Goal: Task Accomplishment & Management: Manage account settings

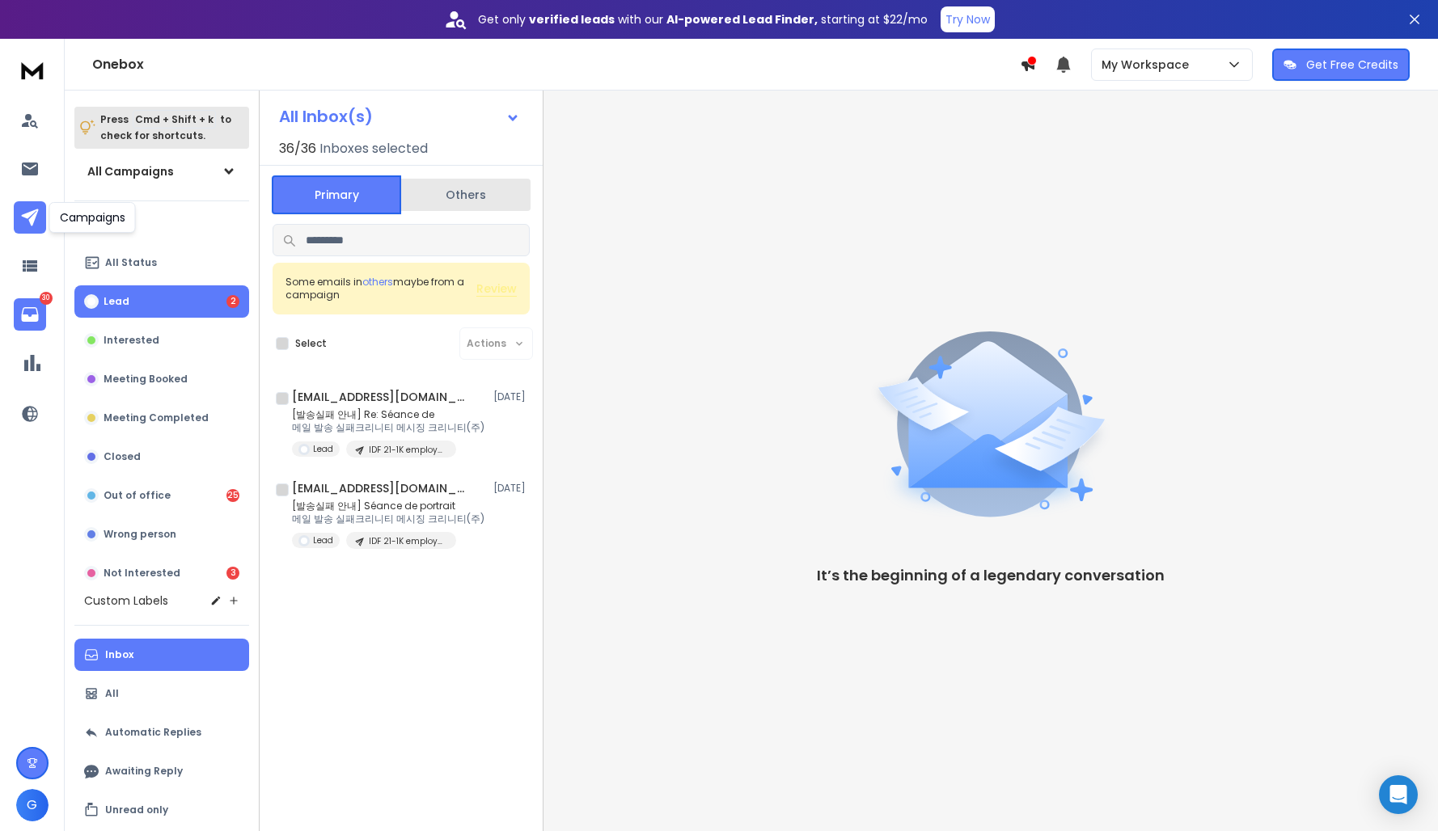
click at [33, 212] on icon at bounding box center [29, 217] width 17 height 17
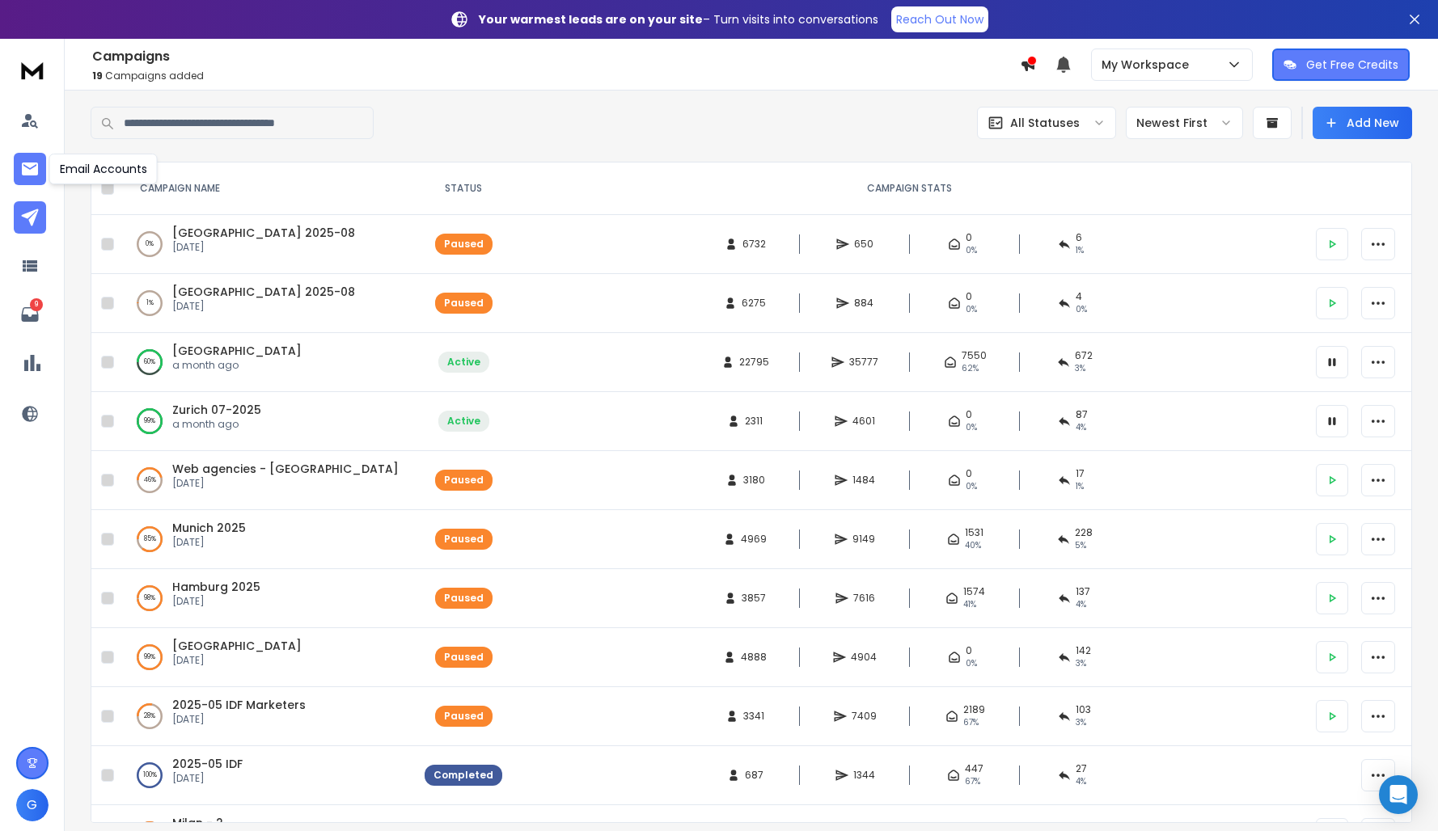
click at [31, 167] on icon at bounding box center [29, 168] width 19 height 19
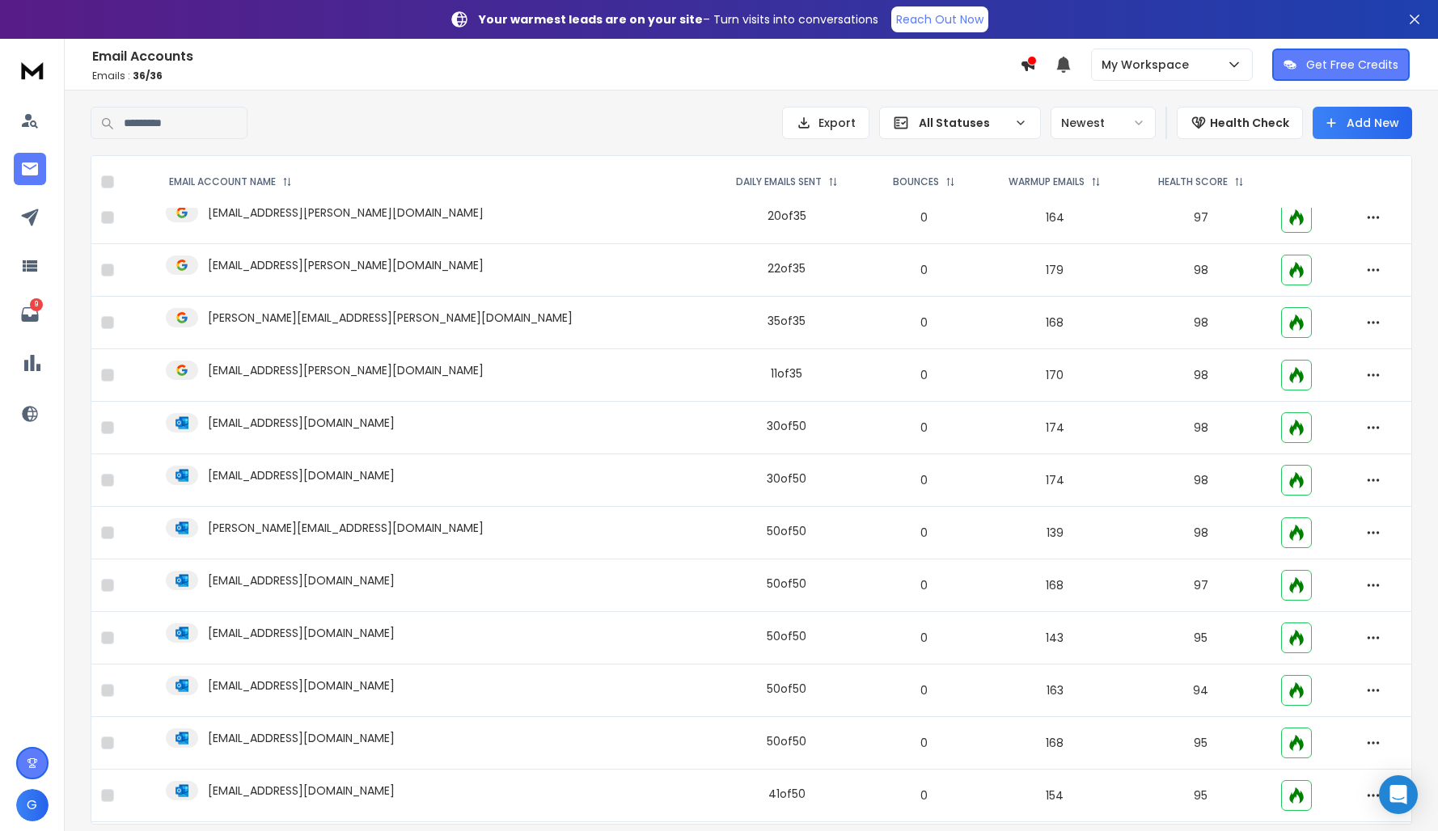
scroll to position [859, 0]
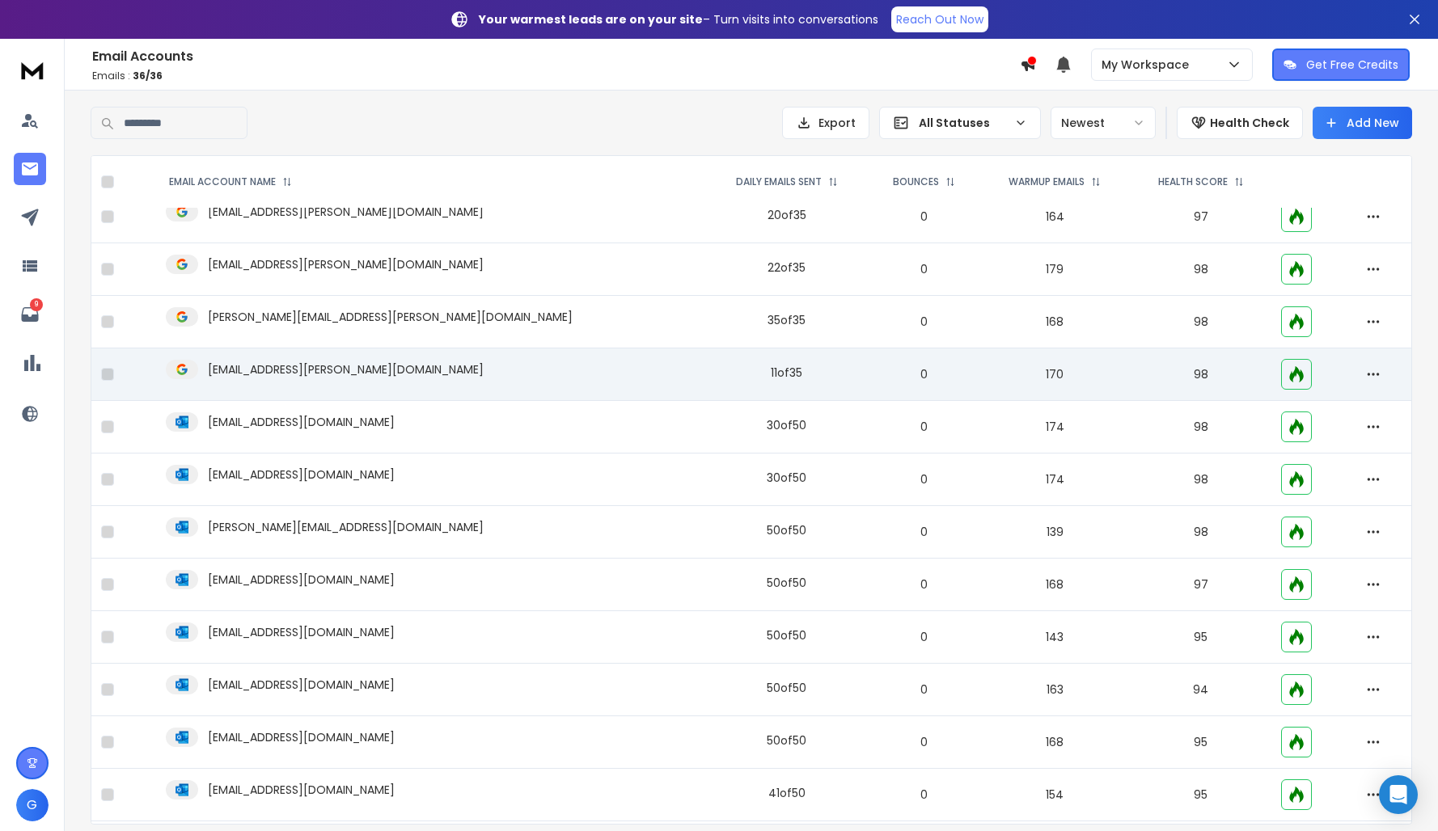
click at [106, 372] on button "button" at bounding box center [107, 374] width 13 height 13
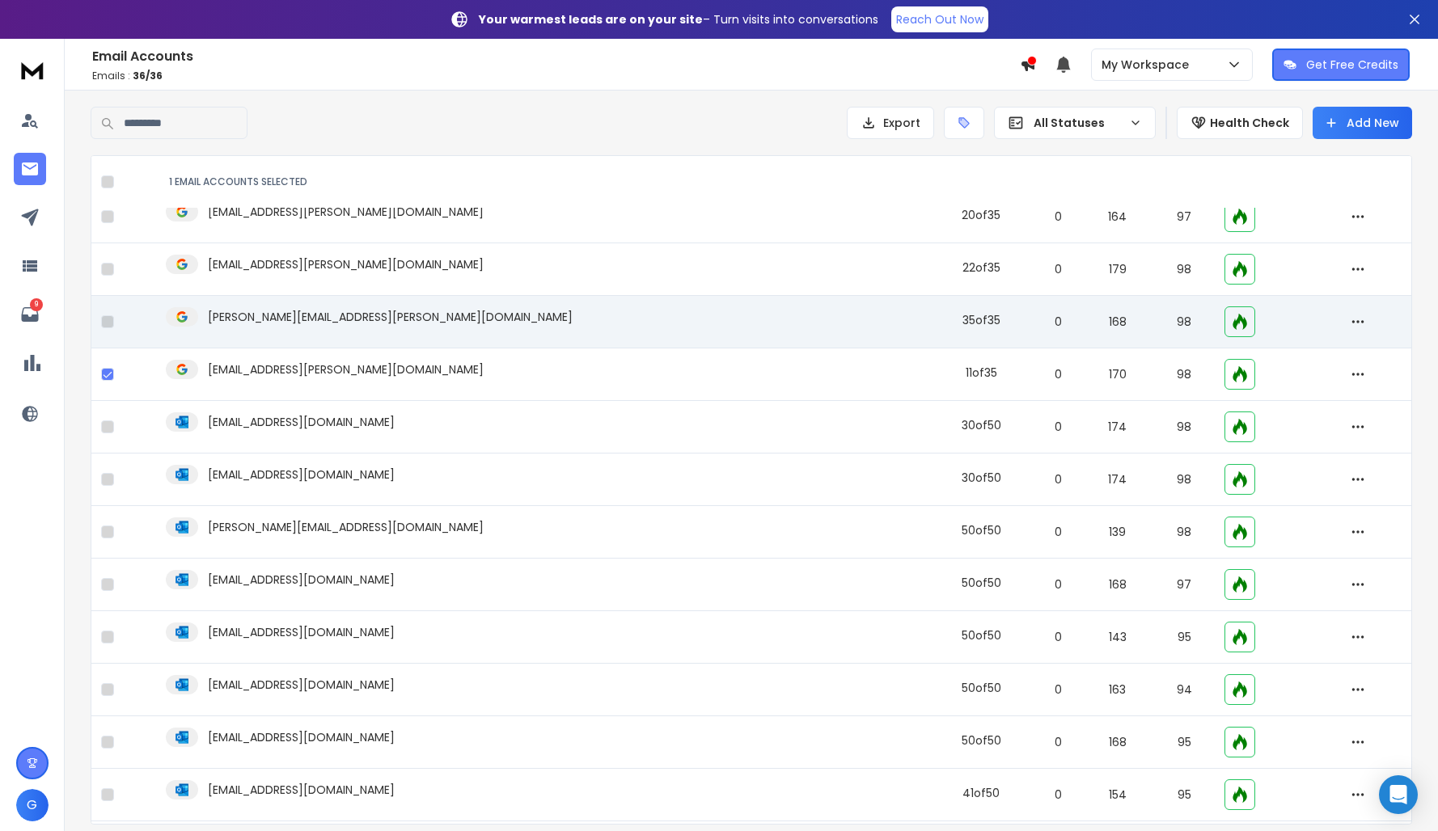
click at [112, 322] on button "button" at bounding box center [107, 321] width 13 height 13
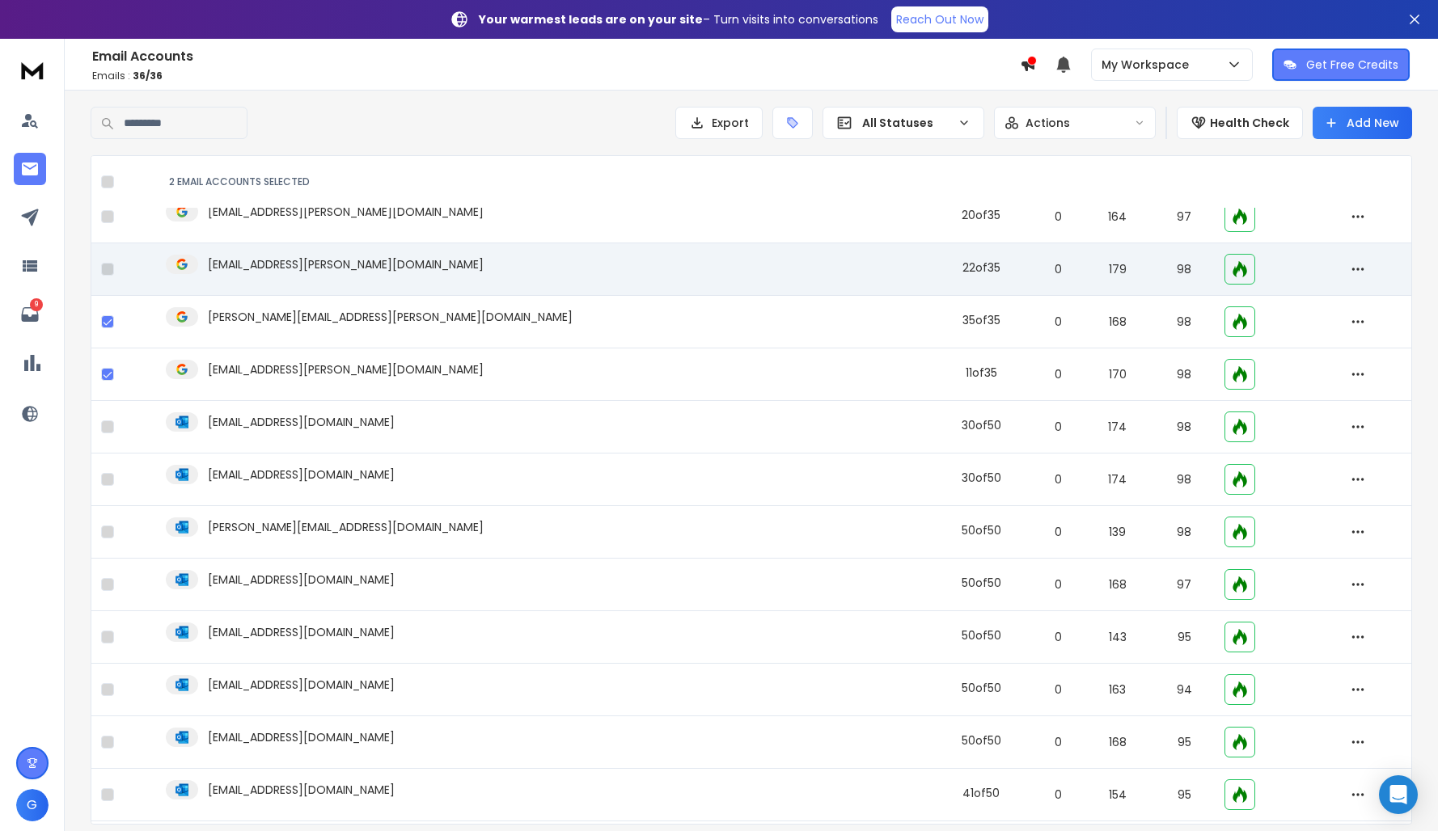
click at [107, 264] on button "button" at bounding box center [107, 269] width 13 height 13
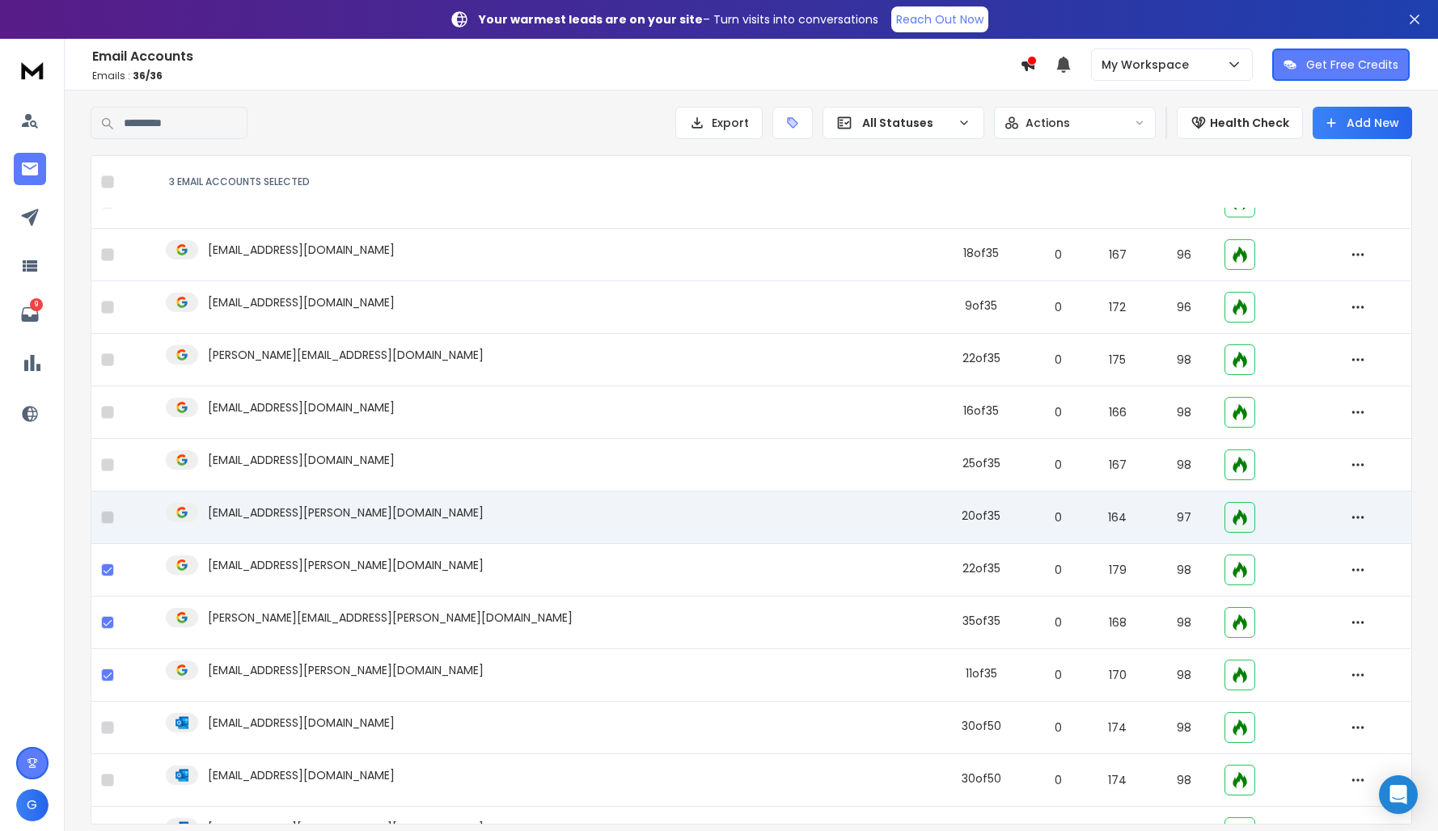
scroll to position [556, 0]
click at [104, 520] on button "button" at bounding box center [107, 520] width 13 height 13
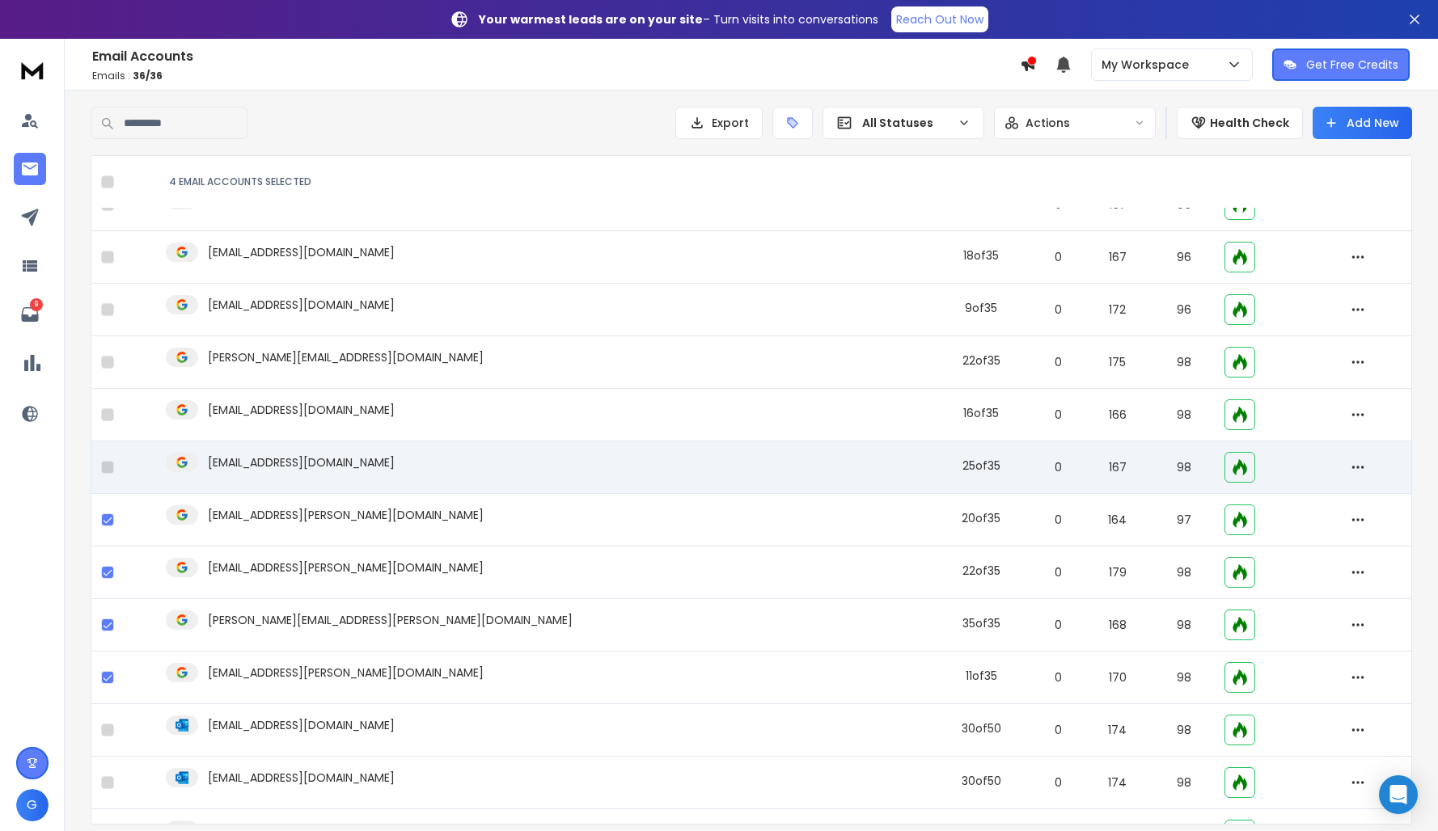
click at [110, 466] on button "button" at bounding box center [107, 467] width 13 height 13
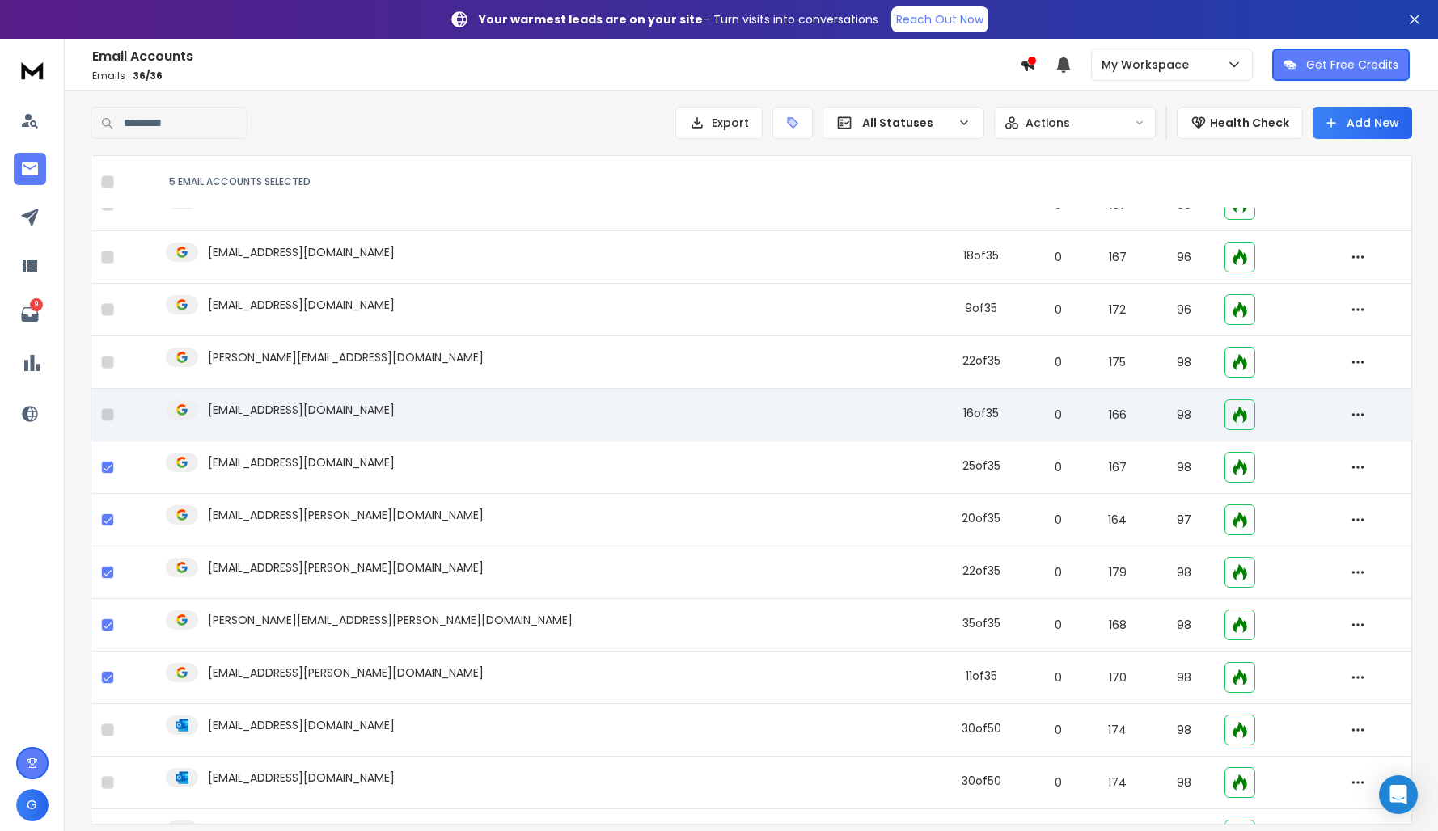
click at [109, 413] on button "button" at bounding box center [107, 414] width 13 height 13
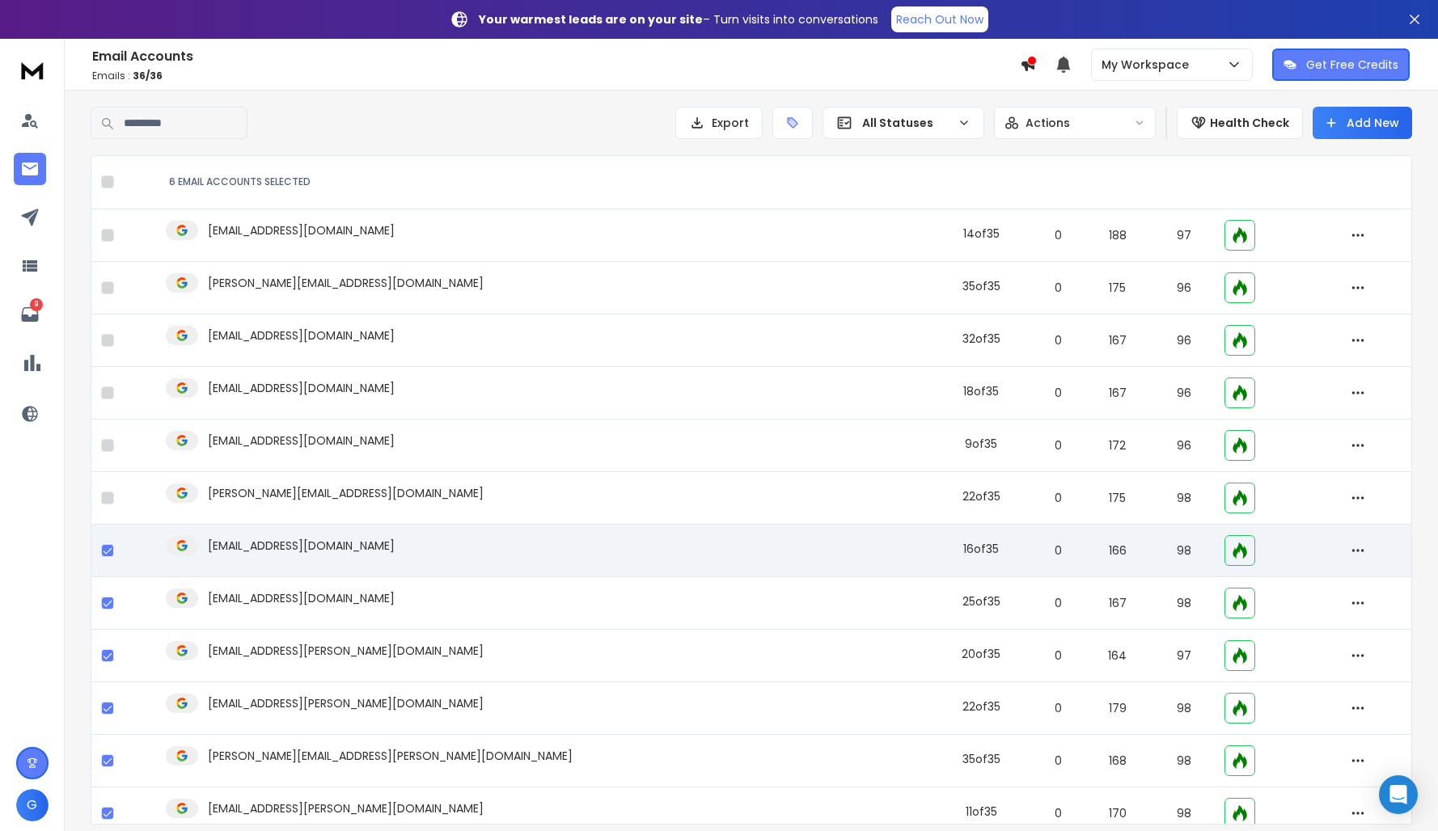
scroll to position [360, 0]
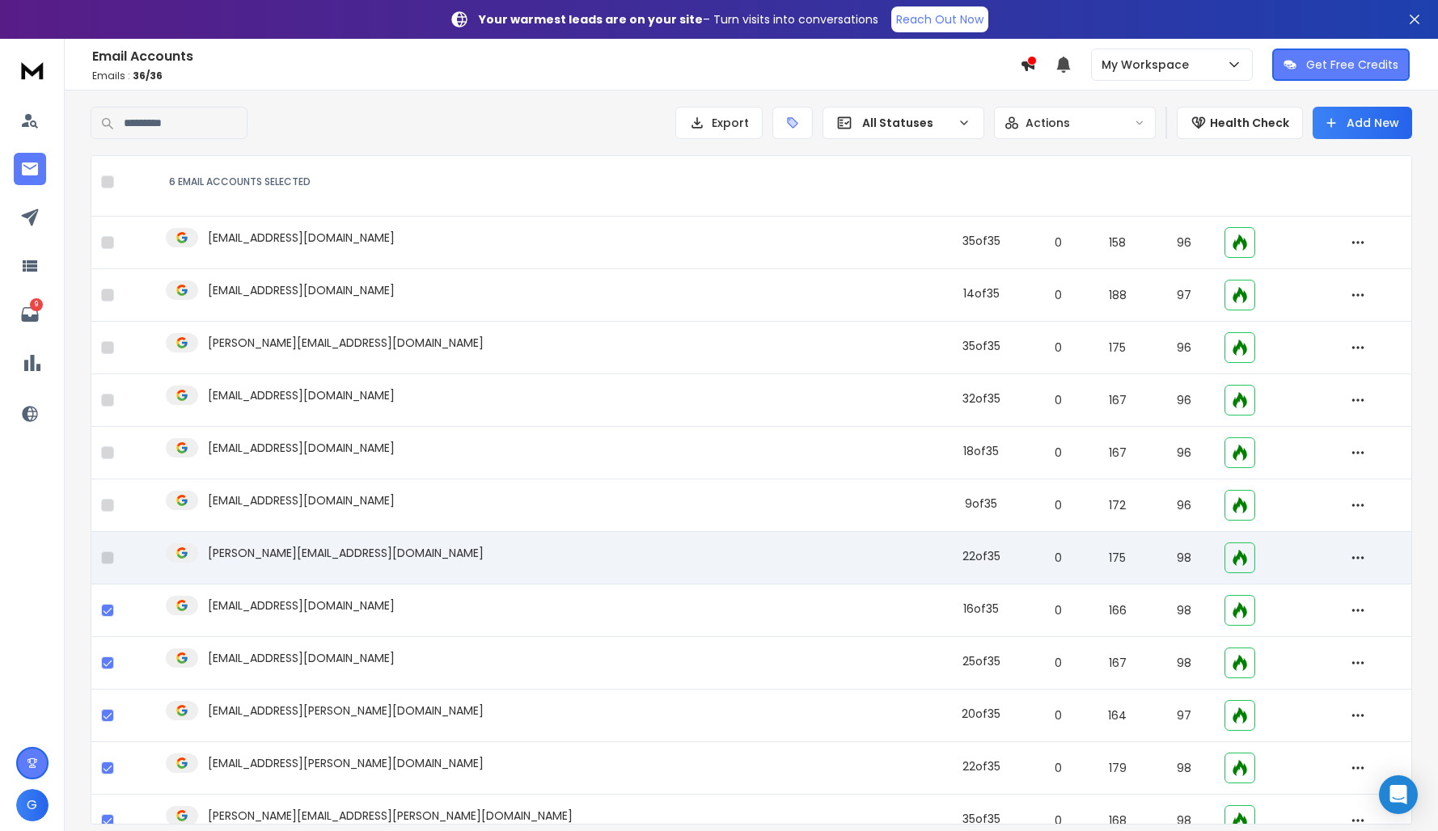
click at [104, 560] on button "button" at bounding box center [107, 558] width 13 height 13
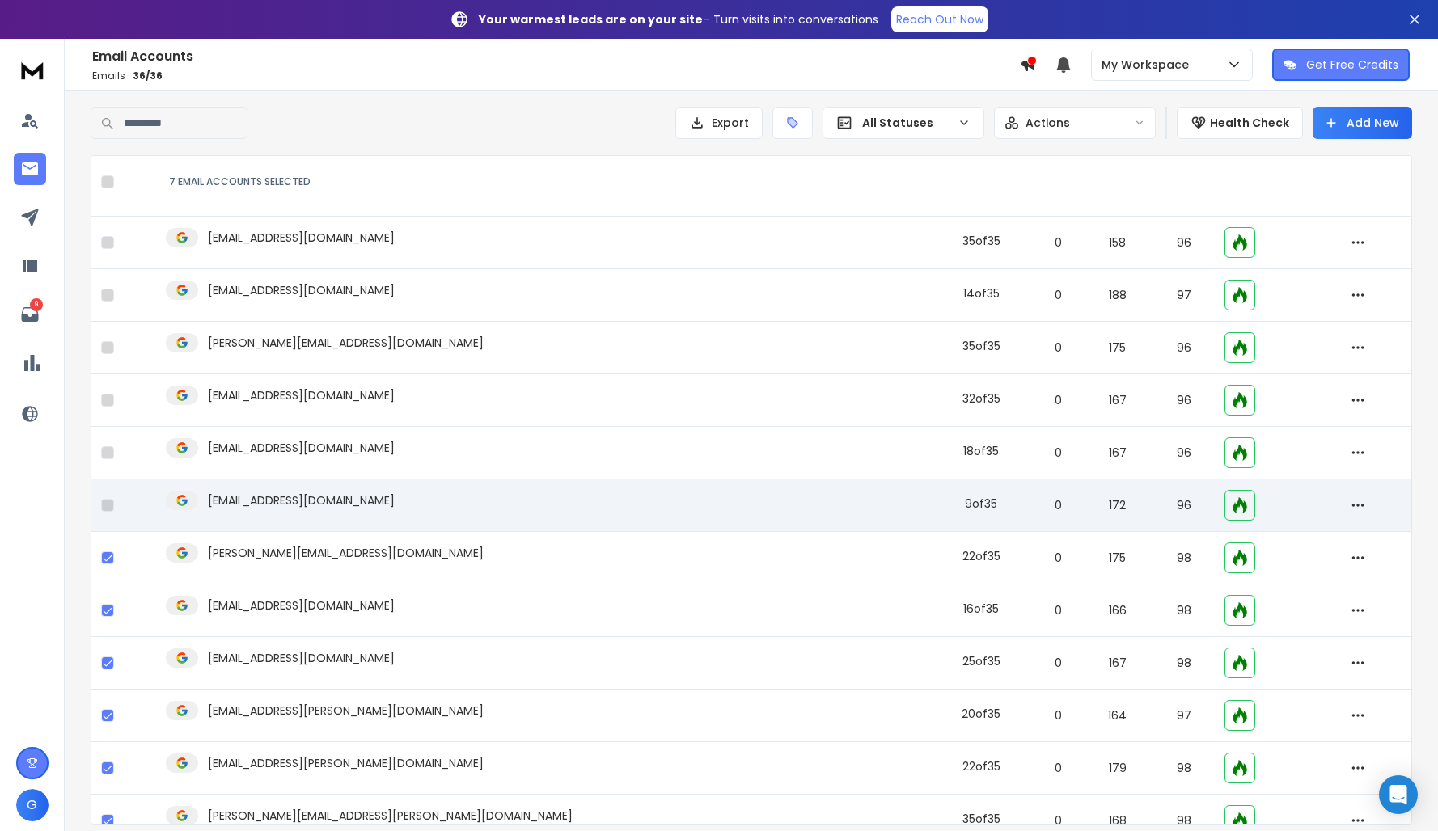
click at [107, 507] on button "button" at bounding box center [107, 505] width 13 height 13
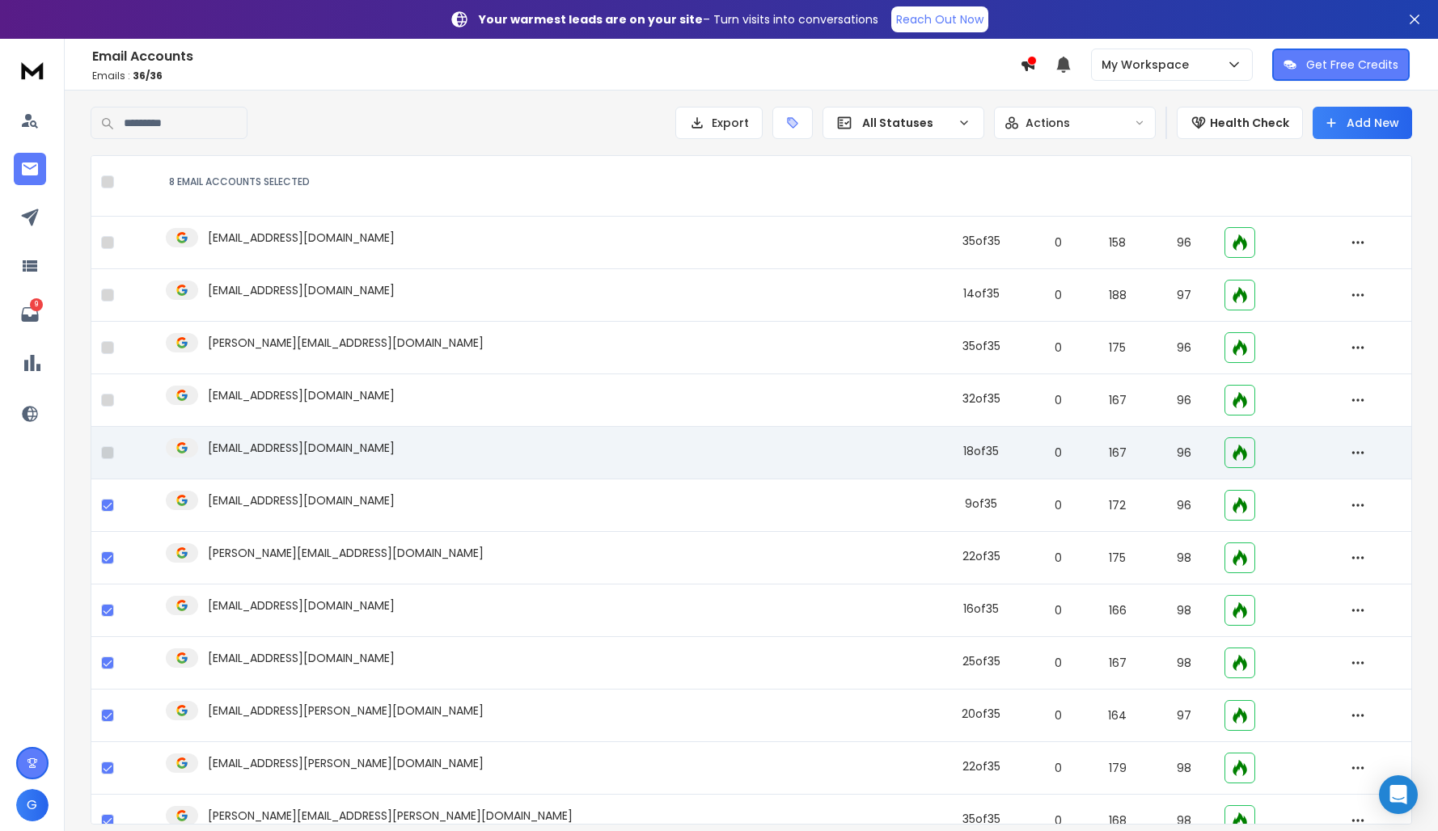
click at [109, 453] on button "button" at bounding box center [107, 452] width 13 height 13
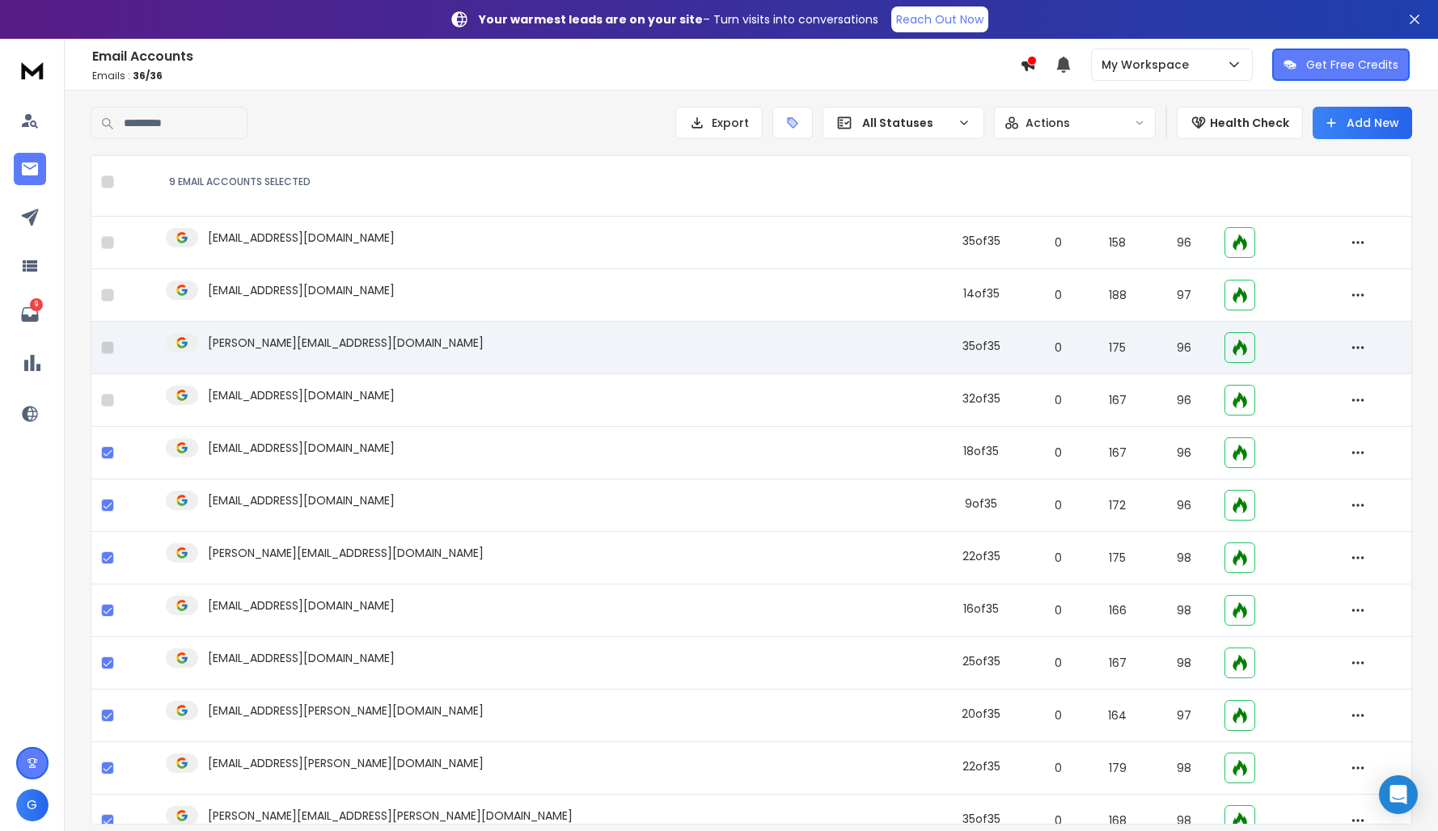
drag, startPoint x: 110, startPoint y: 401, endPoint x: 106, endPoint y: 363, distance: 38.2
click at [110, 401] on button "button" at bounding box center [107, 400] width 13 height 13
click at [108, 350] on button "button" at bounding box center [107, 347] width 13 height 13
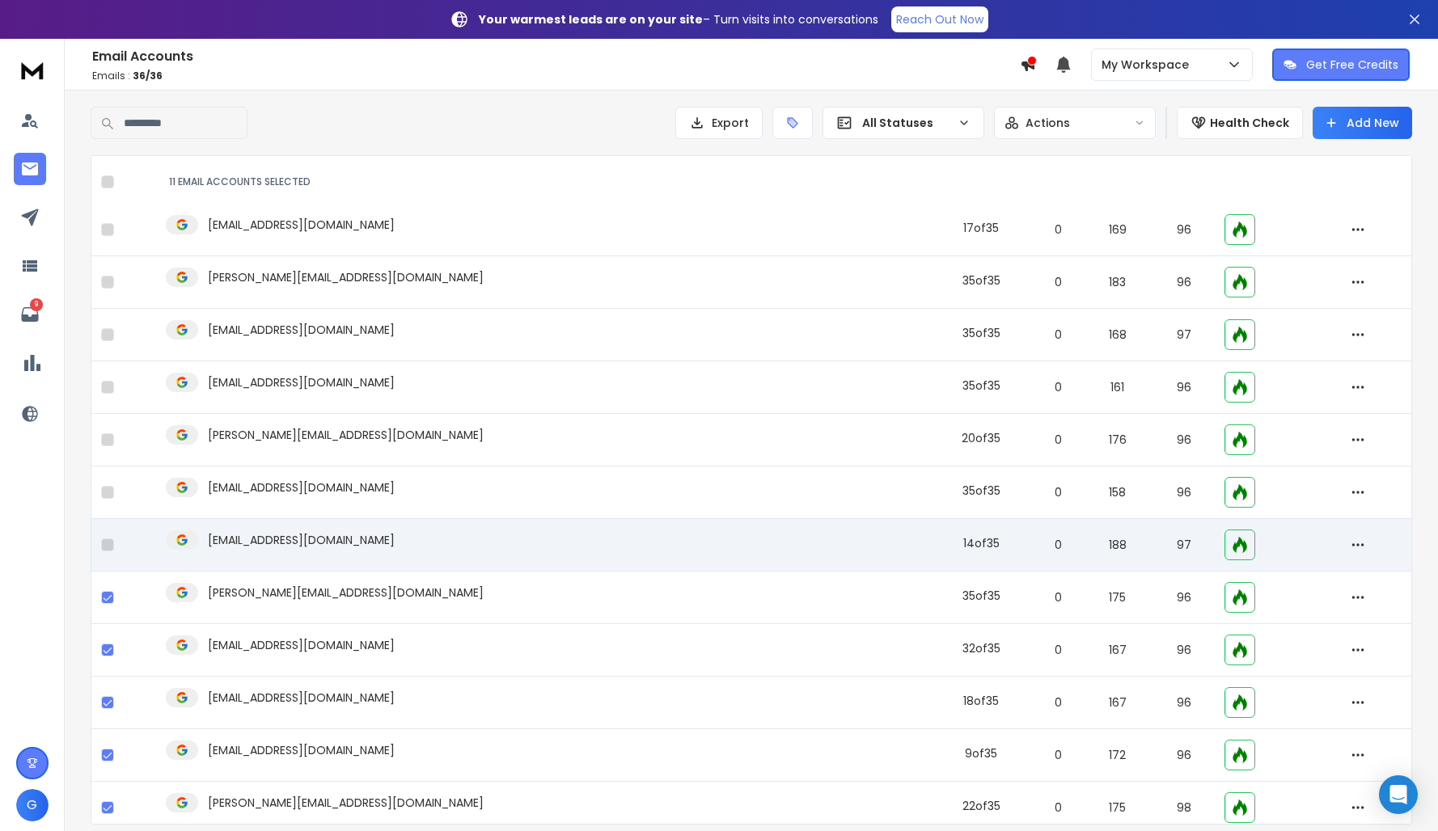
scroll to position [109, 0]
click at [109, 547] on button "button" at bounding box center [107, 545] width 13 height 13
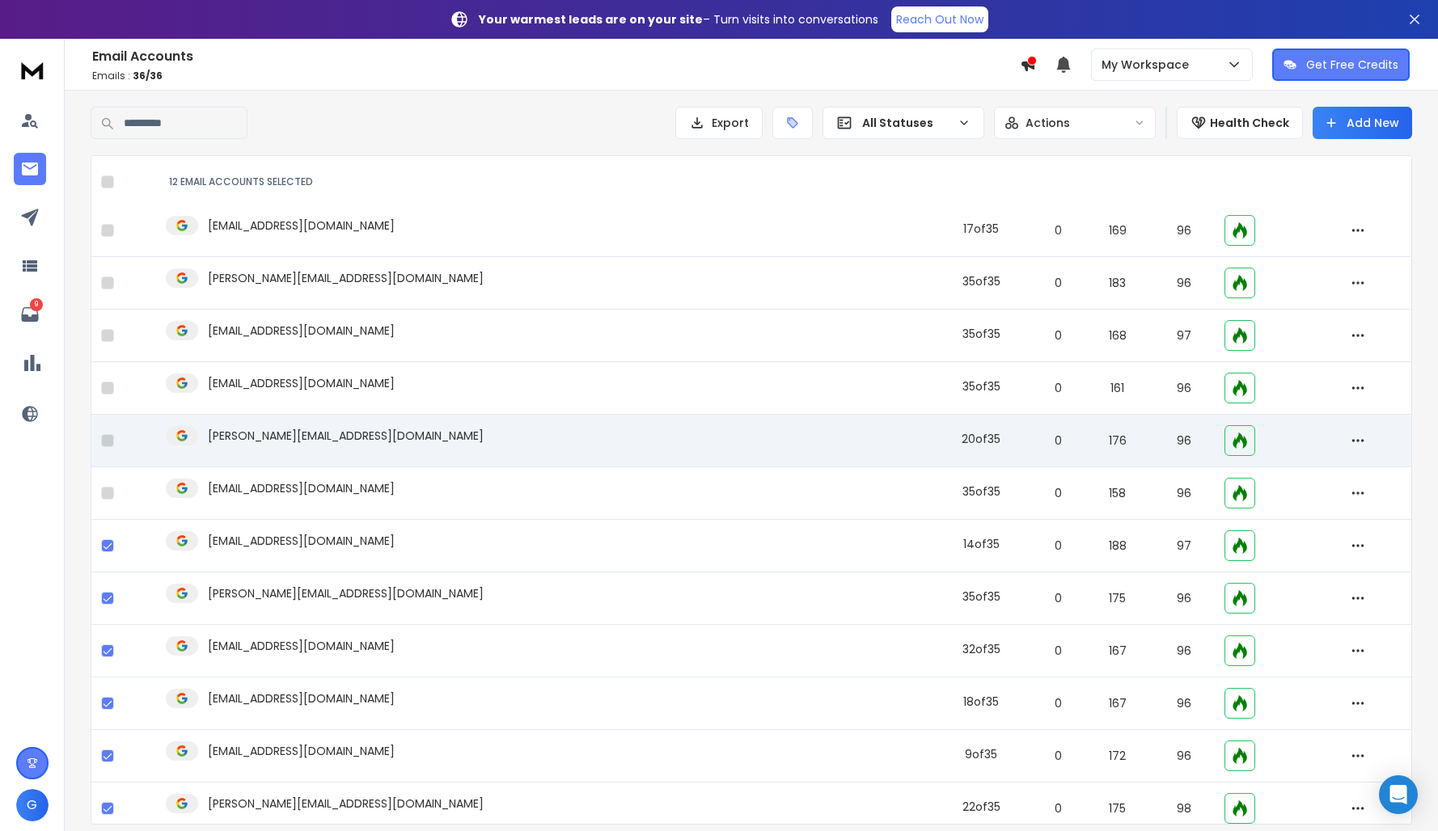
drag, startPoint x: 109, startPoint y: 494, endPoint x: 113, endPoint y: 466, distance: 28.6
click at [109, 493] on button "button" at bounding box center [107, 493] width 13 height 13
drag, startPoint x: 112, startPoint y: 440, endPoint x: 112, endPoint y: 416, distance: 23.5
click at [112, 439] on button "button" at bounding box center [107, 440] width 13 height 13
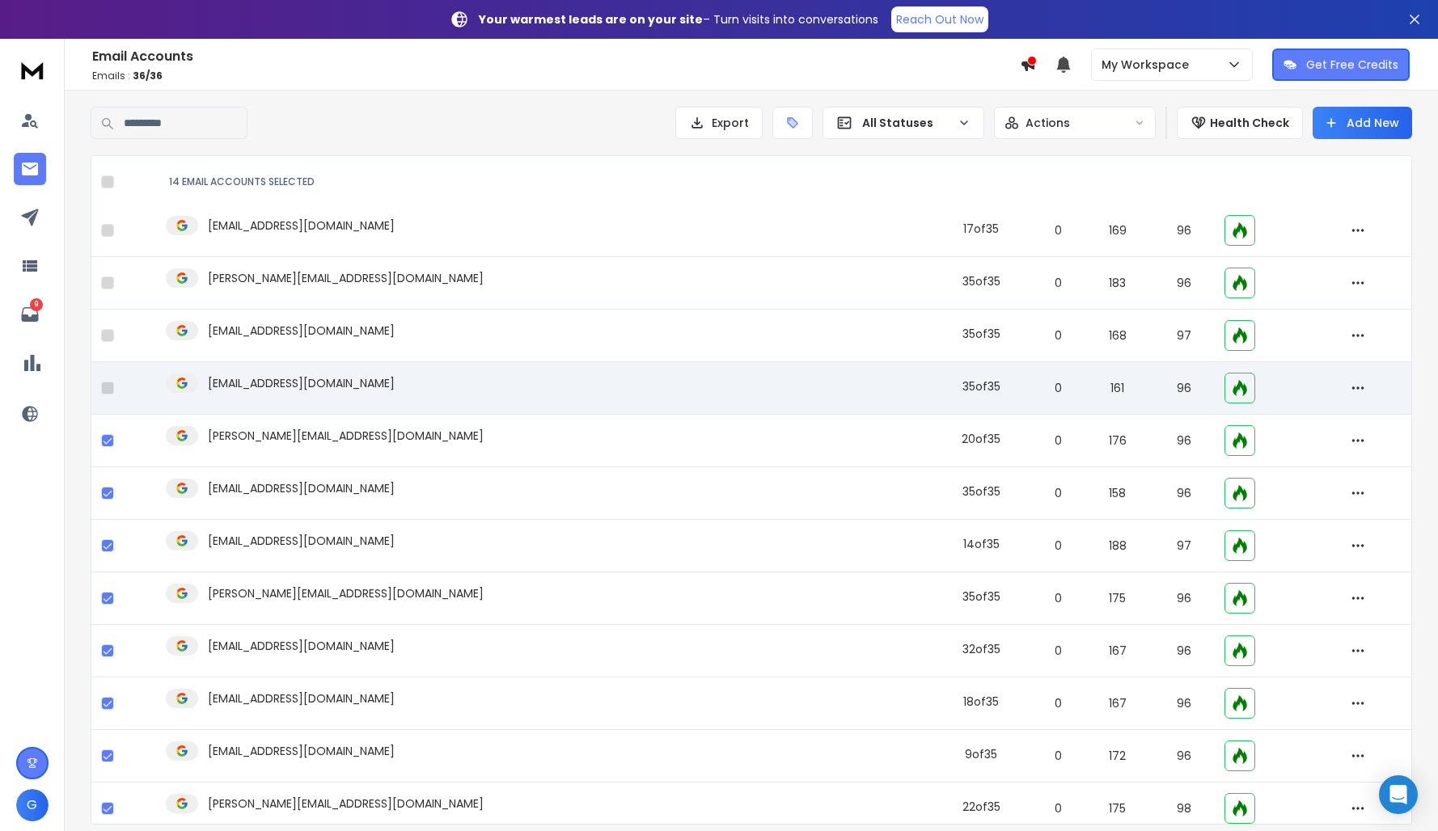
click at [109, 386] on button "button" at bounding box center [107, 388] width 13 height 13
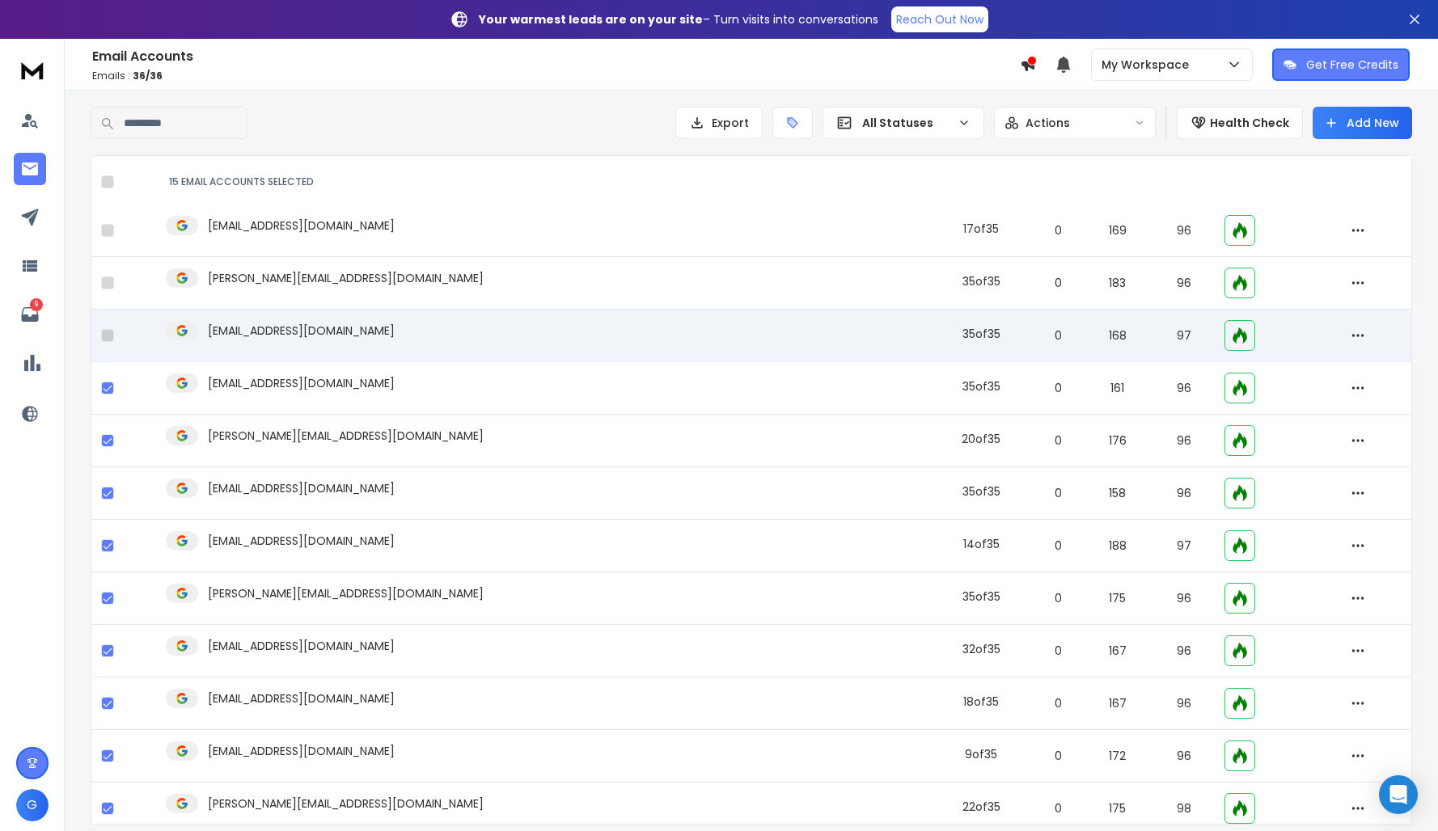
click at [109, 340] on button "button" at bounding box center [107, 335] width 13 height 13
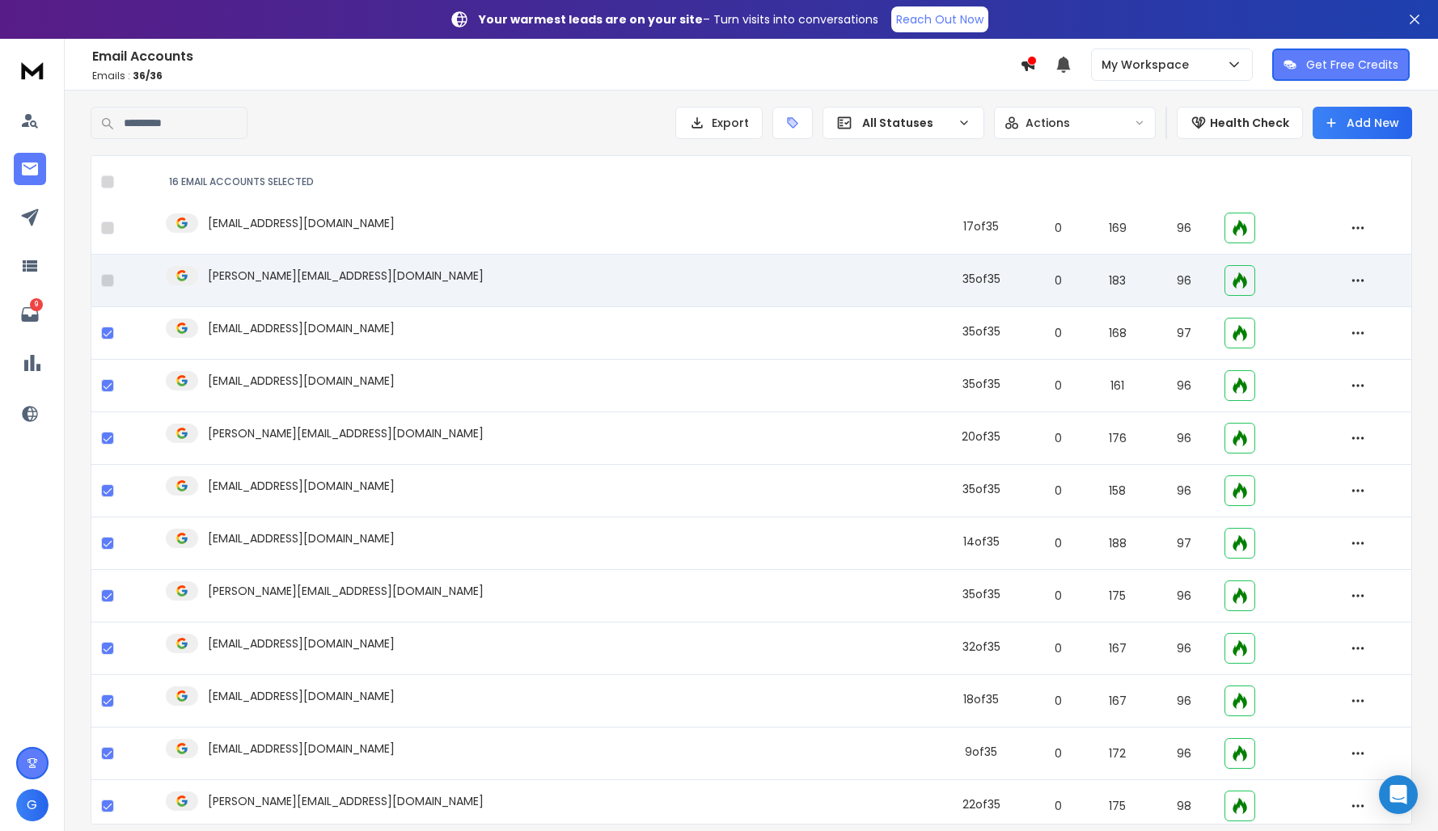
click at [107, 283] on button "button" at bounding box center [107, 280] width 13 height 13
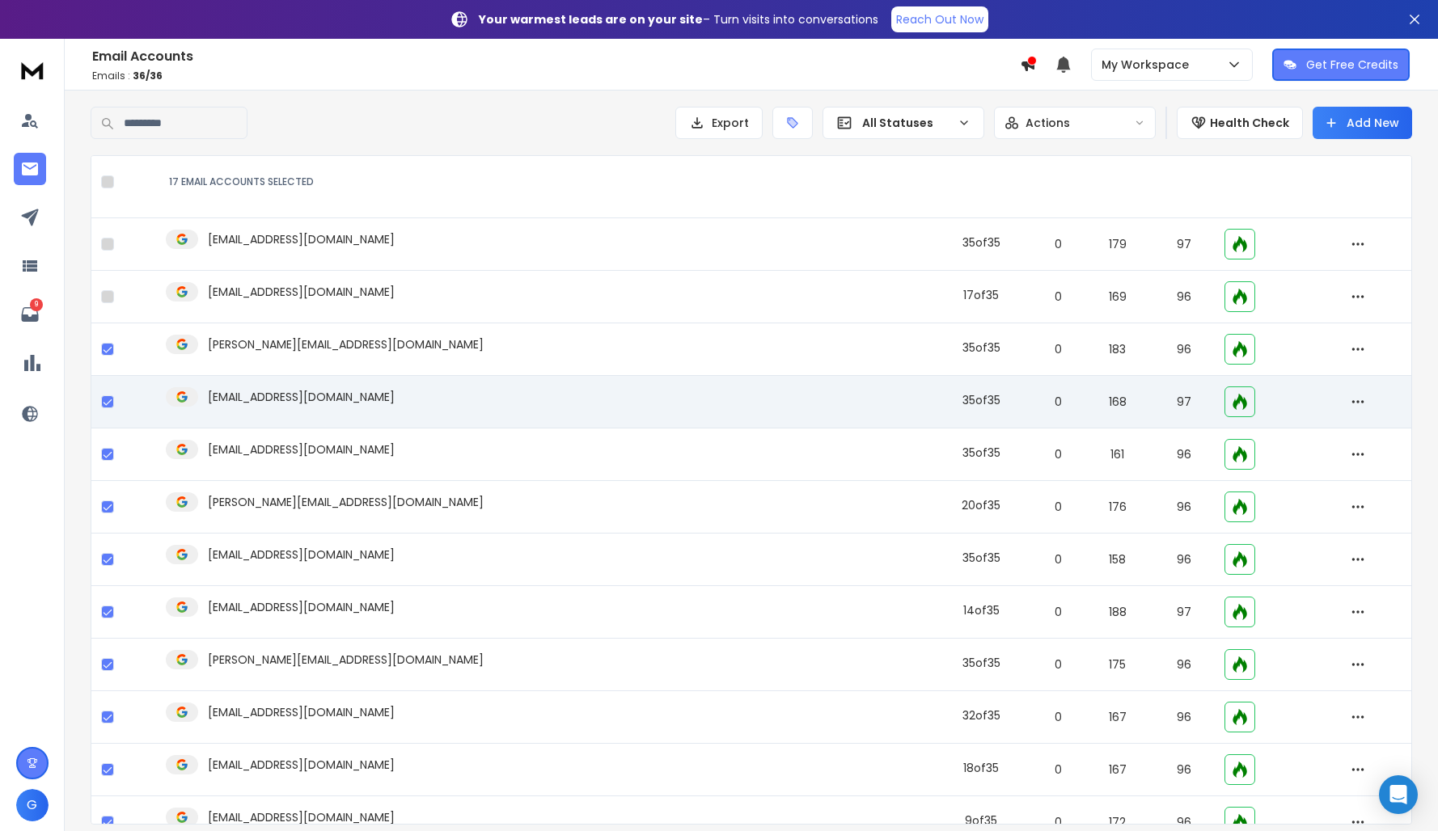
scroll to position [0, 0]
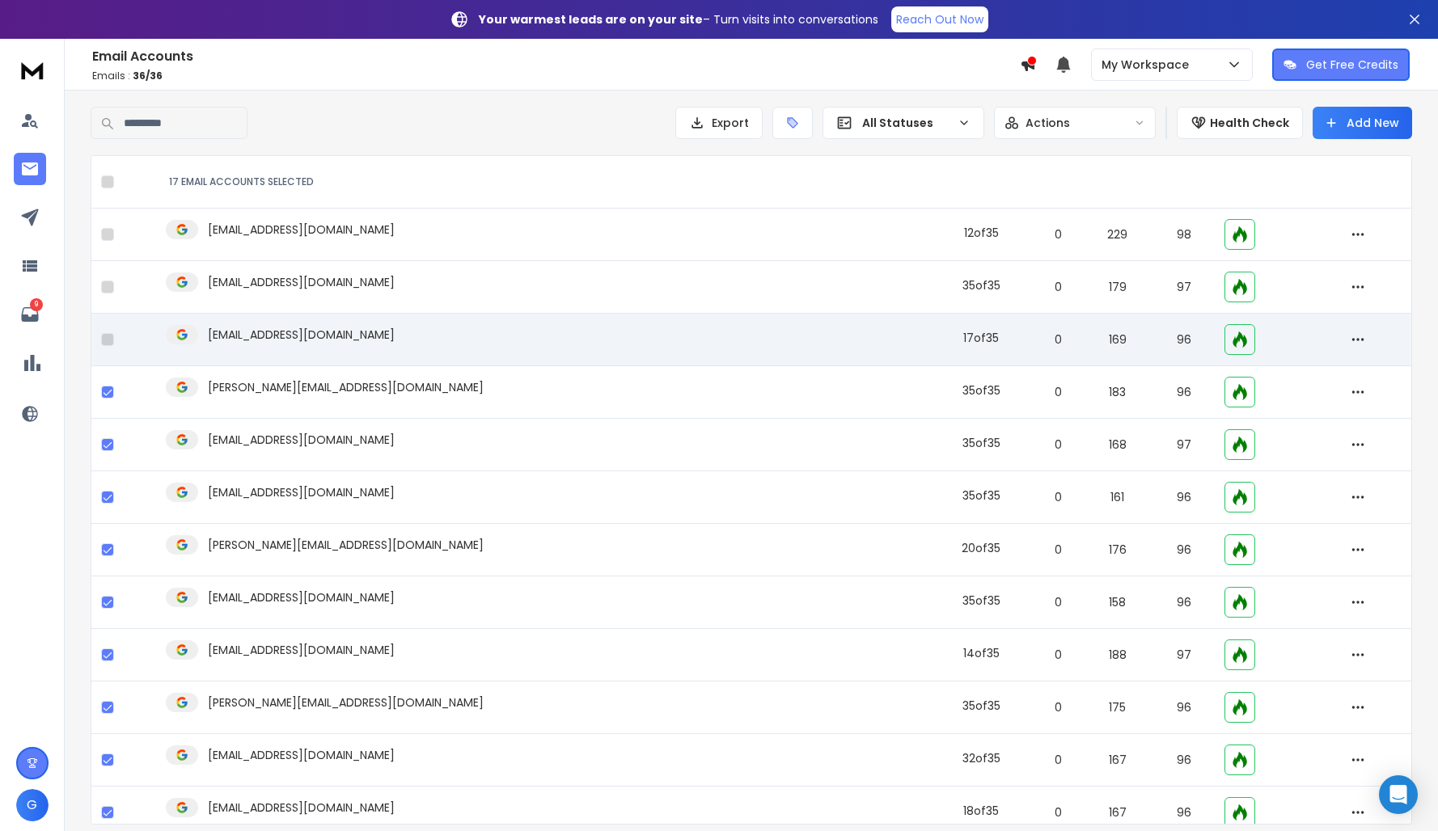
click at [112, 337] on button "button" at bounding box center [107, 339] width 13 height 13
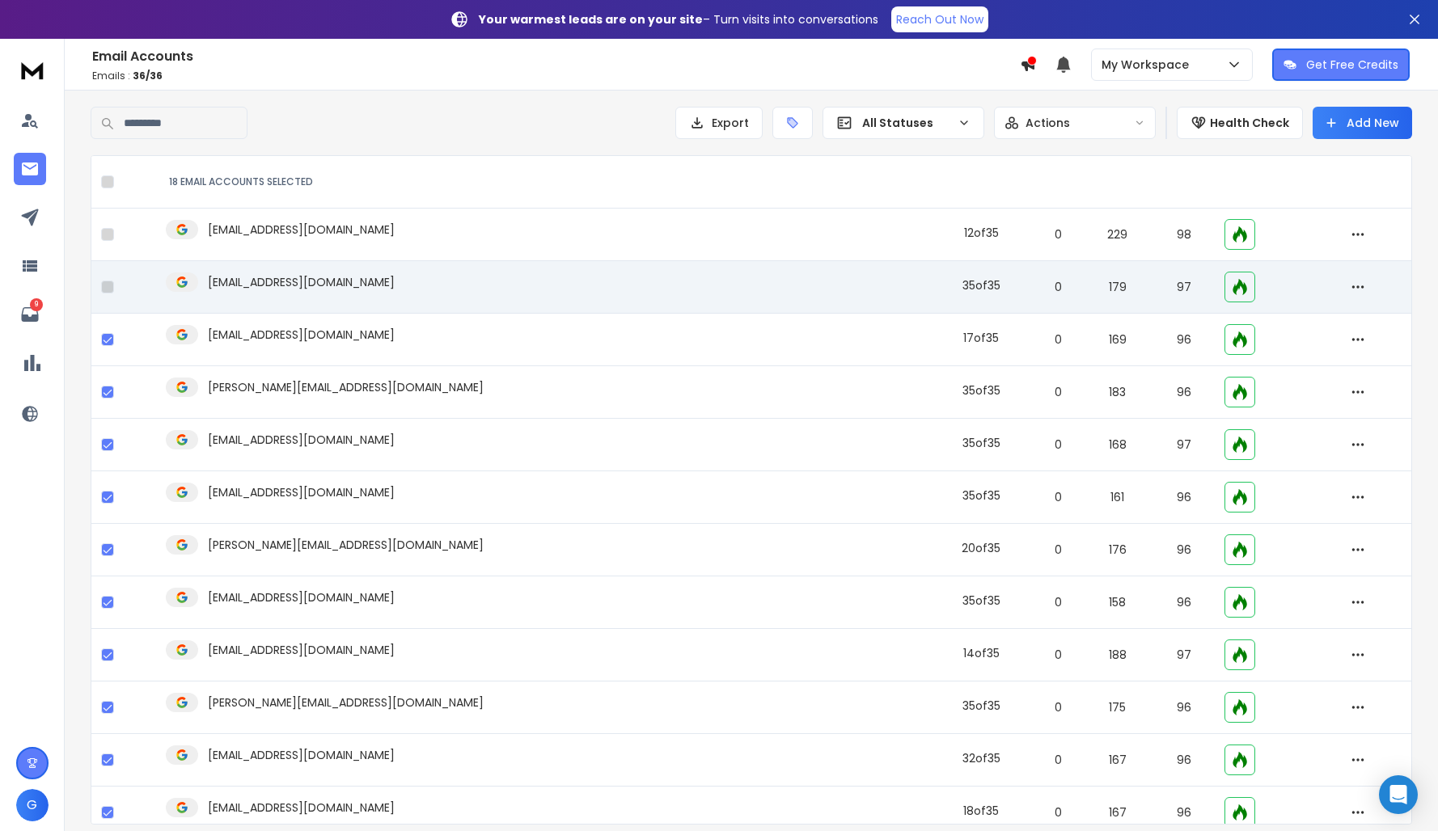
click at [111, 291] on button "button" at bounding box center [107, 287] width 13 height 13
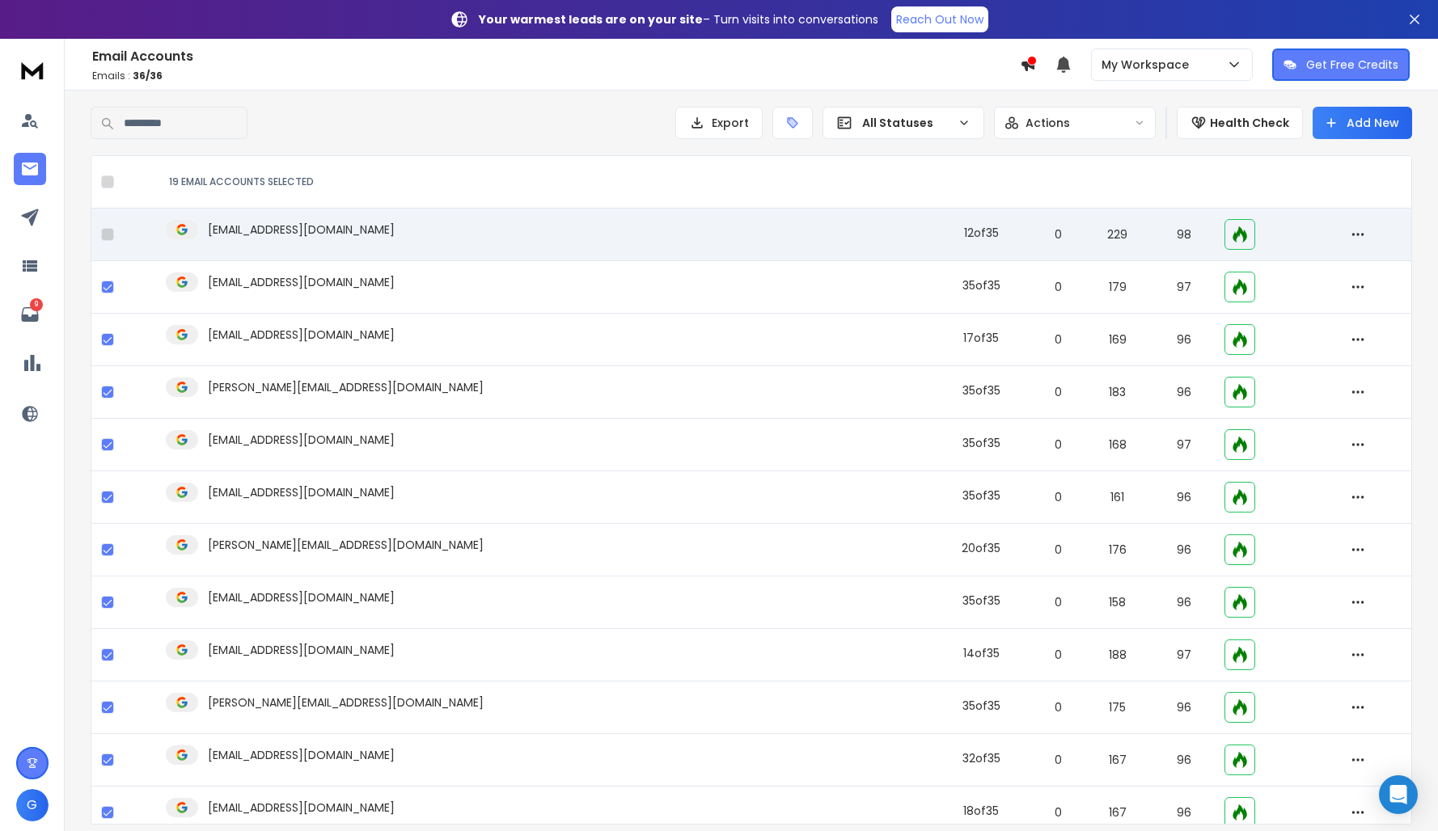
click at [109, 226] on td at bounding box center [123, 235] width 65 height 53
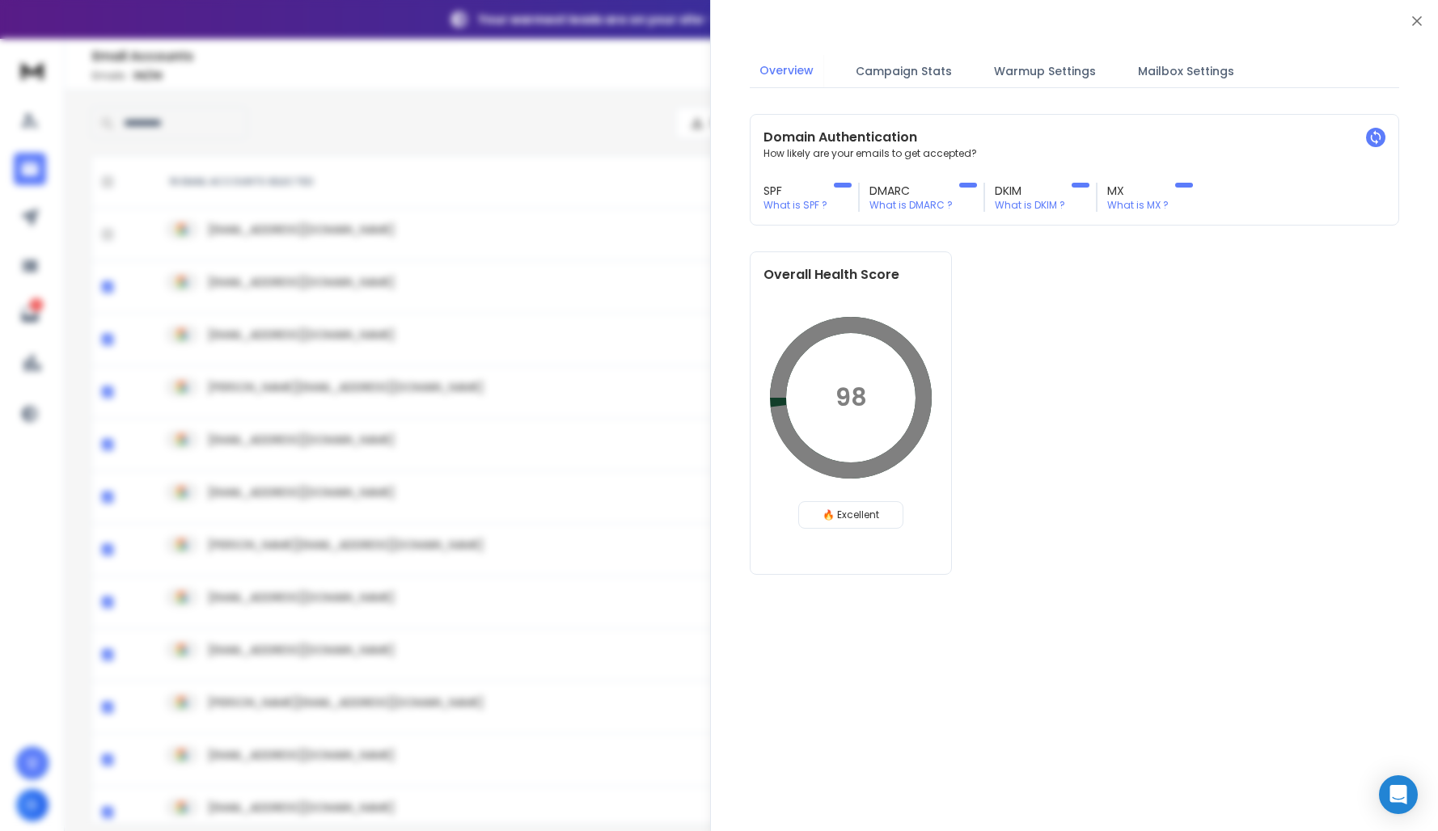
click at [111, 235] on div at bounding box center [719, 415] width 1438 height 831
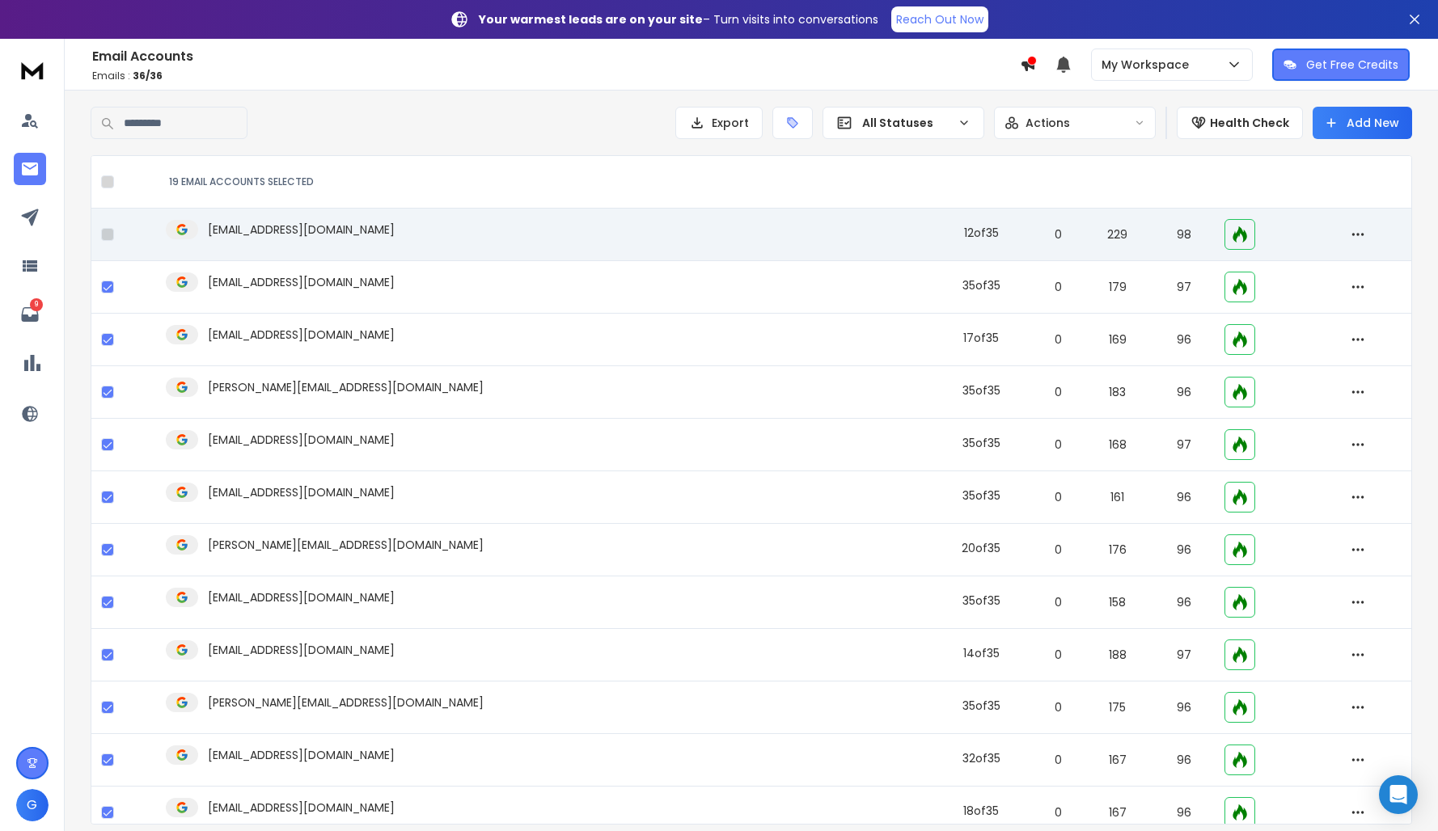
click at [108, 234] on button "button" at bounding box center [107, 234] width 13 height 13
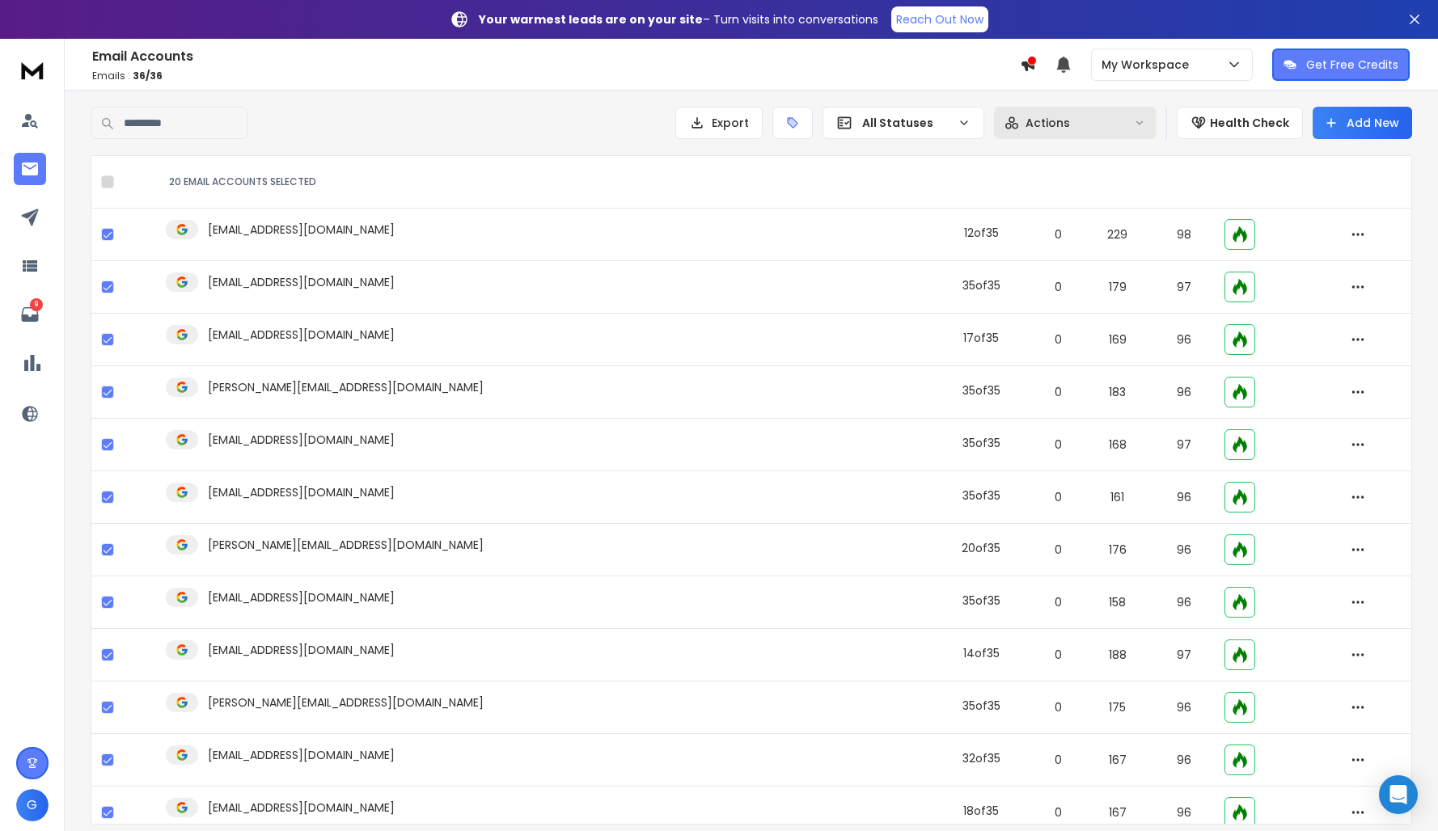
click at [1036, 125] on p "Actions" at bounding box center [1047, 123] width 44 height 16
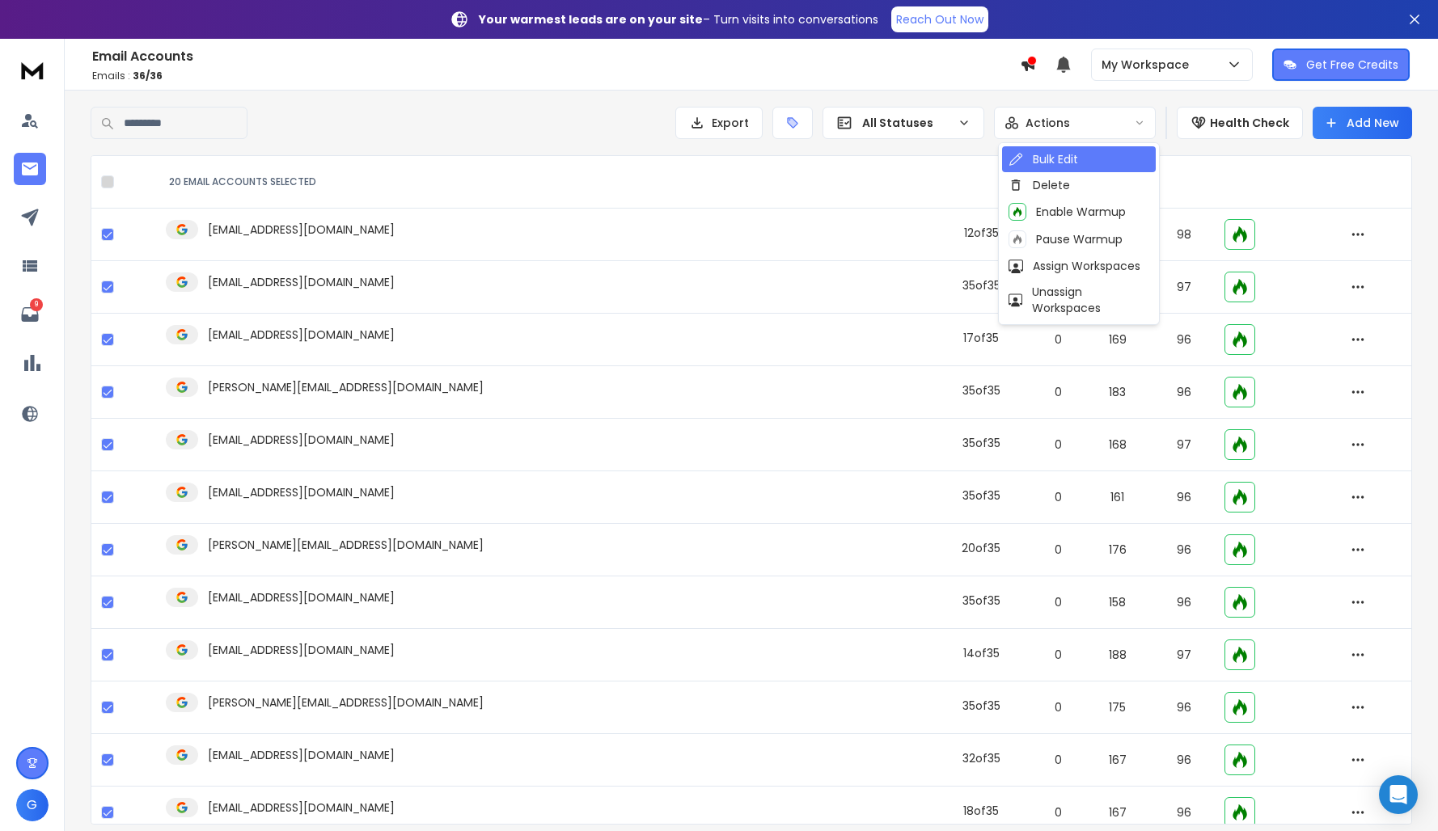
click at [1050, 162] on div "Bulk Edit" at bounding box center [1043, 159] width 70 height 16
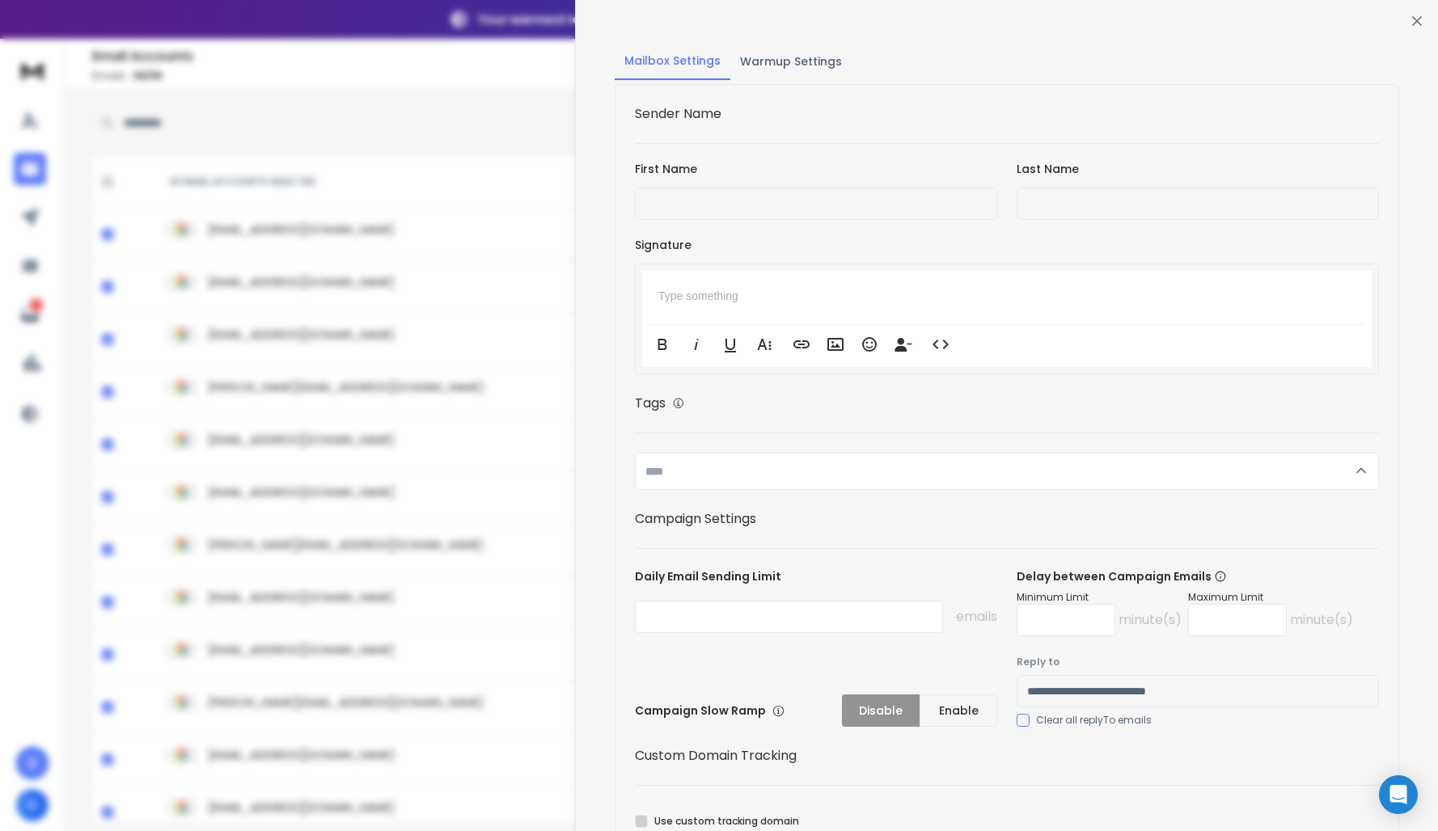
click at [706, 471] on input at bounding box center [702, 471] width 126 height 29
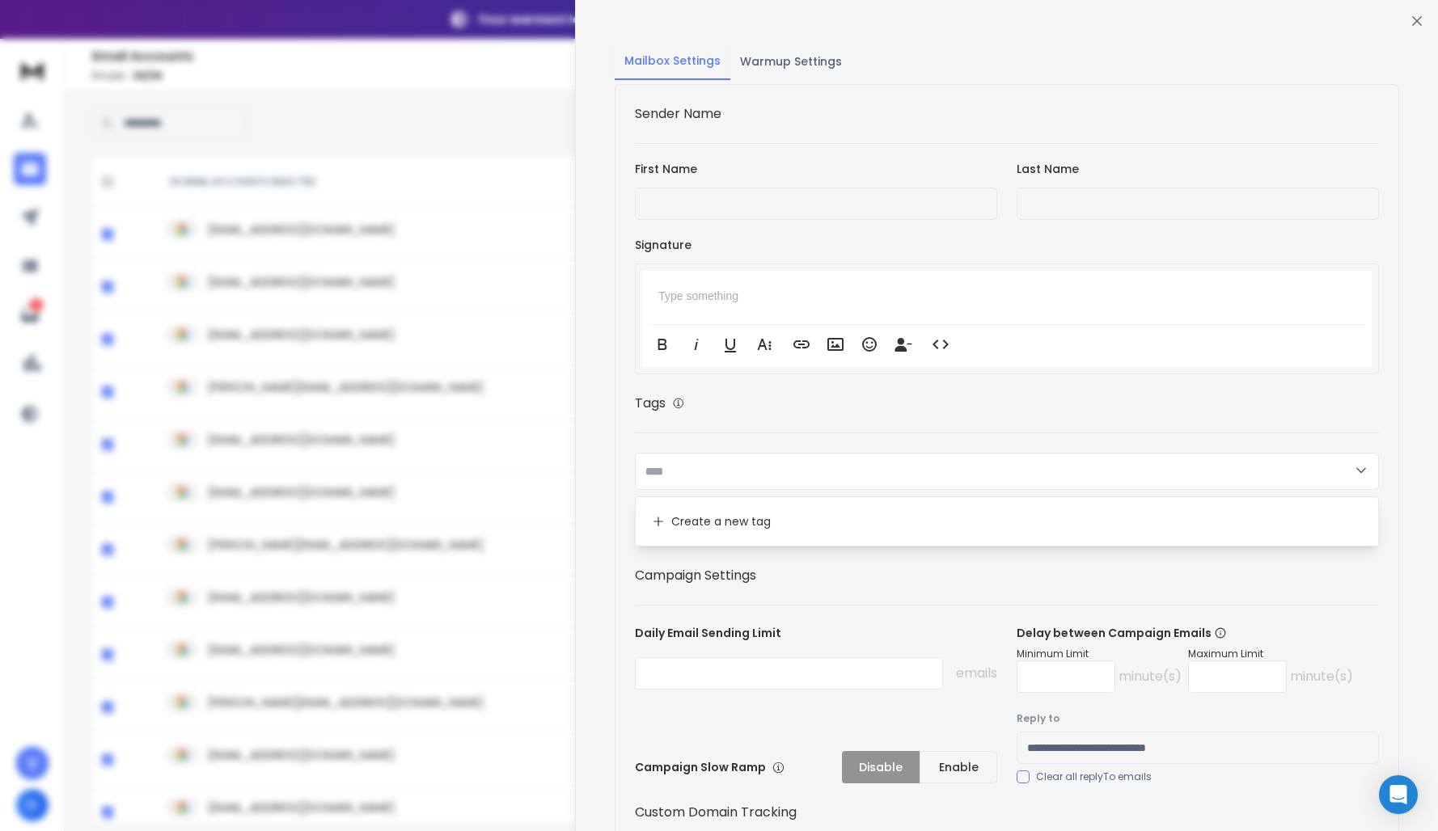
click at [703, 514] on div "Create a new tag" at bounding box center [1006, 521] width 723 height 29
click at [703, 519] on p "Create a new tag" at bounding box center [720, 522] width 99 height 16
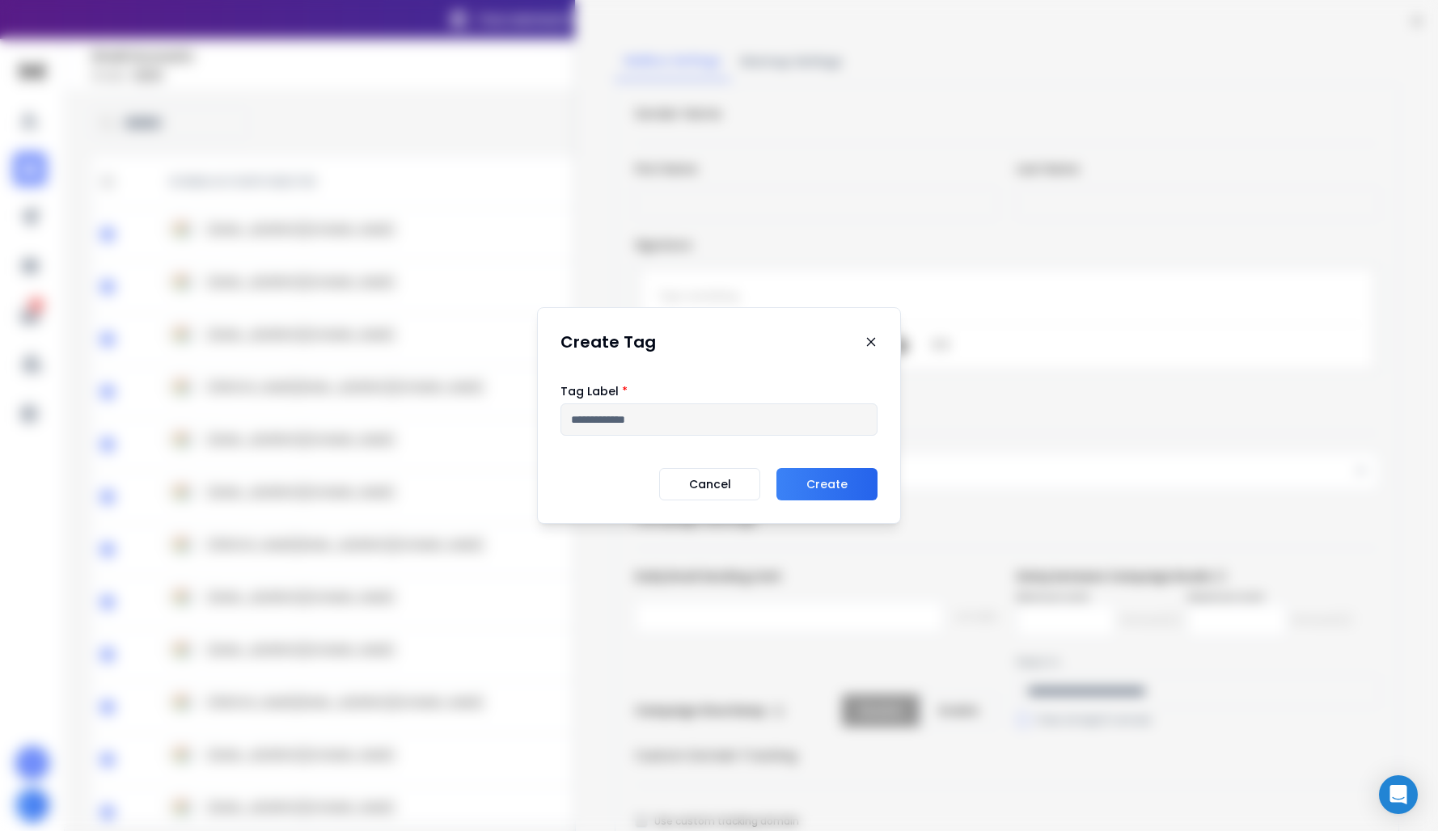
click at [641, 424] on input "text" at bounding box center [718, 420] width 317 height 32
type input "******"
click at [808, 480] on button "Create" at bounding box center [826, 484] width 101 height 32
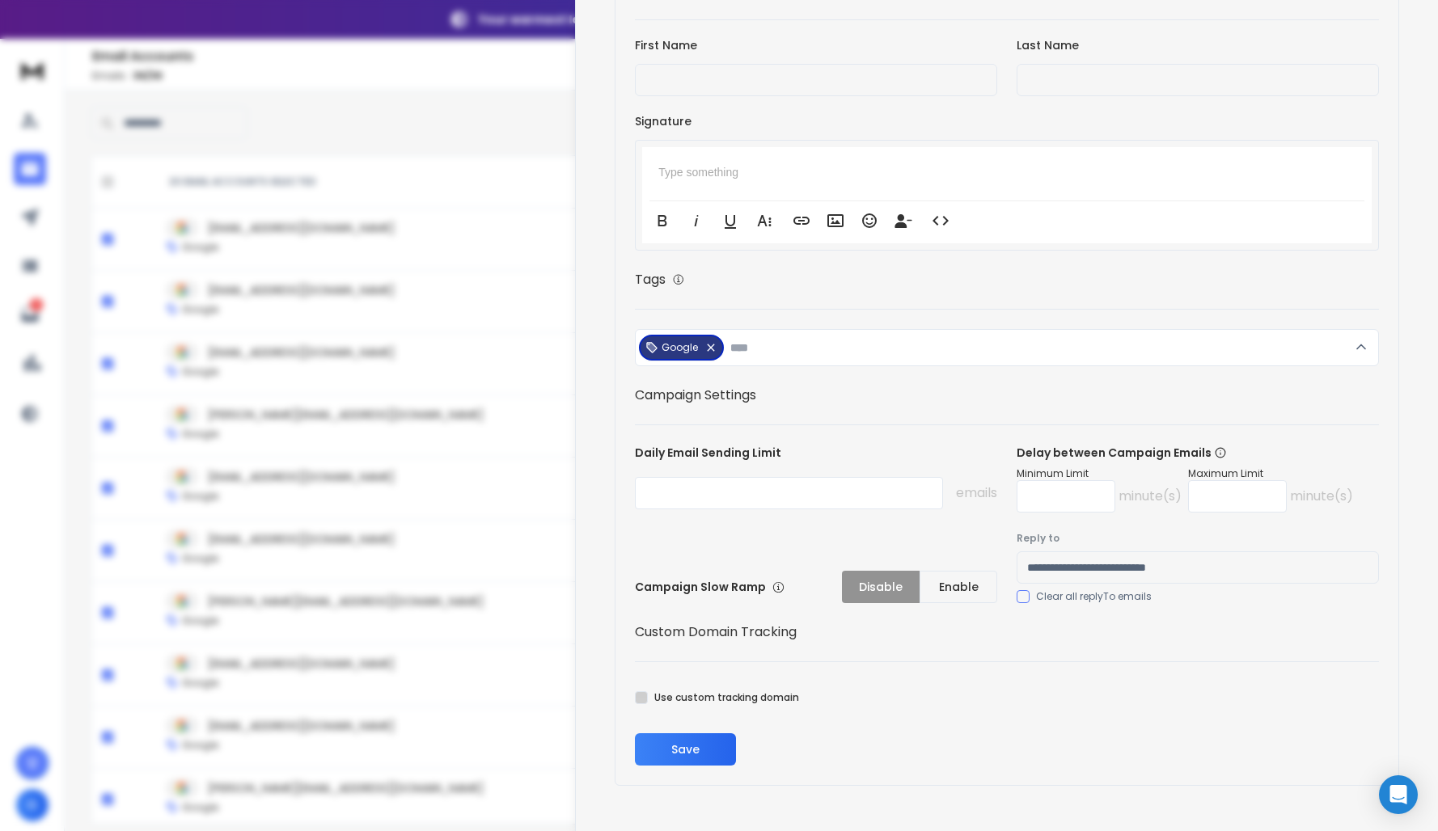
scroll to position [125, 0]
click at [825, 478] on input "number" at bounding box center [789, 493] width 308 height 32
type input "**"
click at [690, 746] on button "Save" at bounding box center [685, 749] width 101 height 32
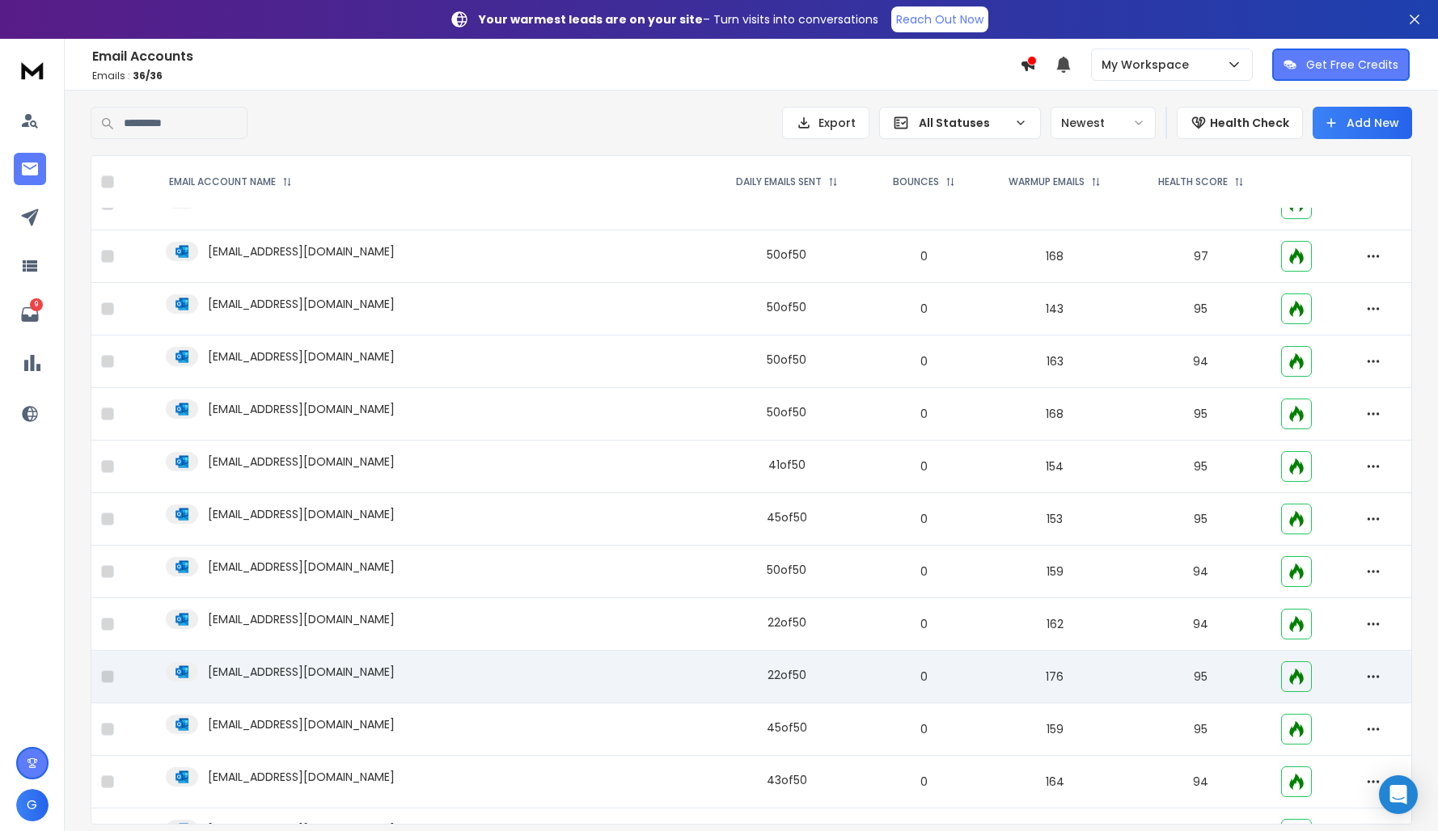
scroll to position [1380, 0]
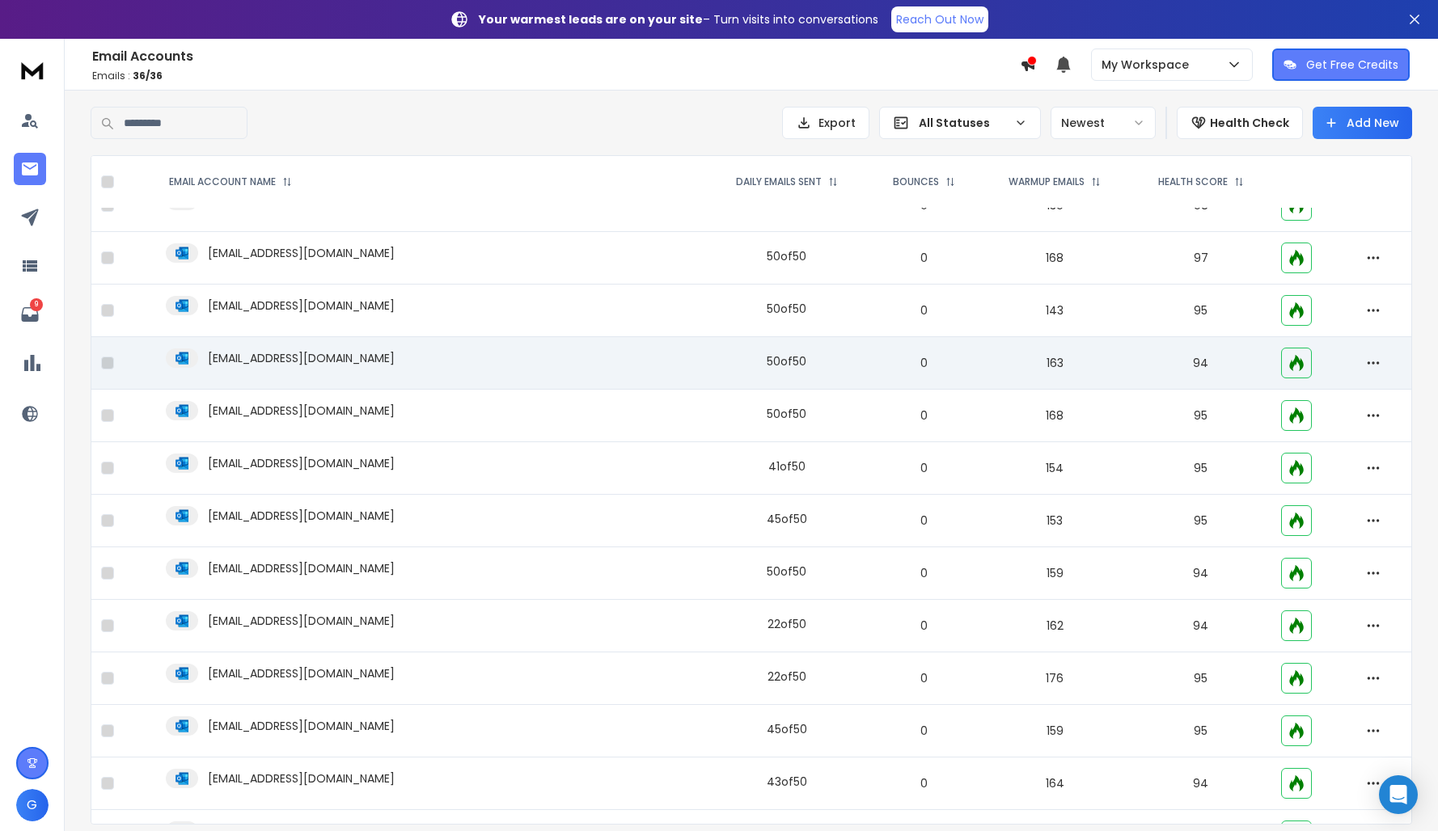
click at [438, 368] on td "gg3@ggportrait4.com" at bounding box center [430, 363] width 549 height 53
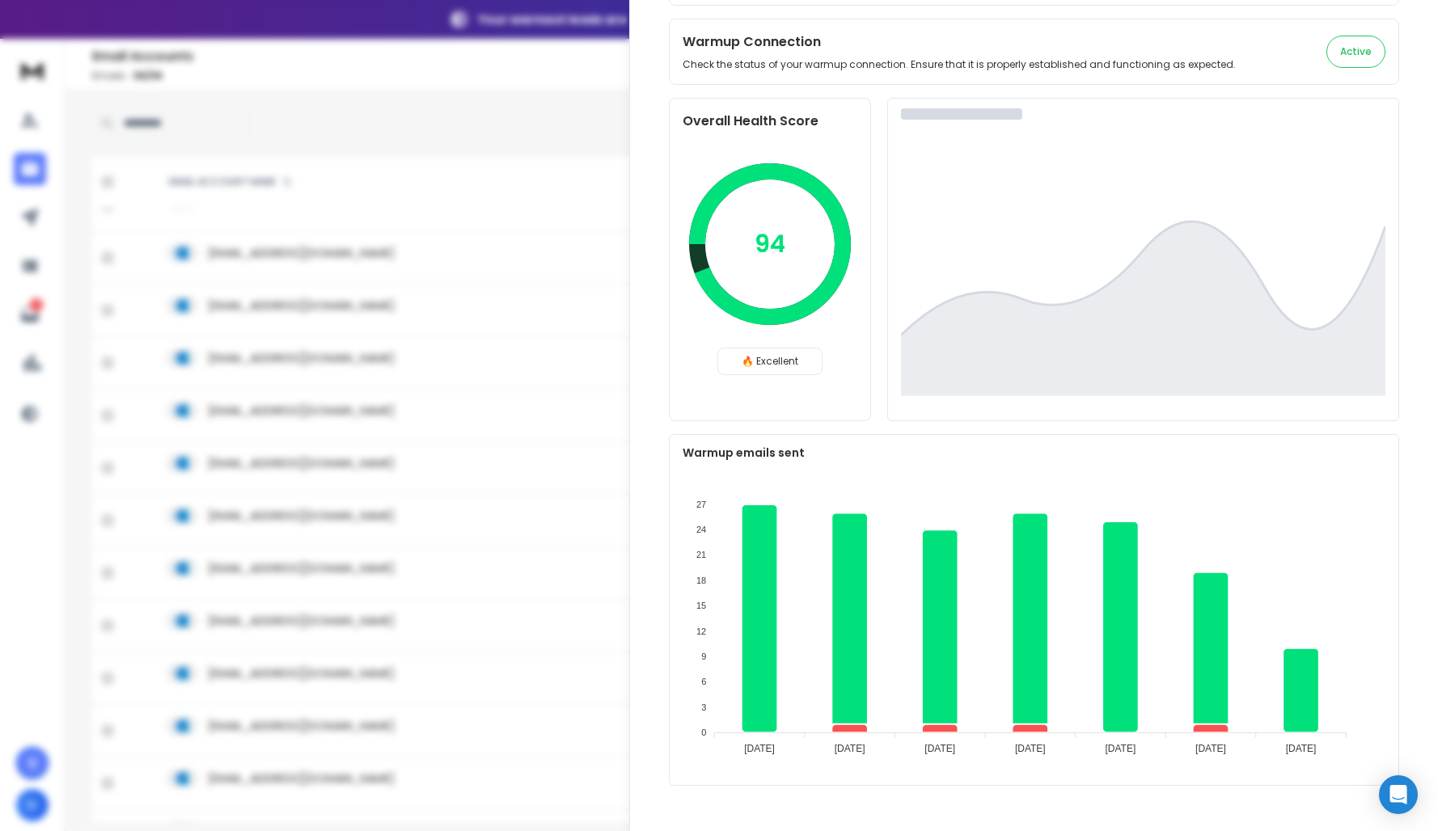
scroll to position [488, 0]
click at [465, 351] on div at bounding box center [719, 415] width 1438 height 831
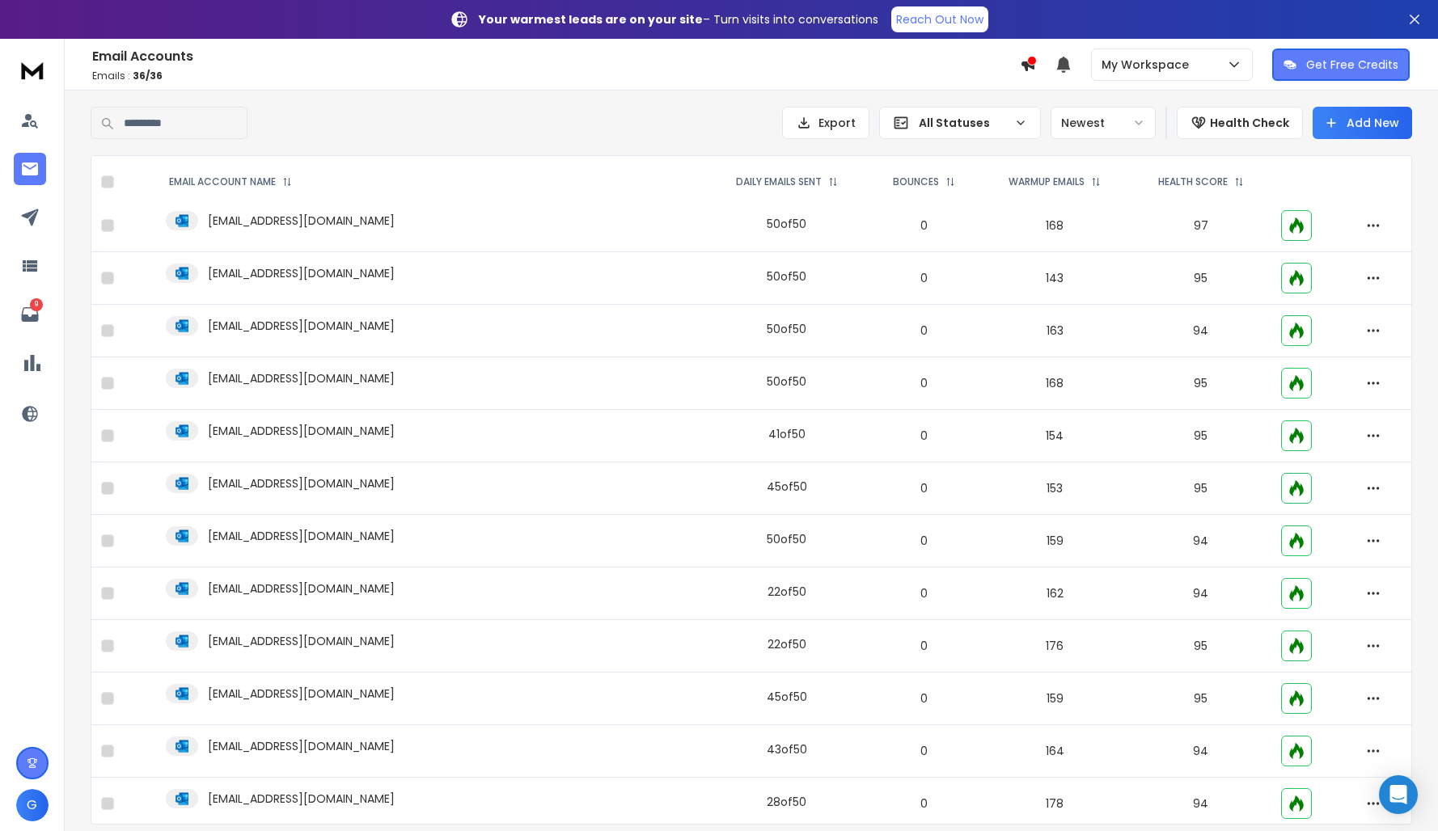
scroll to position [1483, 0]
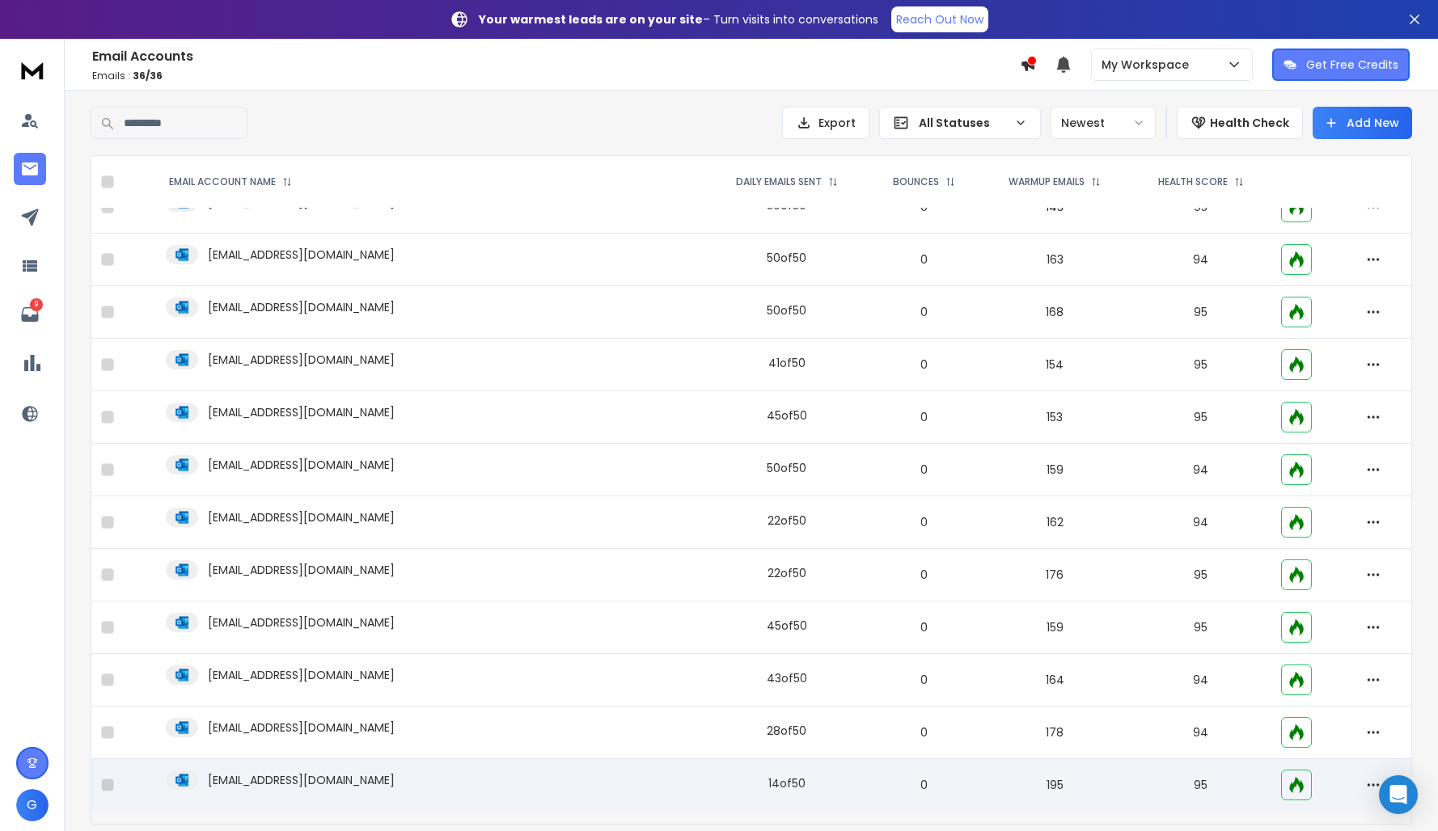
click at [105, 784] on button "button" at bounding box center [107, 785] width 13 height 13
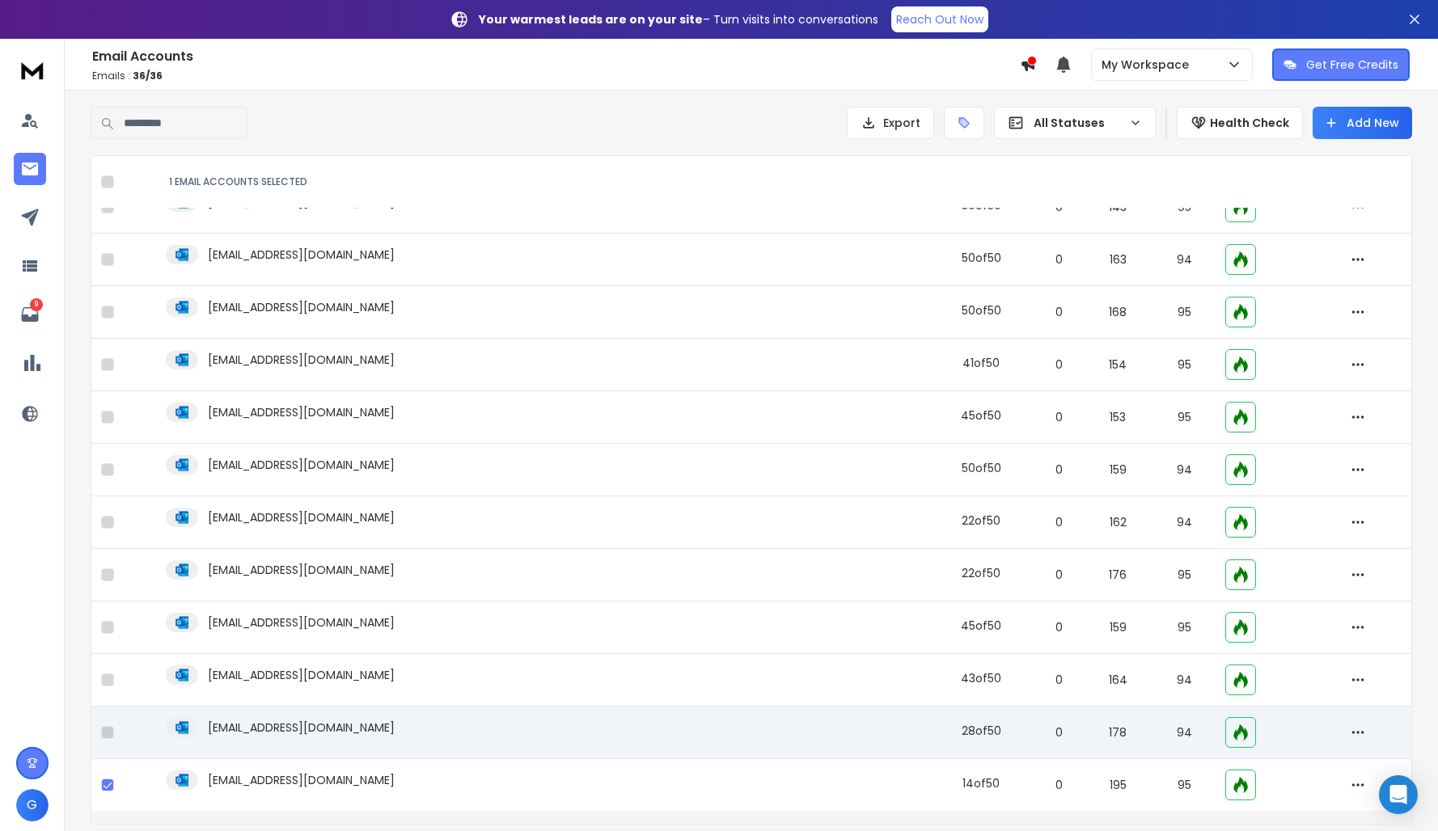
click at [108, 730] on button "button" at bounding box center [107, 732] width 13 height 13
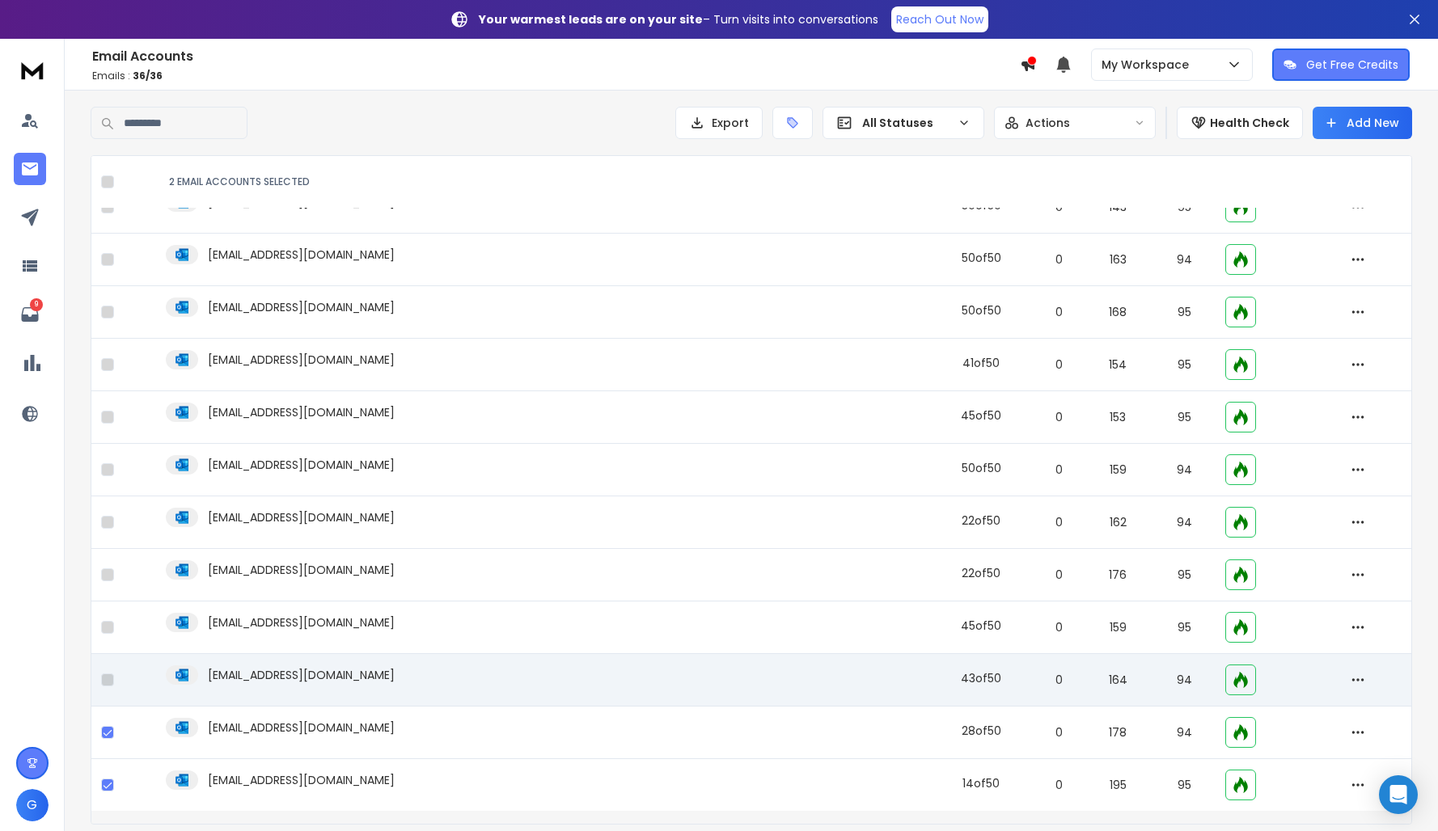
click at [105, 681] on button "button" at bounding box center [107, 680] width 13 height 13
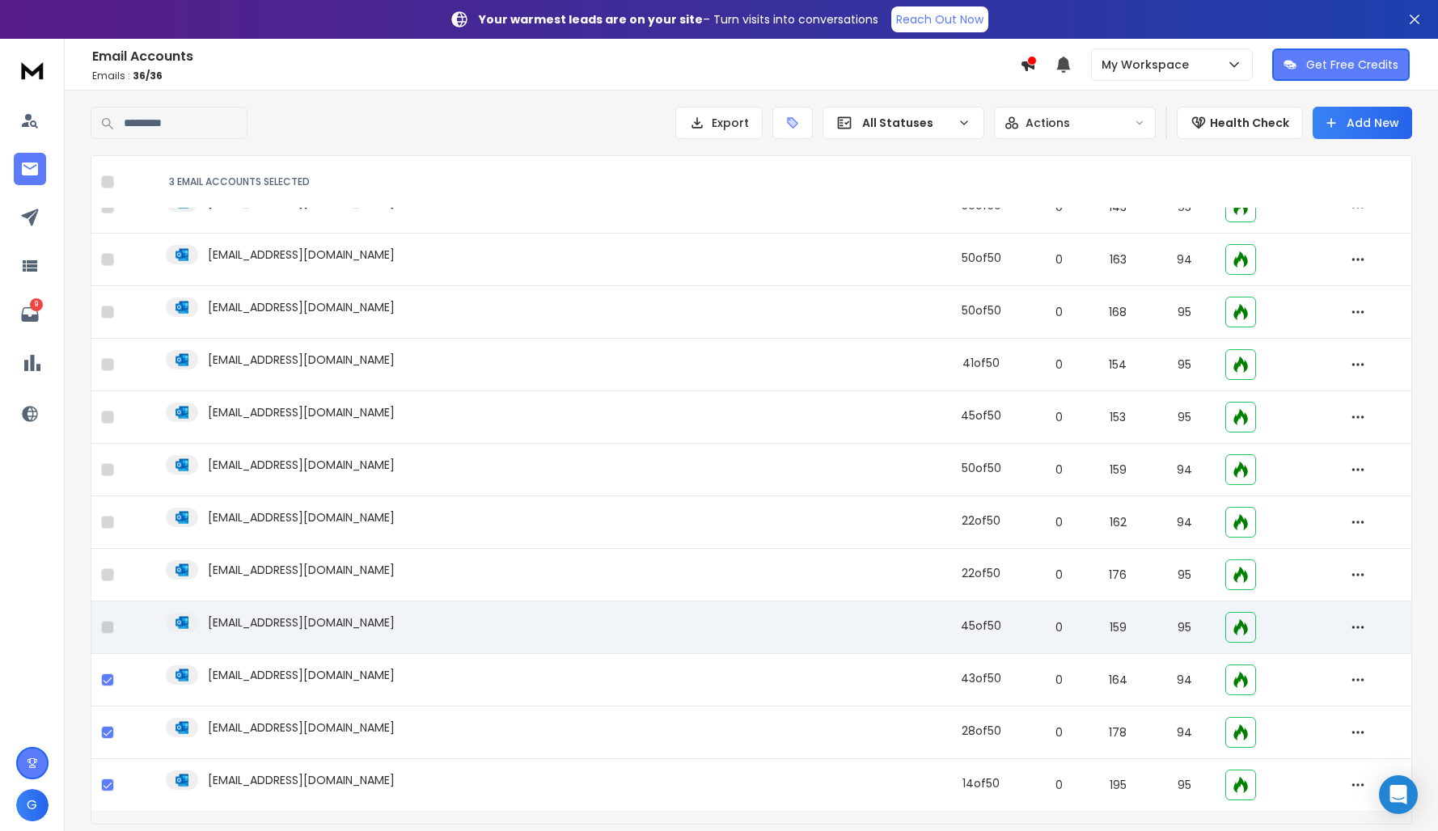
click at [108, 625] on button "button" at bounding box center [107, 627] width 13 height 13
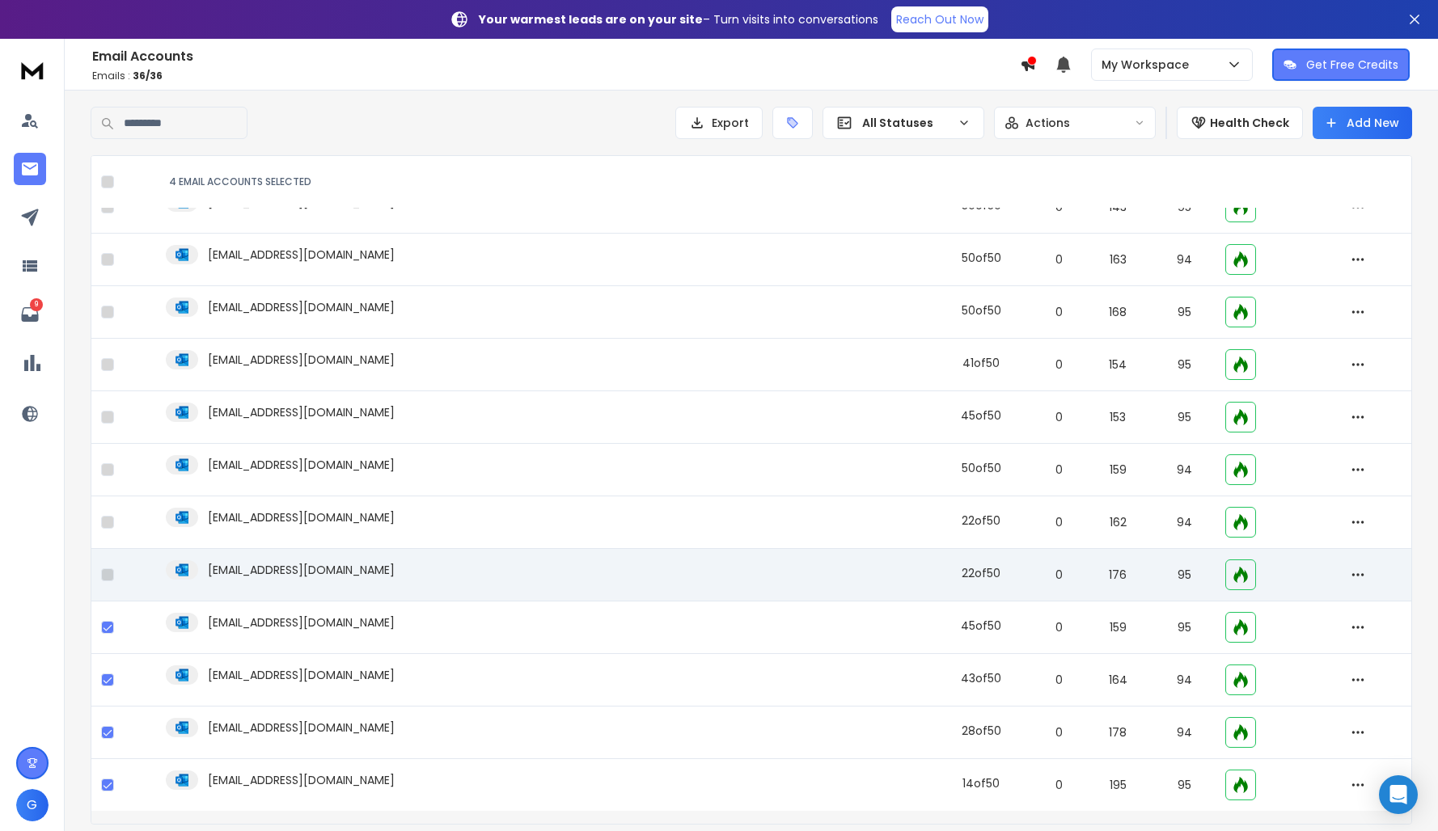
drag, startPoint x: 108, startPoint y: 574, endPoint x: 109, endPoint y: 565, distance: 8.9
click at [109, 565] on td at bounding box center [123, 575] width 65 height 53
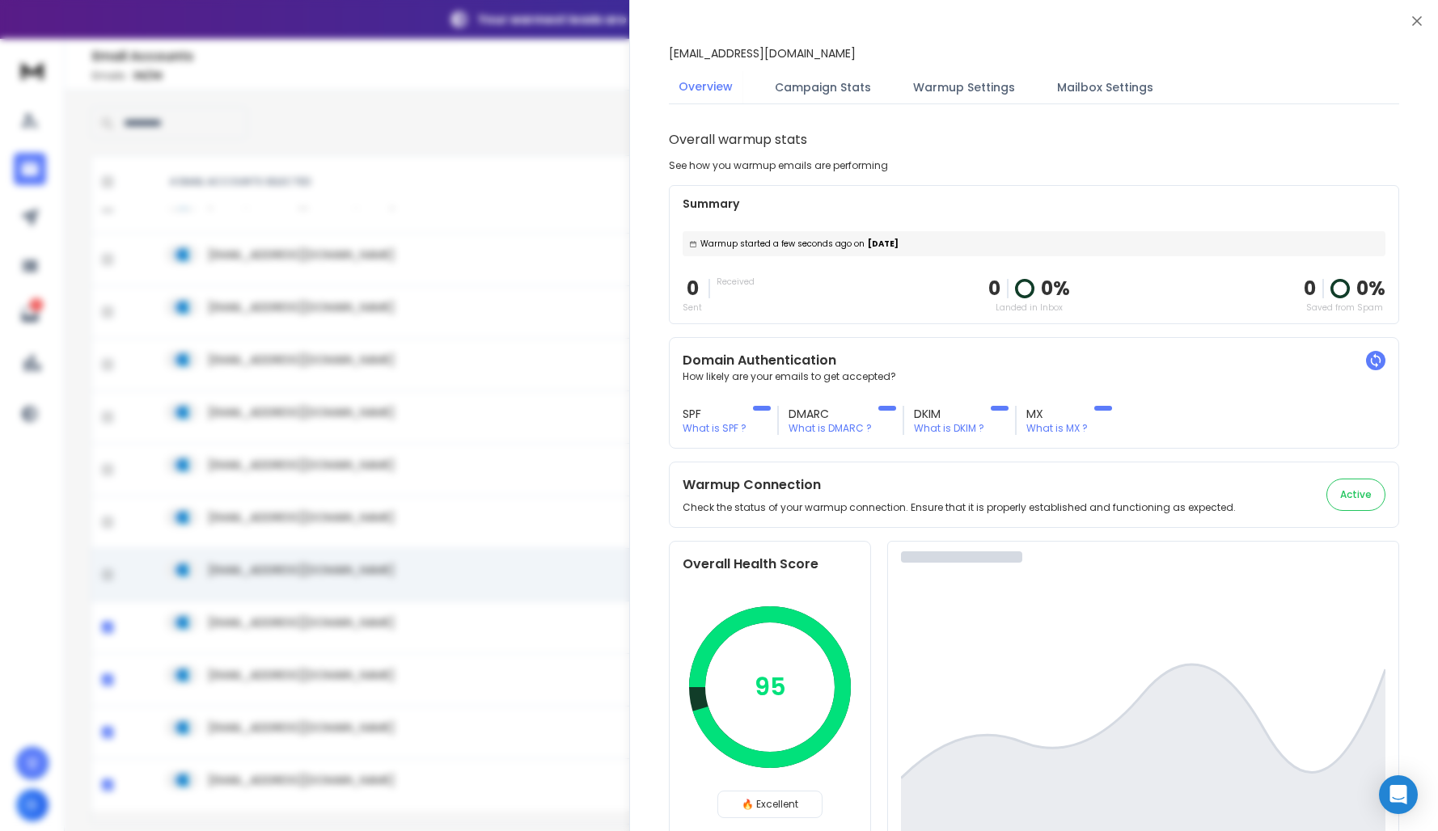
click at [107, 518] on div at bounding box center [719, 415] width 1438 height 831
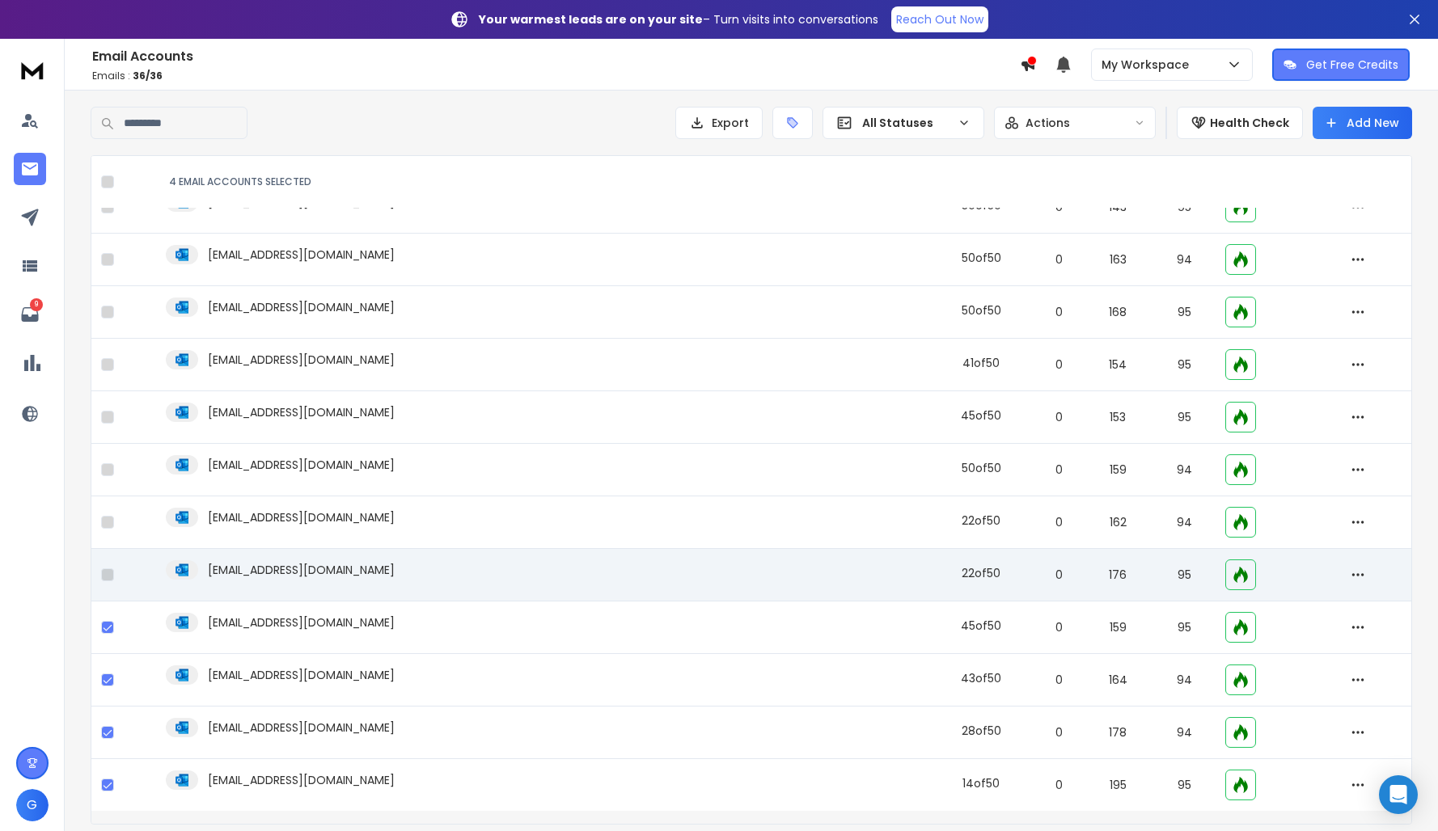
click at [108, 573] on button "button" at bounding box center [107, 575] width 13 height 13
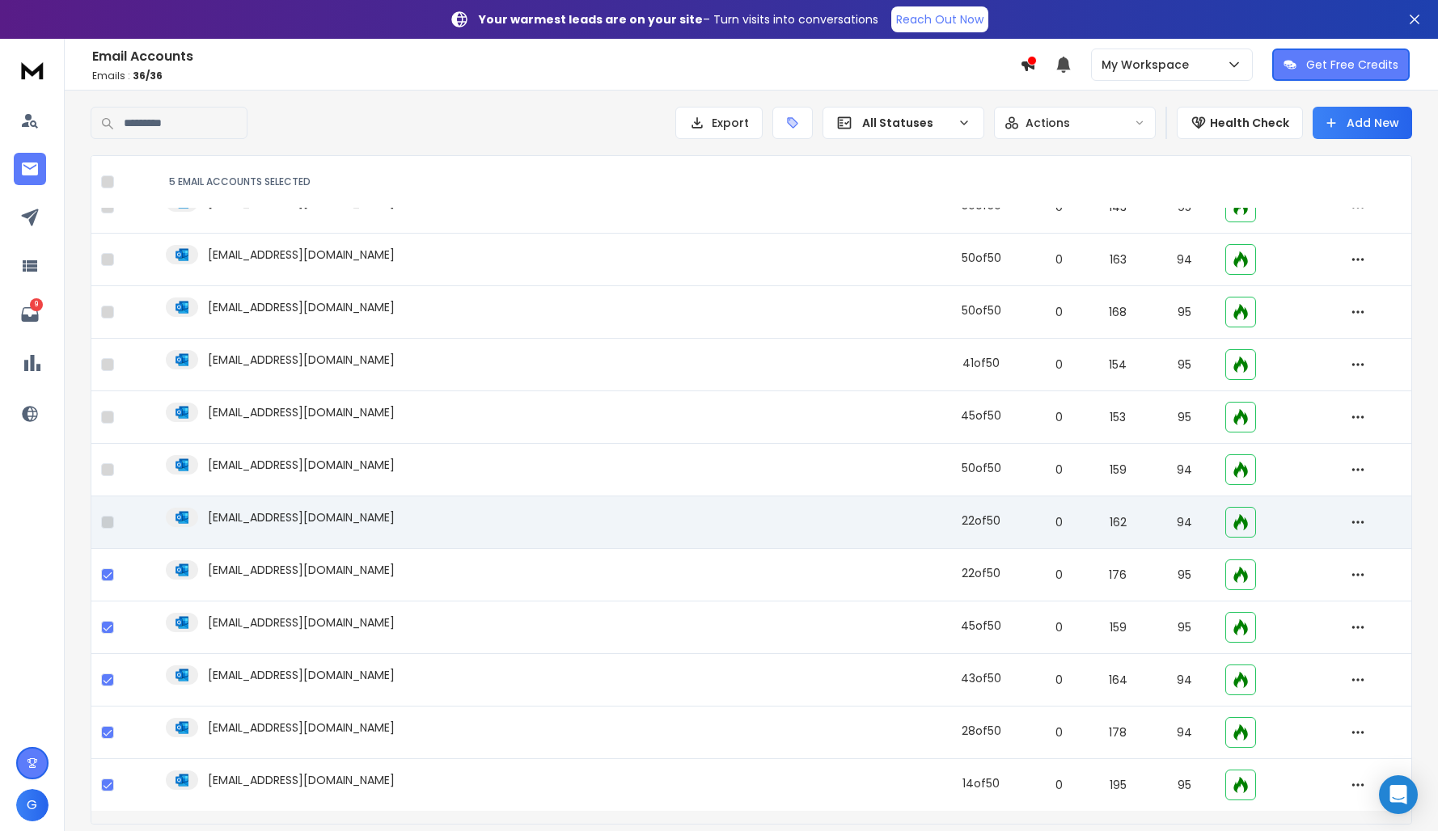
drag, startPoint x: 108, startPoint y: 518, endPoint x: 111, endPoint y: 500, distance: 18.8
click at [108, 518] on button "button" at bounding box center [107, 522] width 13 height 13
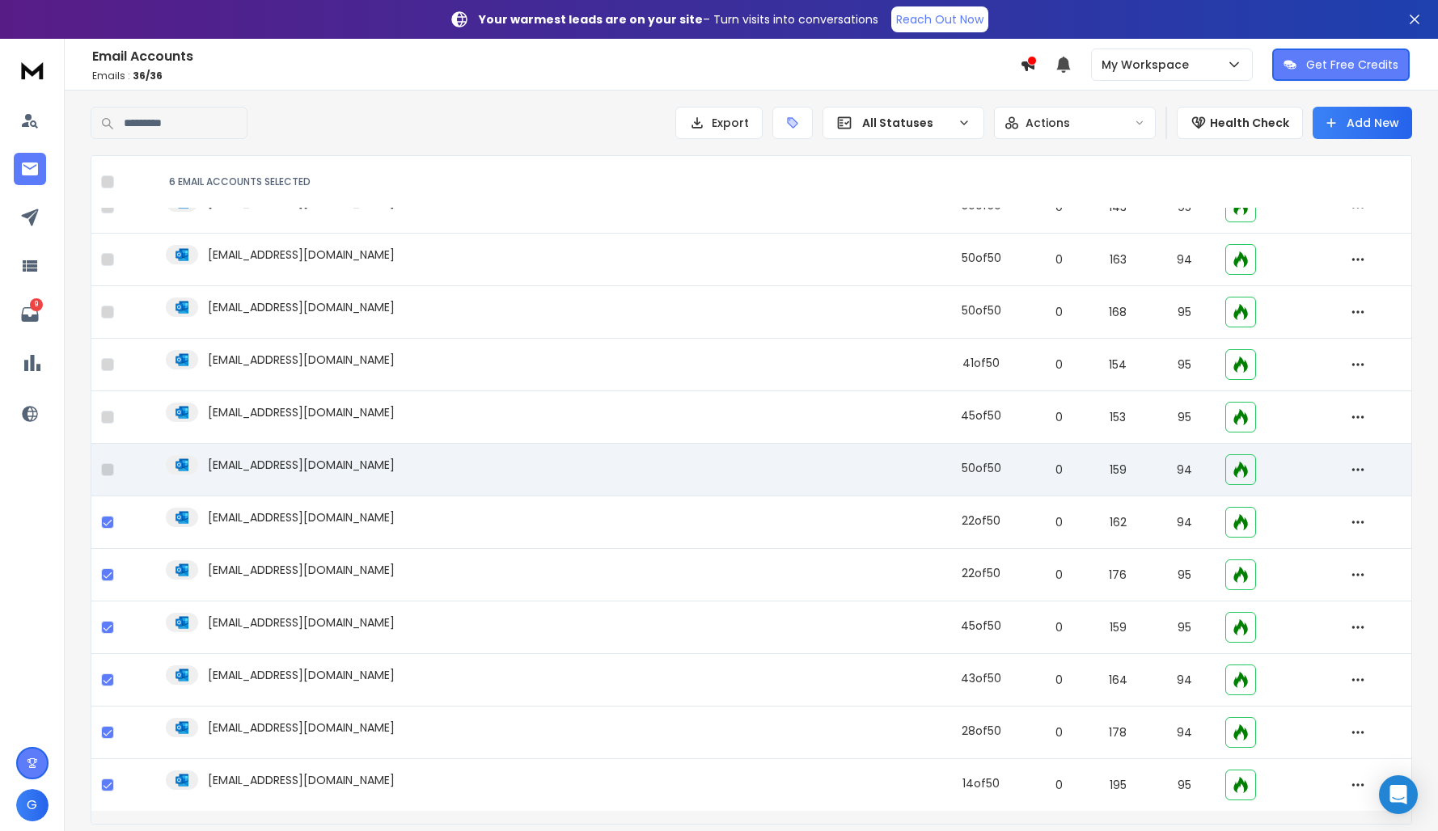
click at [108, 468] on button "button" at bounding box center [107, 469] width 13 height 13
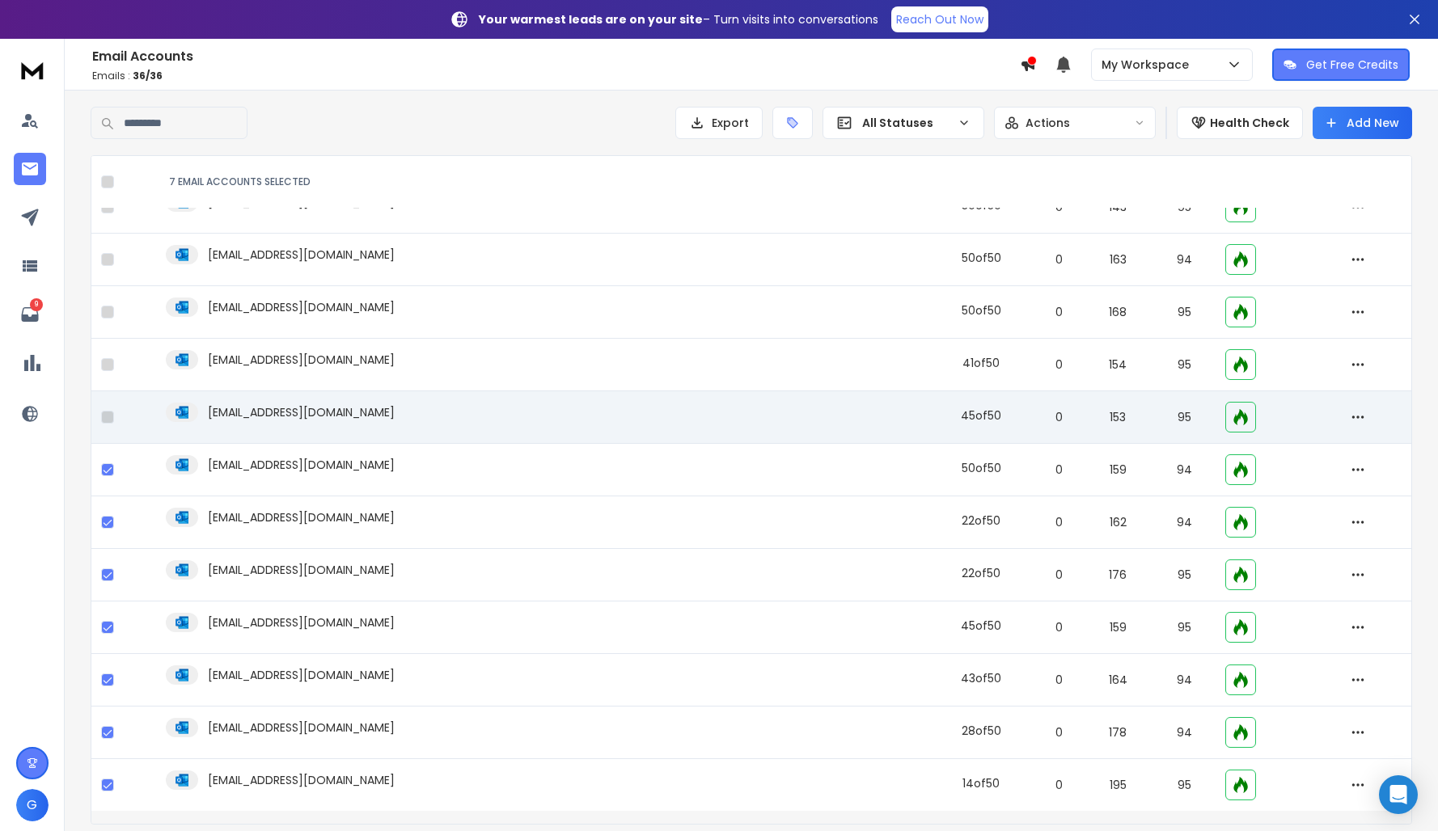
click at [104, 415] on button "button" at bounding box center [107, 417] width 13 height 13
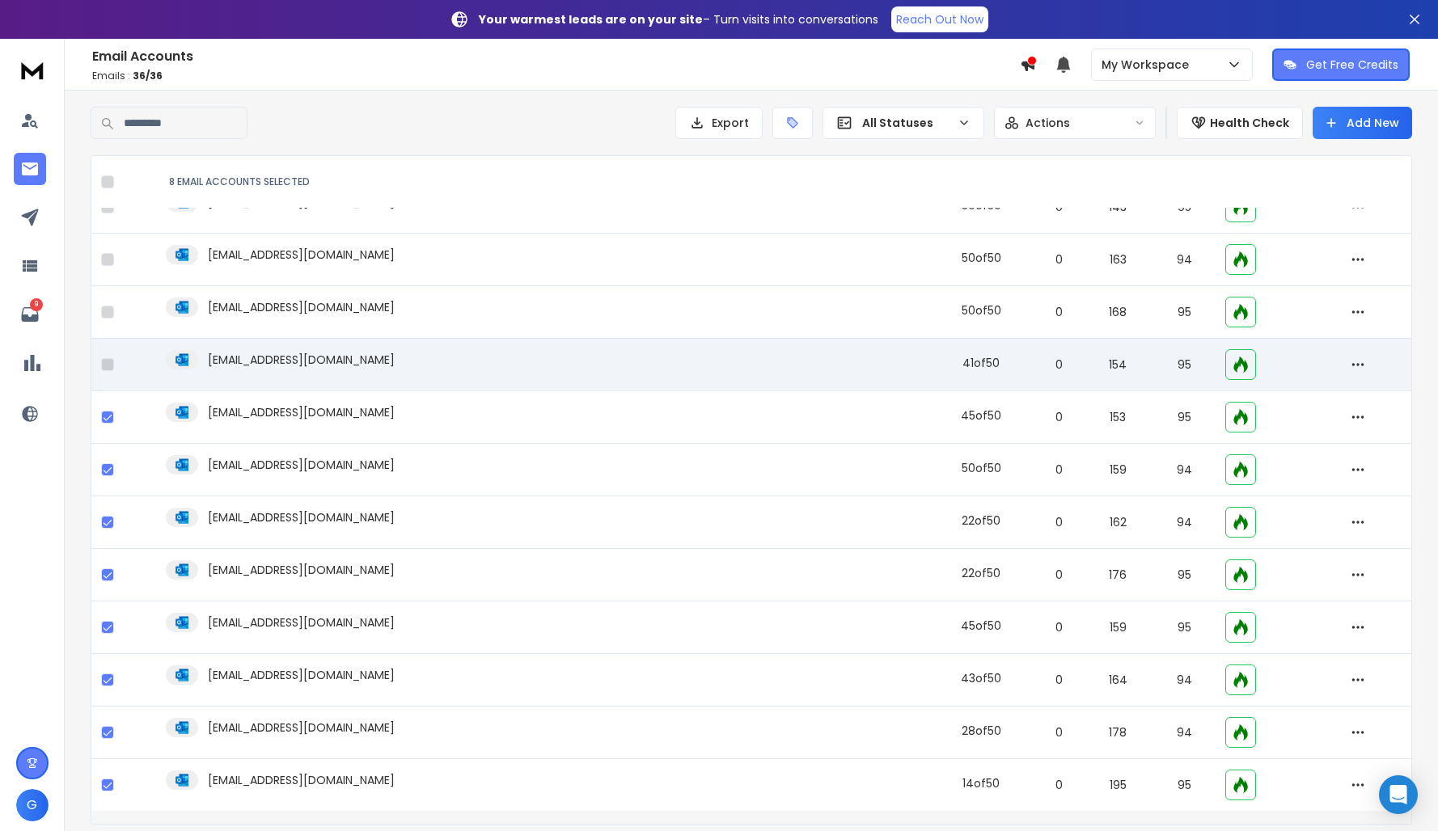
click at [109, 361] on button "button" at bounding box center [107, 364] width 13 height 13
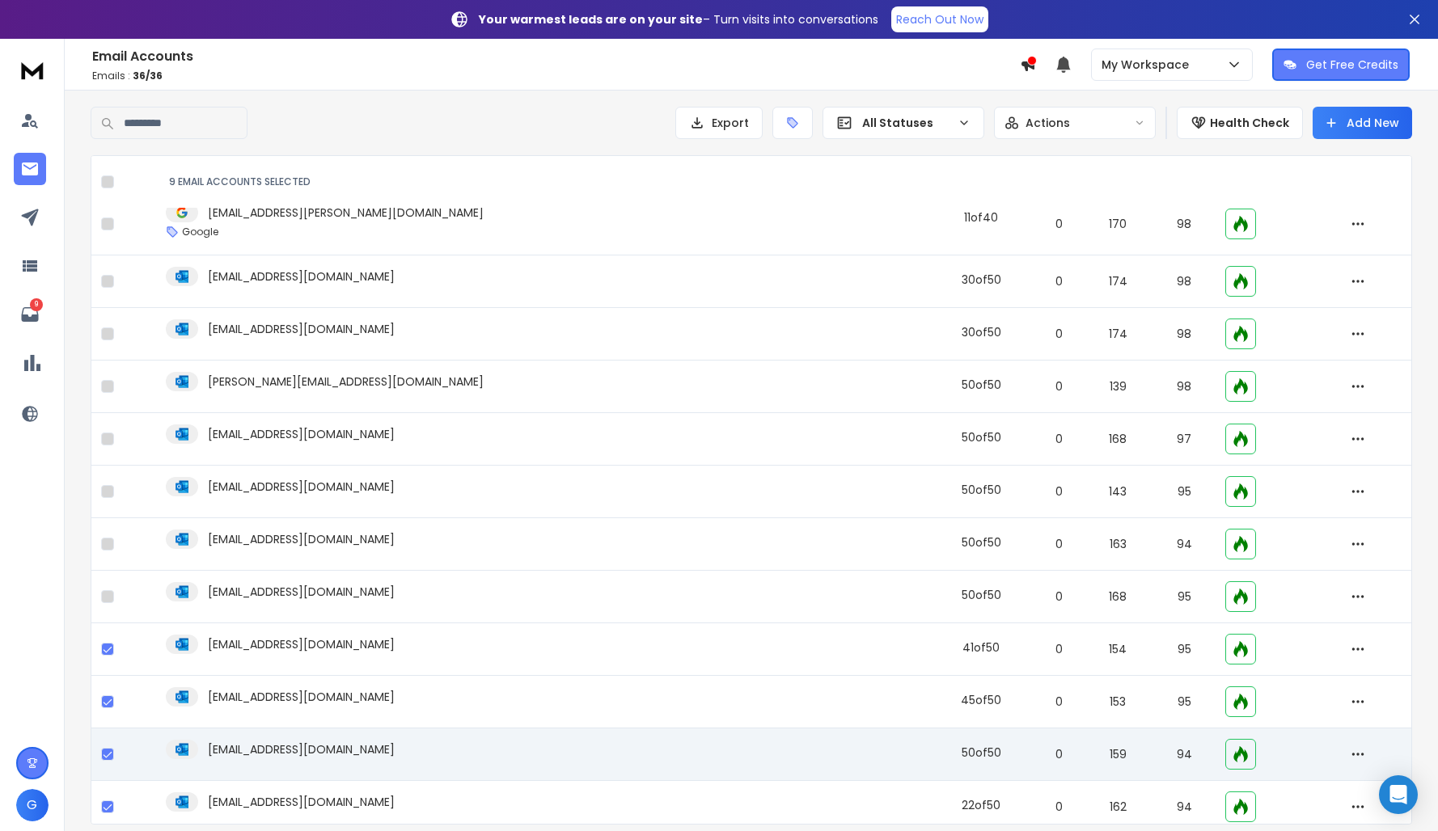
scroll to position [1197, 0]
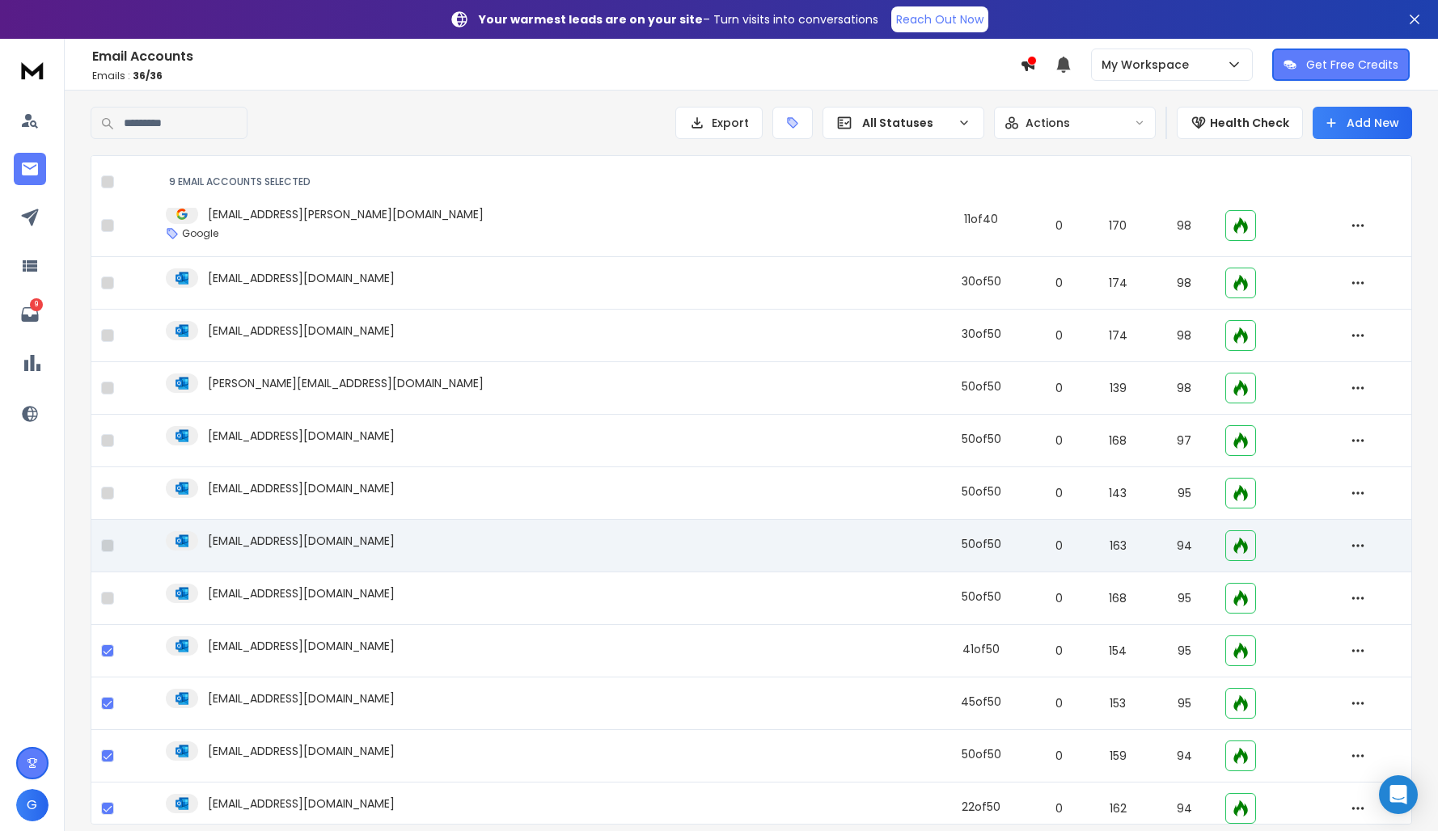
drag, startPoint x: 108, startPoint y: 598, endPoint x: 108, endPoint y: 561, distance: 36.4
click at [108, 595] on button "button" at bounding box center [107, 598] width 13 height 13
click at [108, 546] on button "button" at bounding box center [107, 545] width 13 height 13
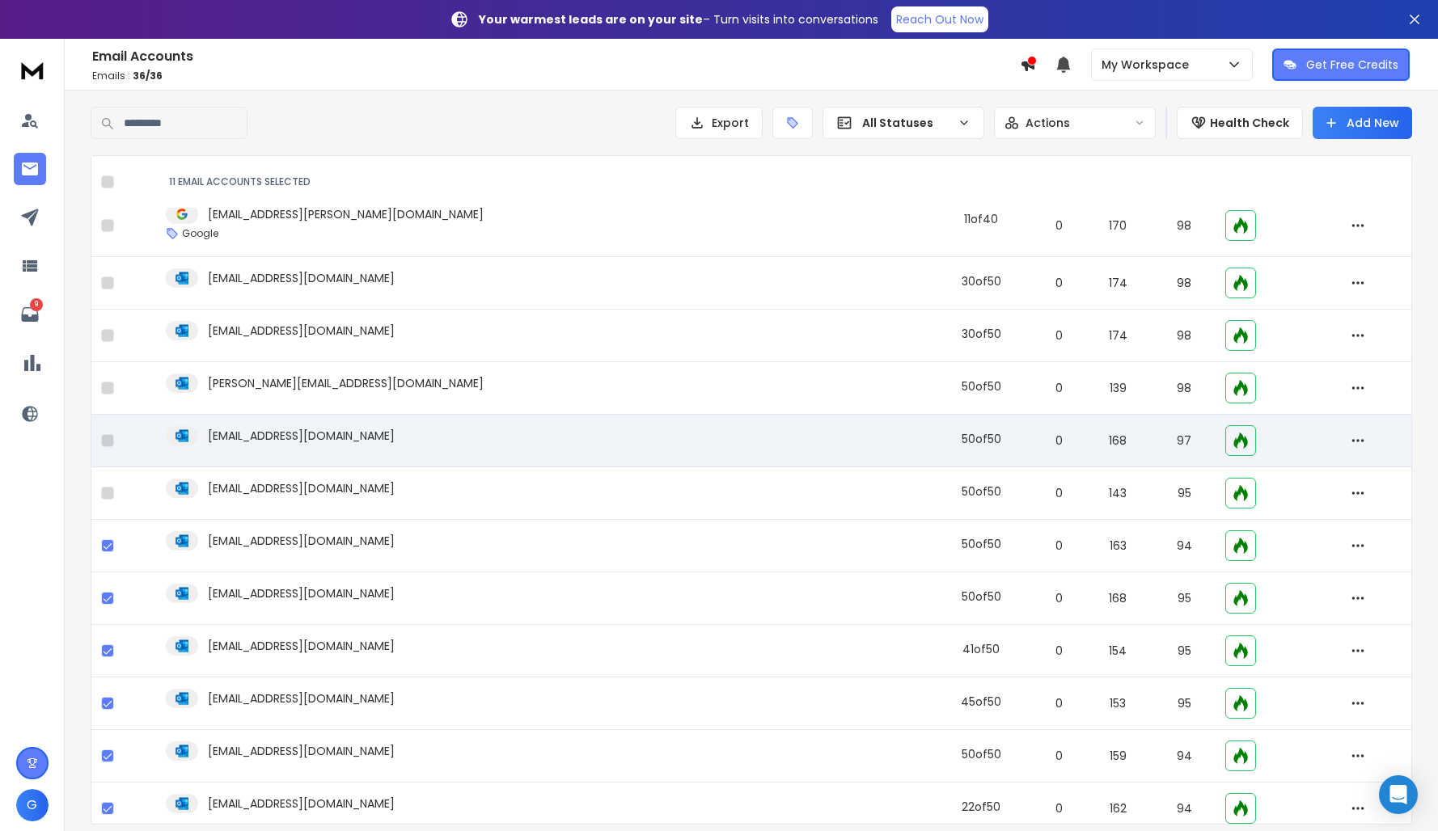
drag, startPoint x: 105, startPoint y: 494, endPoint x: 108, endPoint y: 452, distance: 42.1
click at [106, 487] on button "button" at bounding box center [107, 493] width 13 height 13
click at [108, 442] on button "button" at bounding box center [107, 440] width 13 height 13
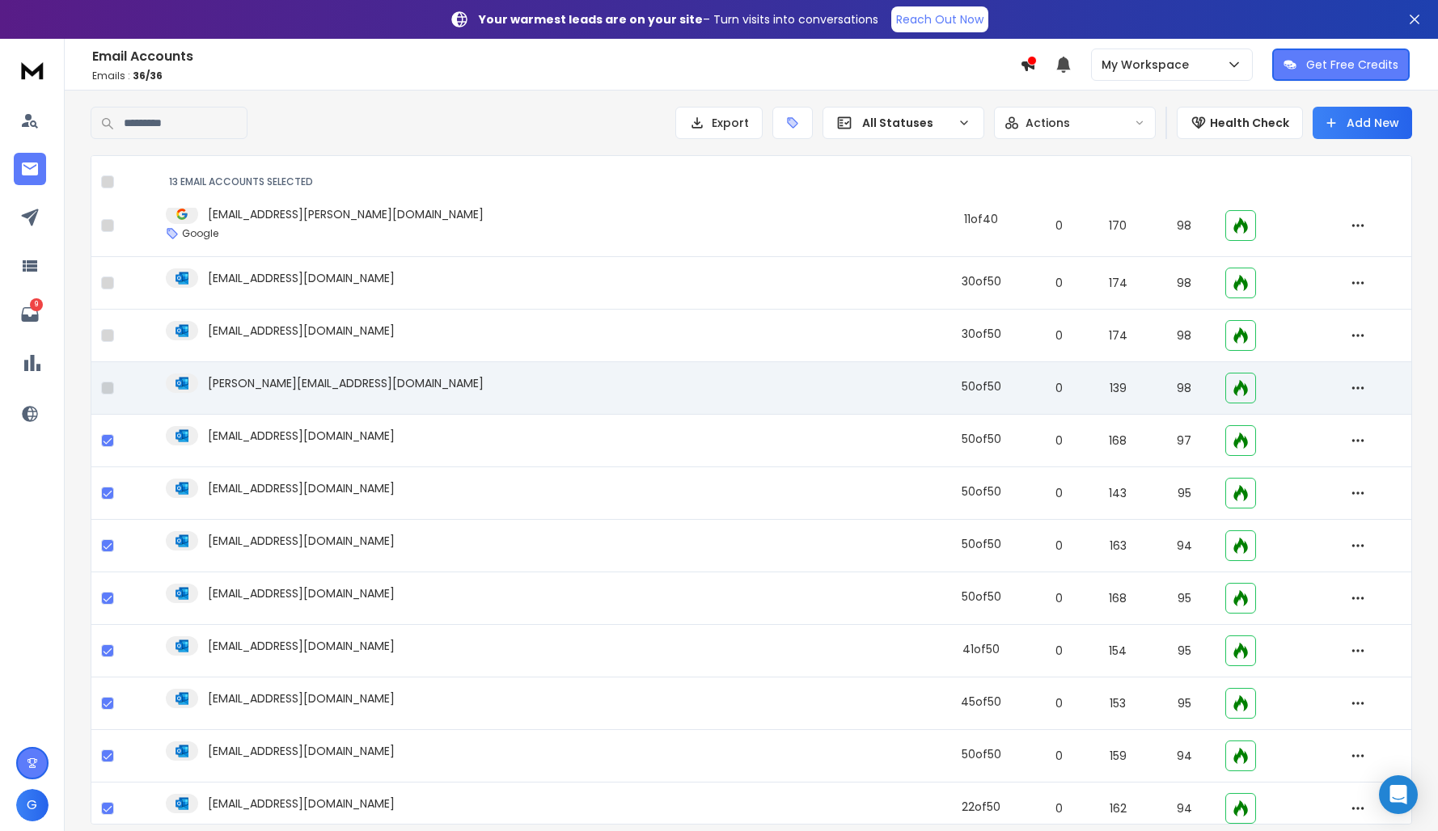
click at [108, 393] on button "button" at bounding box center [107, 388] width 13 height 13
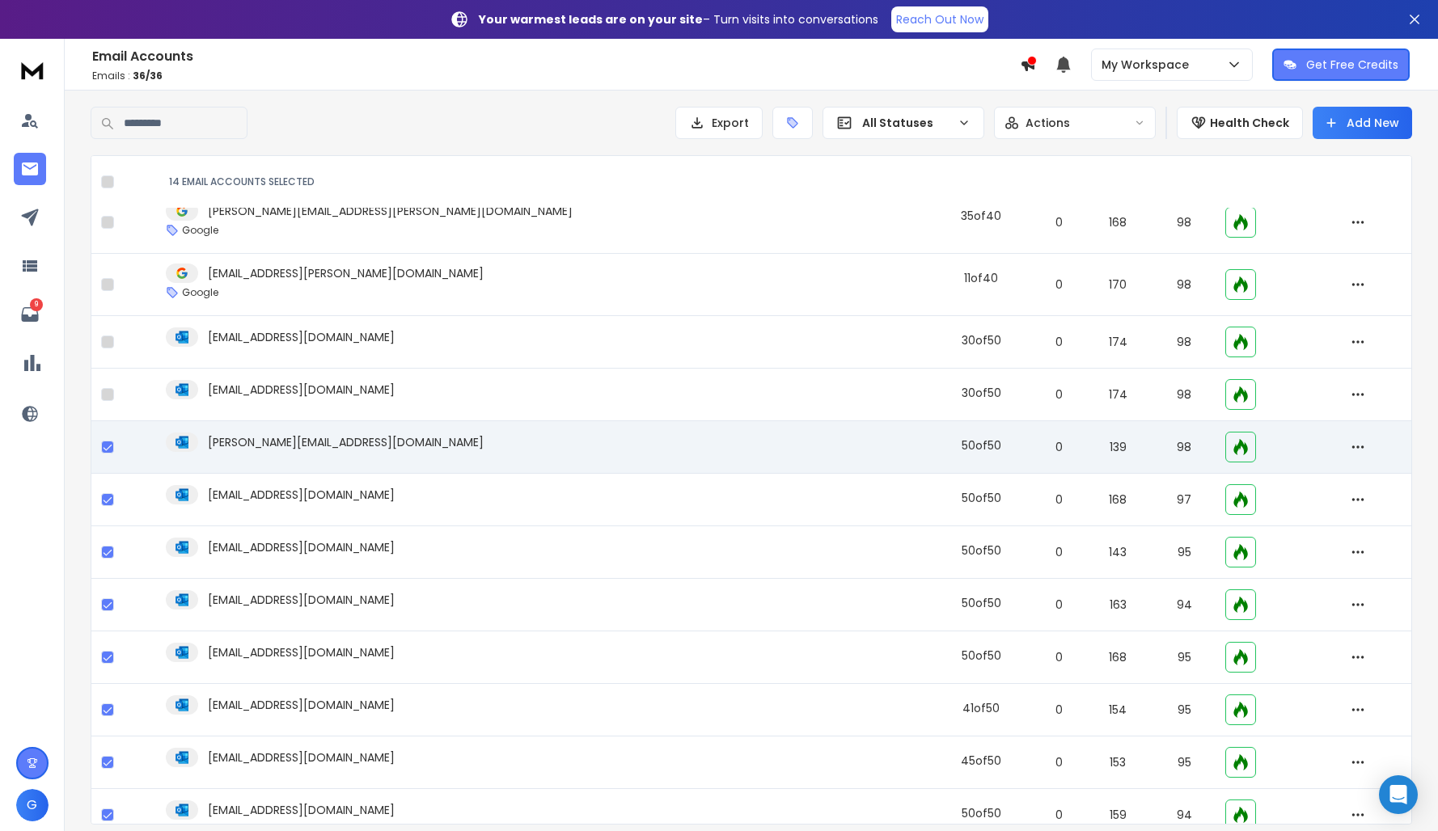
scroll to position [1125, 0]
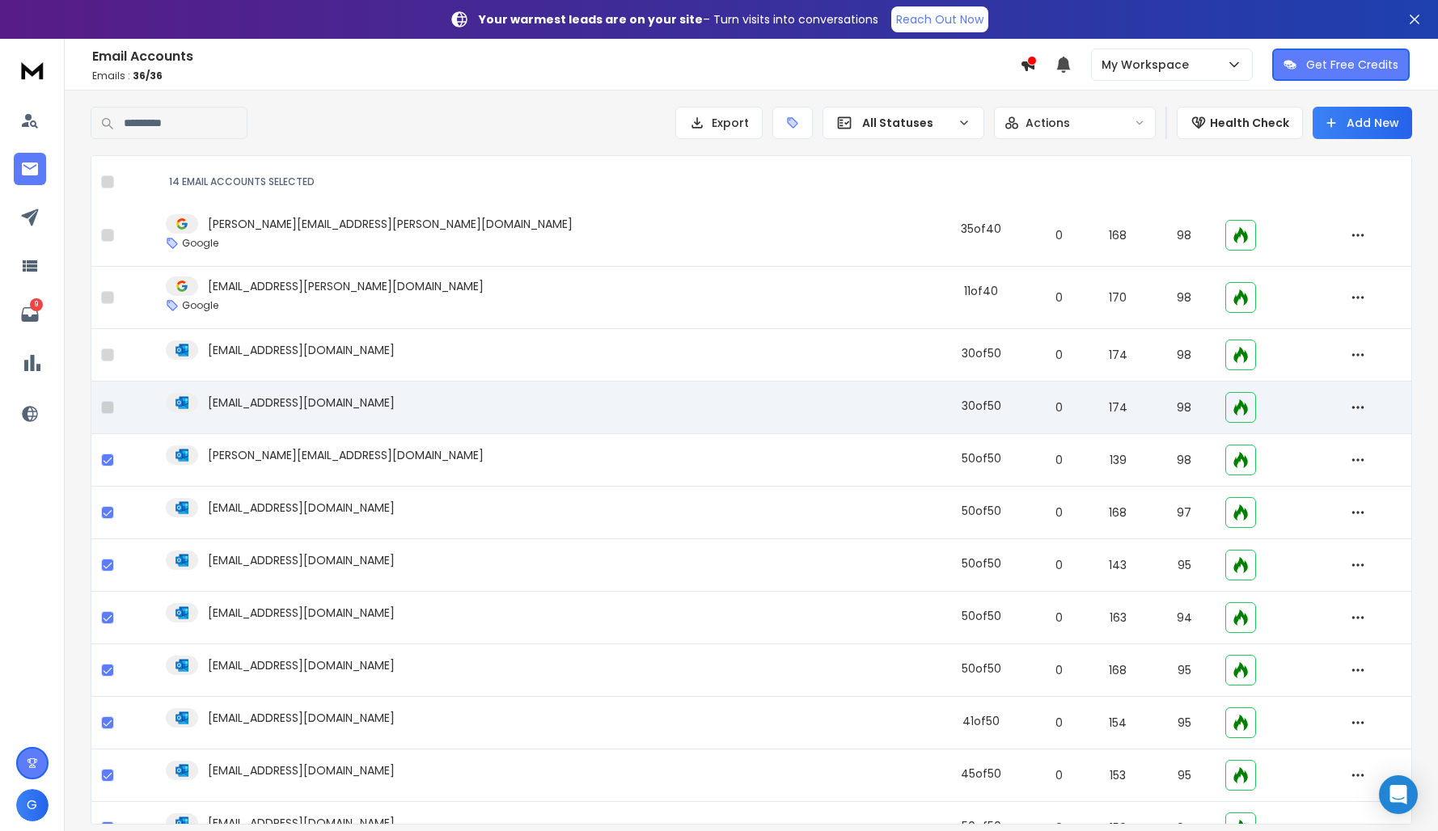
click at [107, 405] on button "button" at bounding box center [107, 407] width 13 height 13
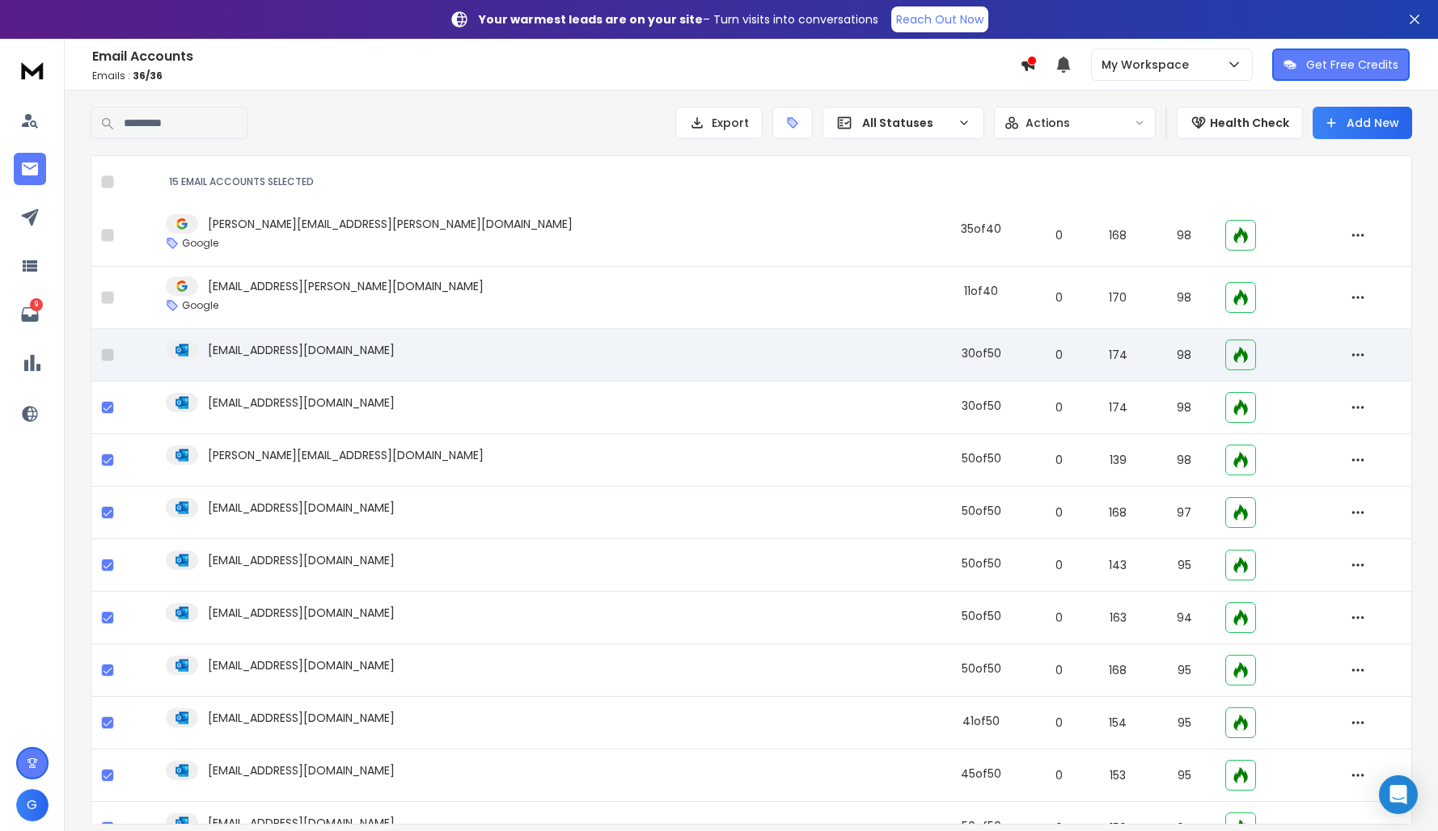
click at [108, 355] on button "button" at bounding box center [107, 355] width 13 height 13
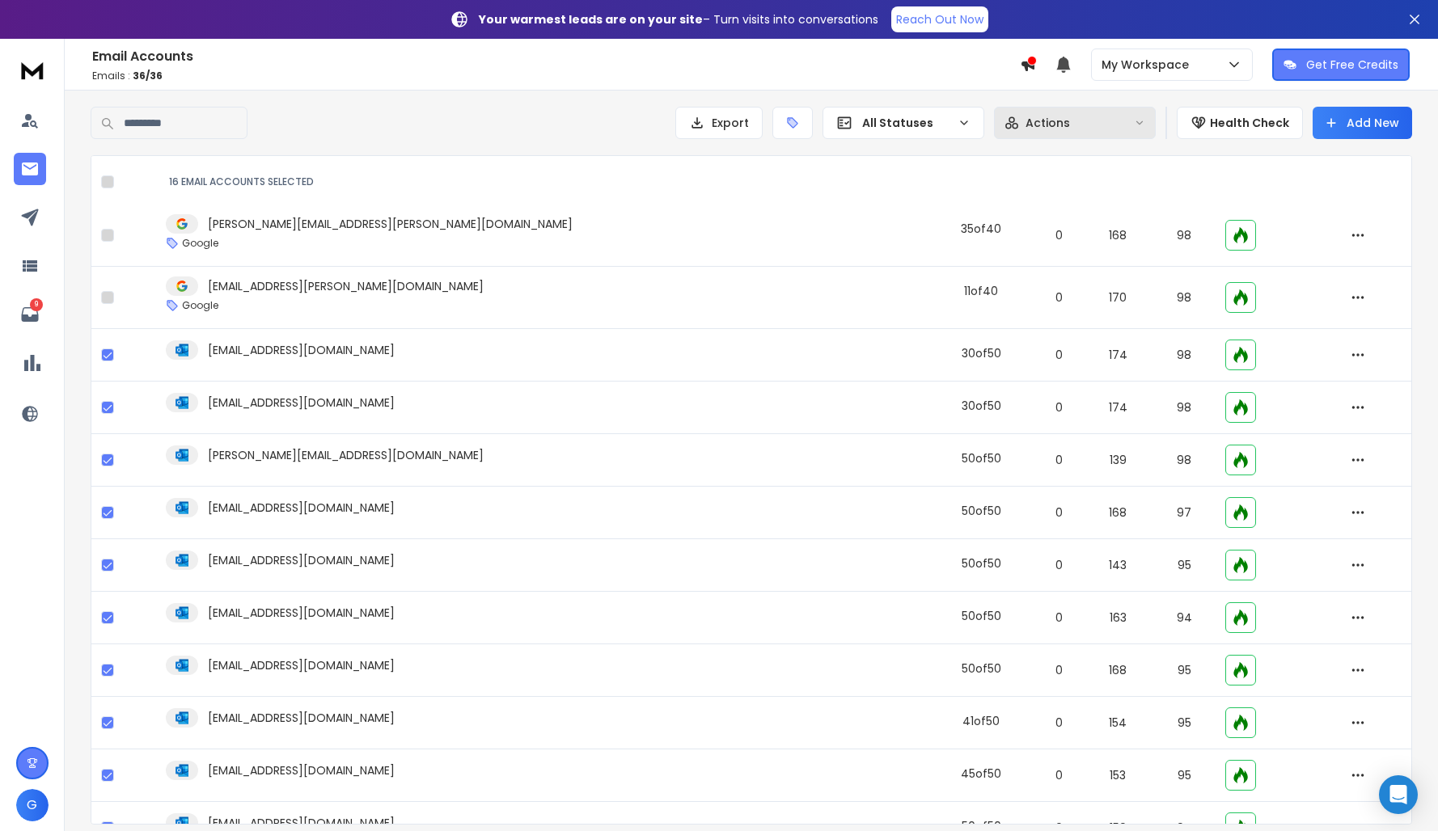
click at [1070, 123] on p "Actions" at bounding box center [1047, 123] width 44 height 16
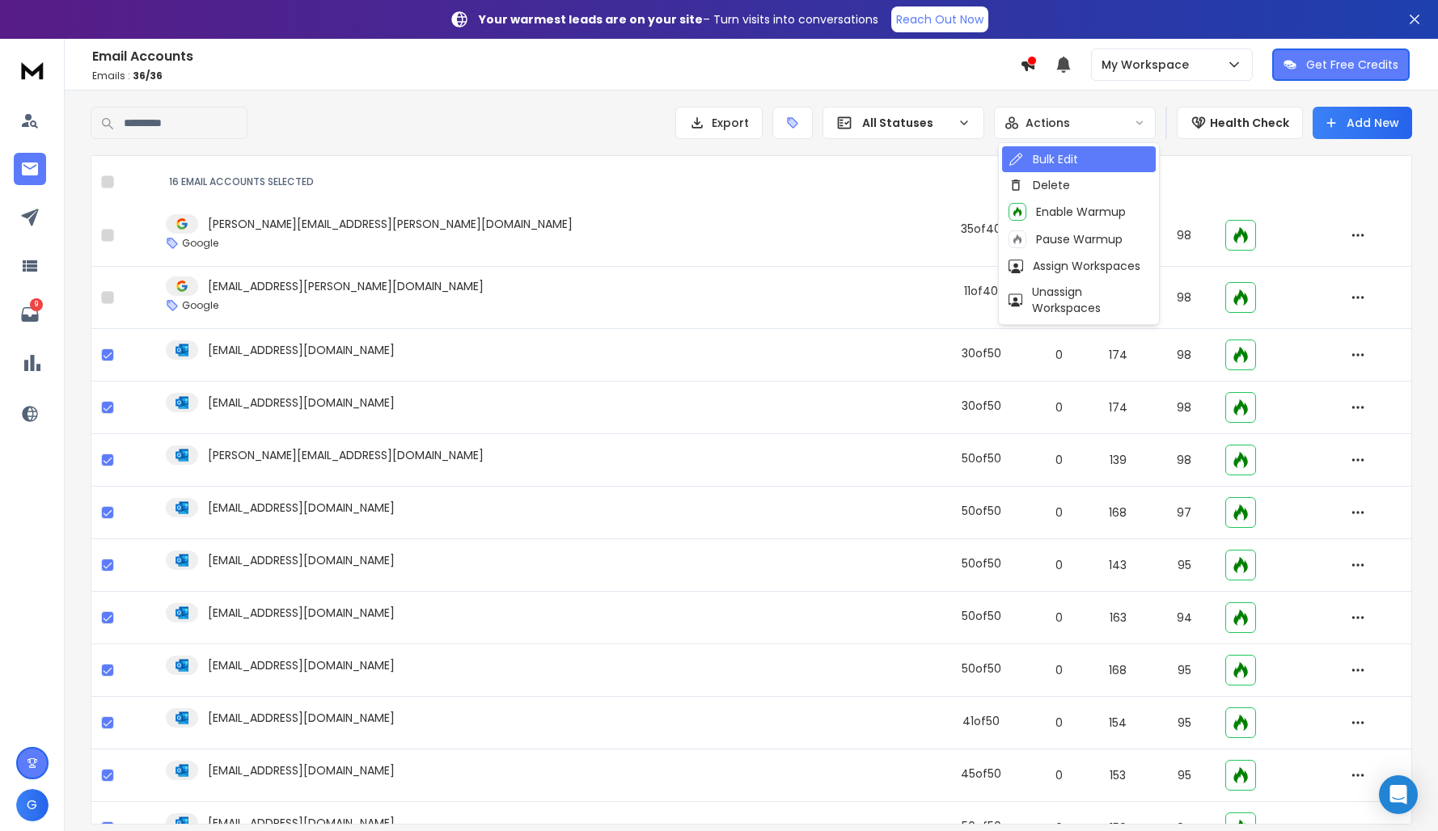
click at [1077, 156] on div "Bulk Edit" at bounding box center [1043, 159] width 70 height 16
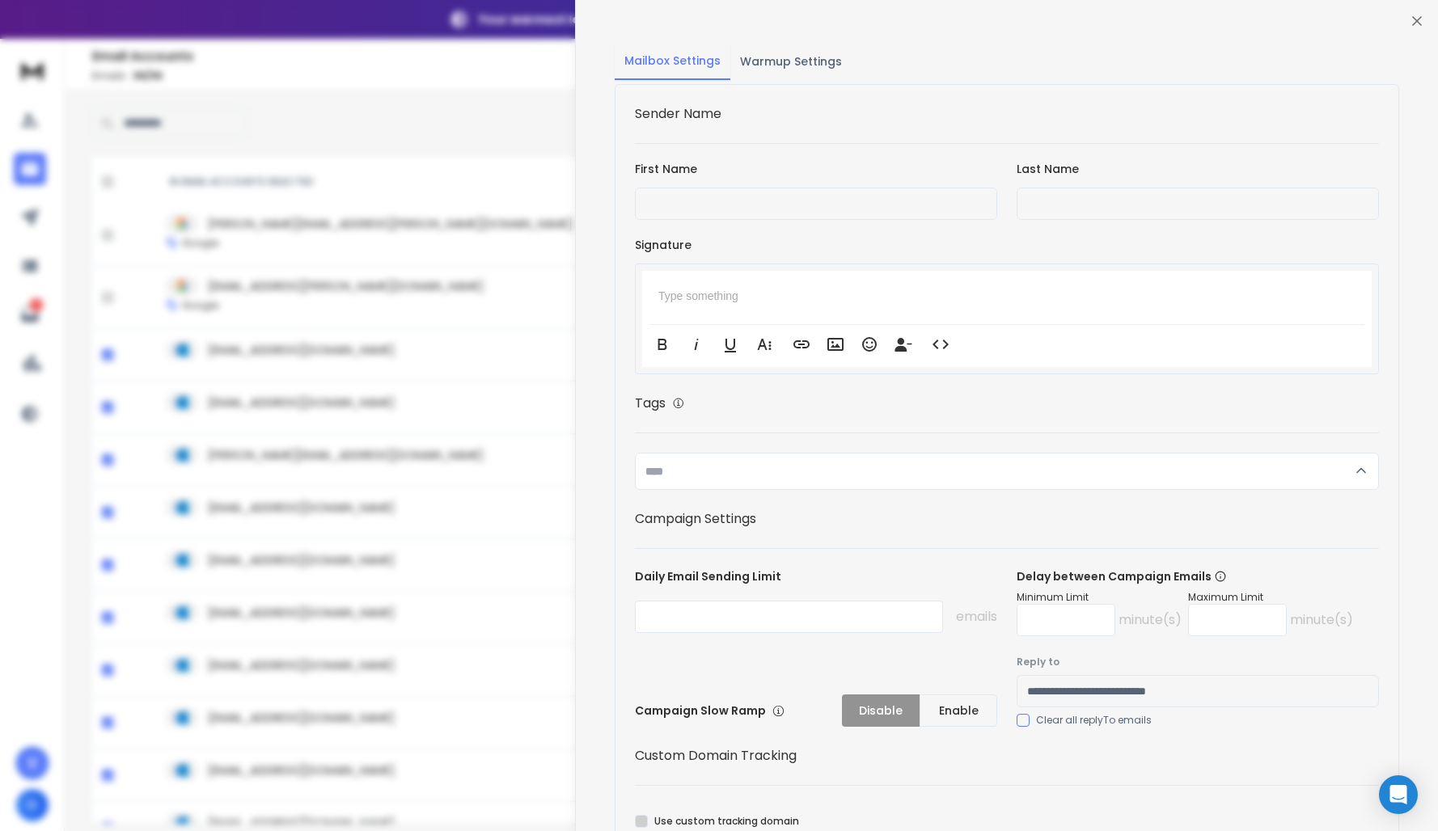
click at [740, 467] on input at bounding box center [702, 471] width 126 height 29
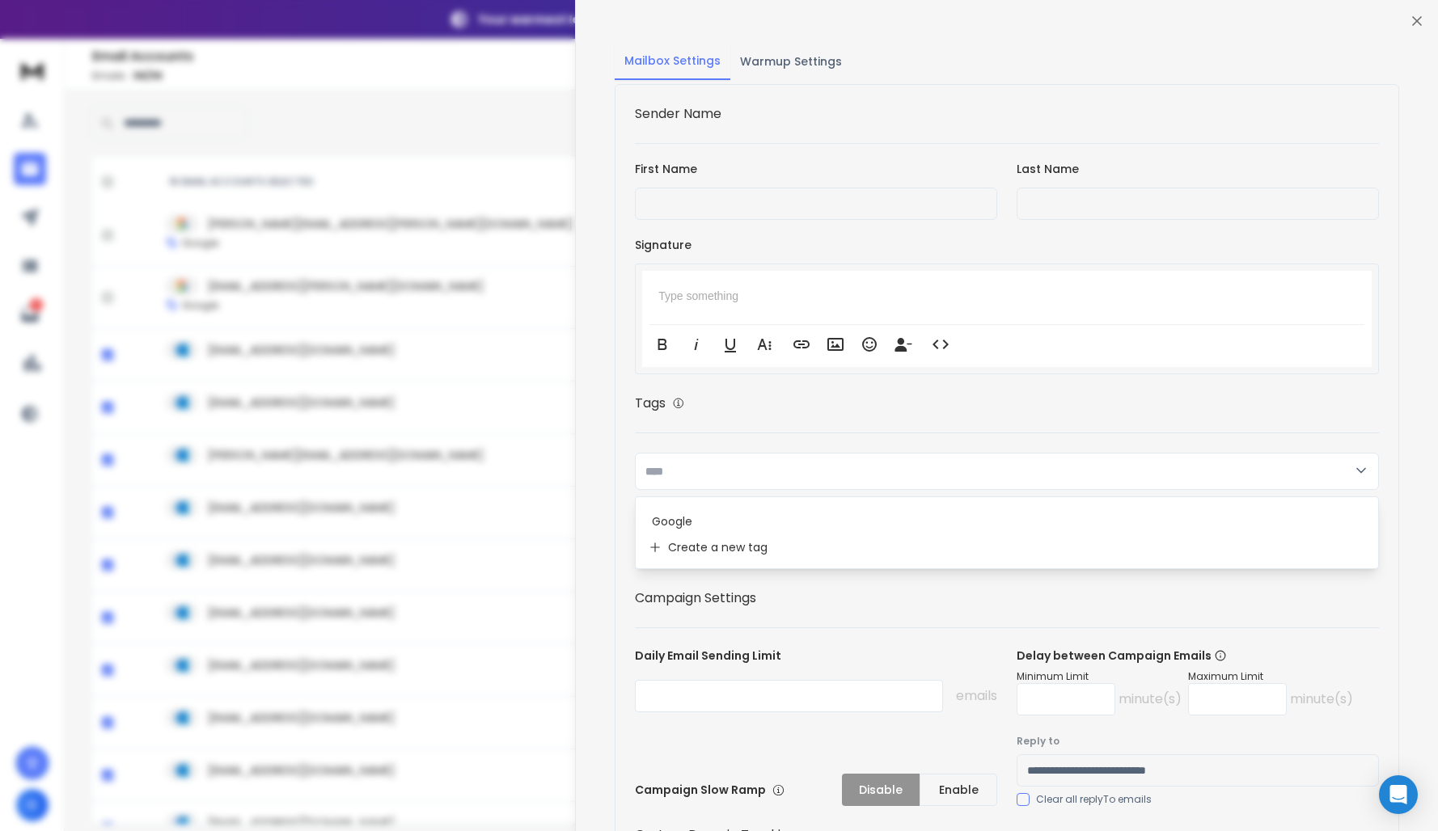
click at [752, 548] on p "Create a new tag" at bounding box center [717, 547] width 99 height 16
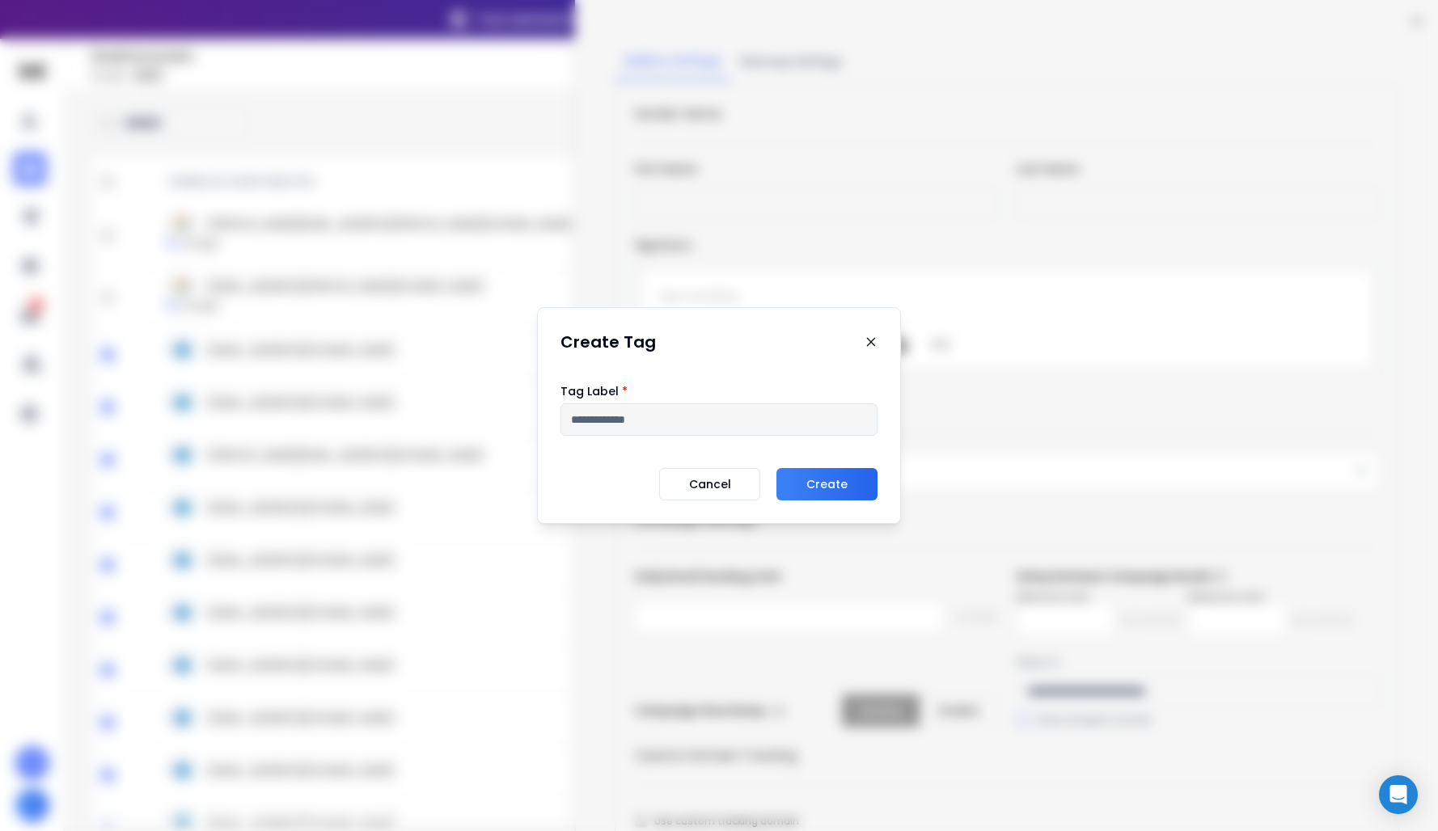
click at [665, 430] on input "text" at bounding box center [718, 420] width 317 height 32
type input "*********"
drag, startPoint x: 721, startPoint y: 345, endPoint x: 895, endPoint y: 351, distance: 174.8
click at [895, 351] on div "Create Tag Tag Label ********* Cancel Create" at bounding box center [719, 415] width 364 height 217
click at [801, 479] on button "Create" at bounding box center [826, 484] width 101 height 32
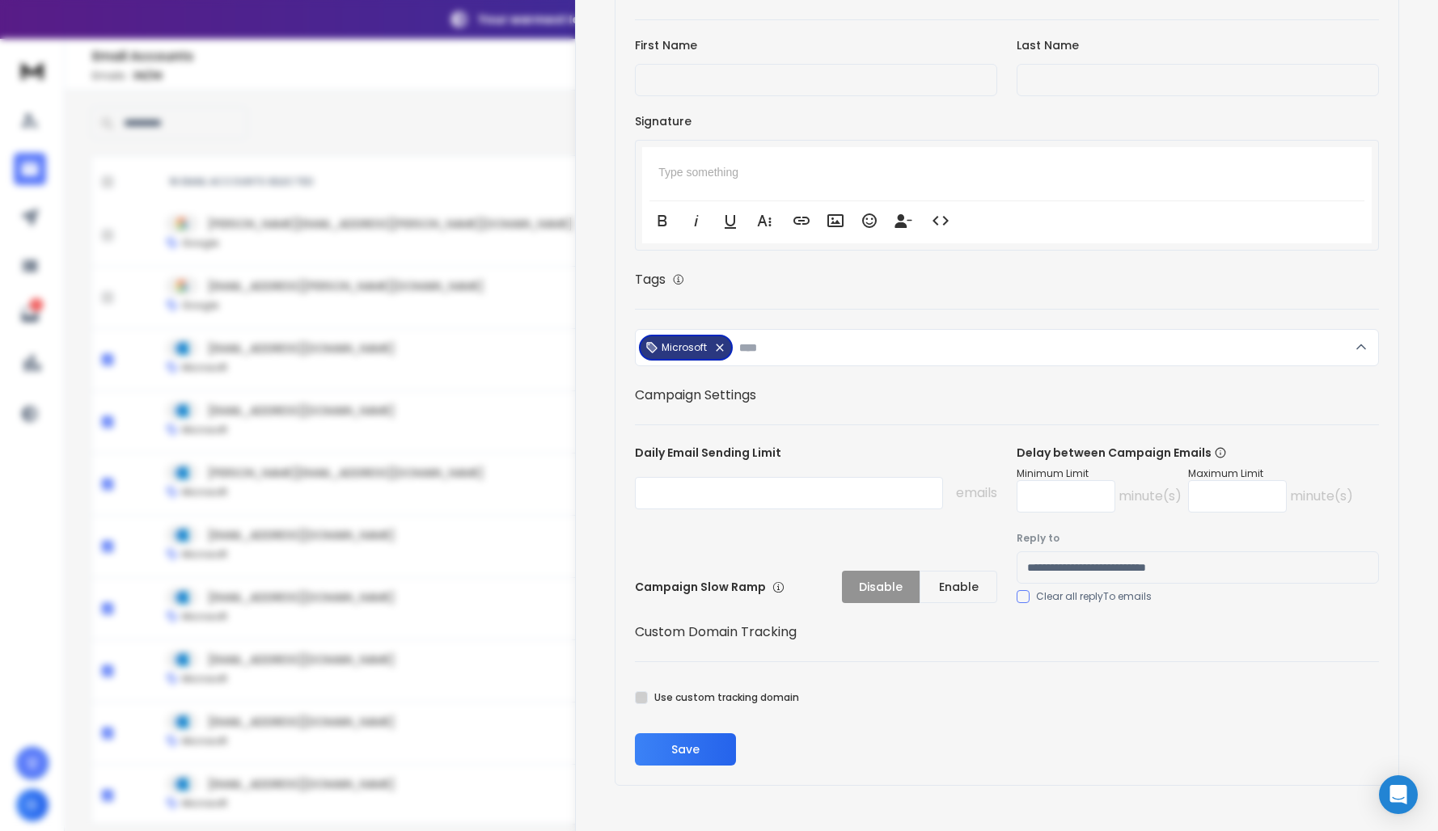
scroll to position [125, 0]
click at [678, 752] on button "Save" at bounding box center [685, 749] width 101 height 32
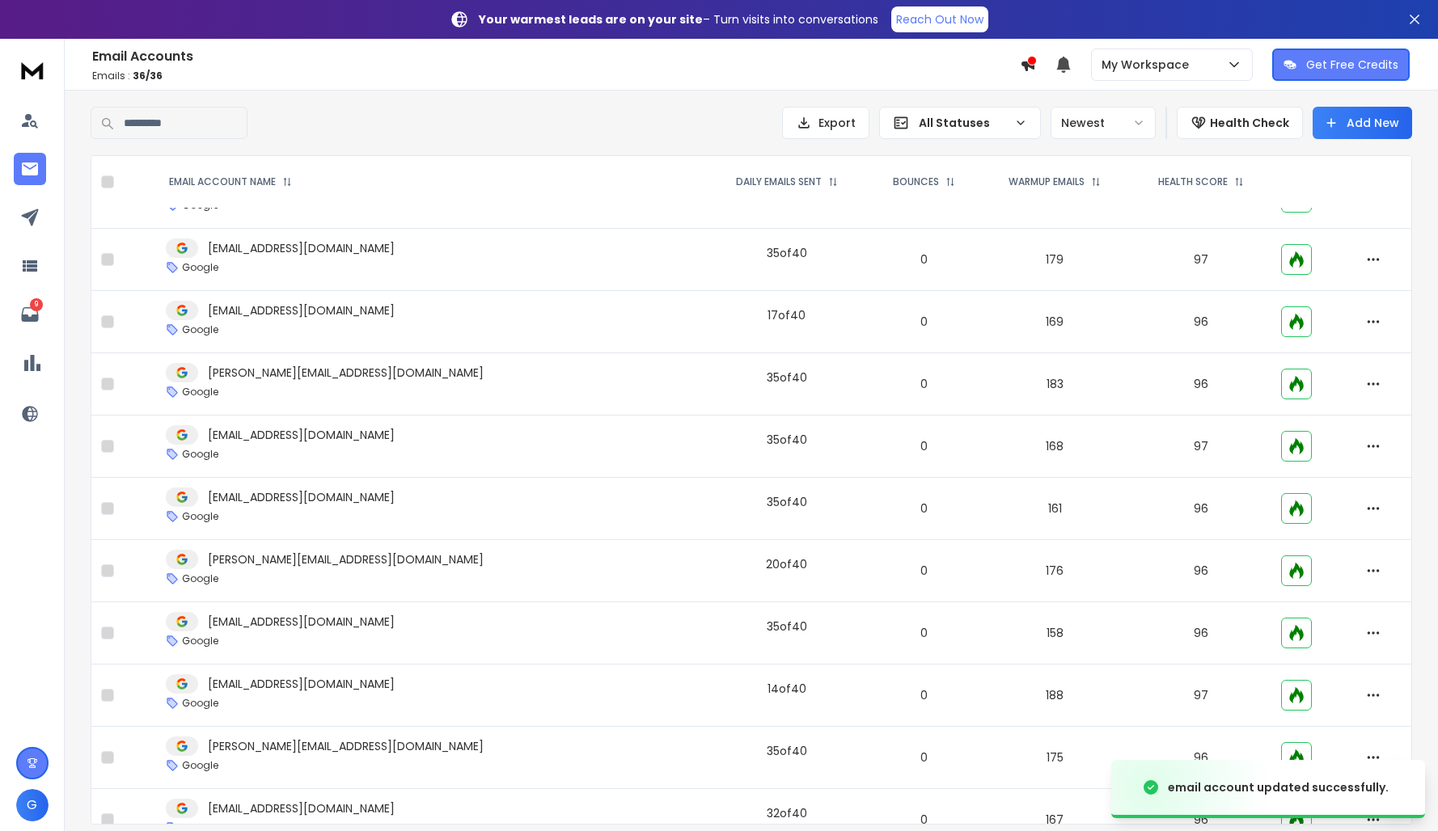
scroll to position [0, 0]
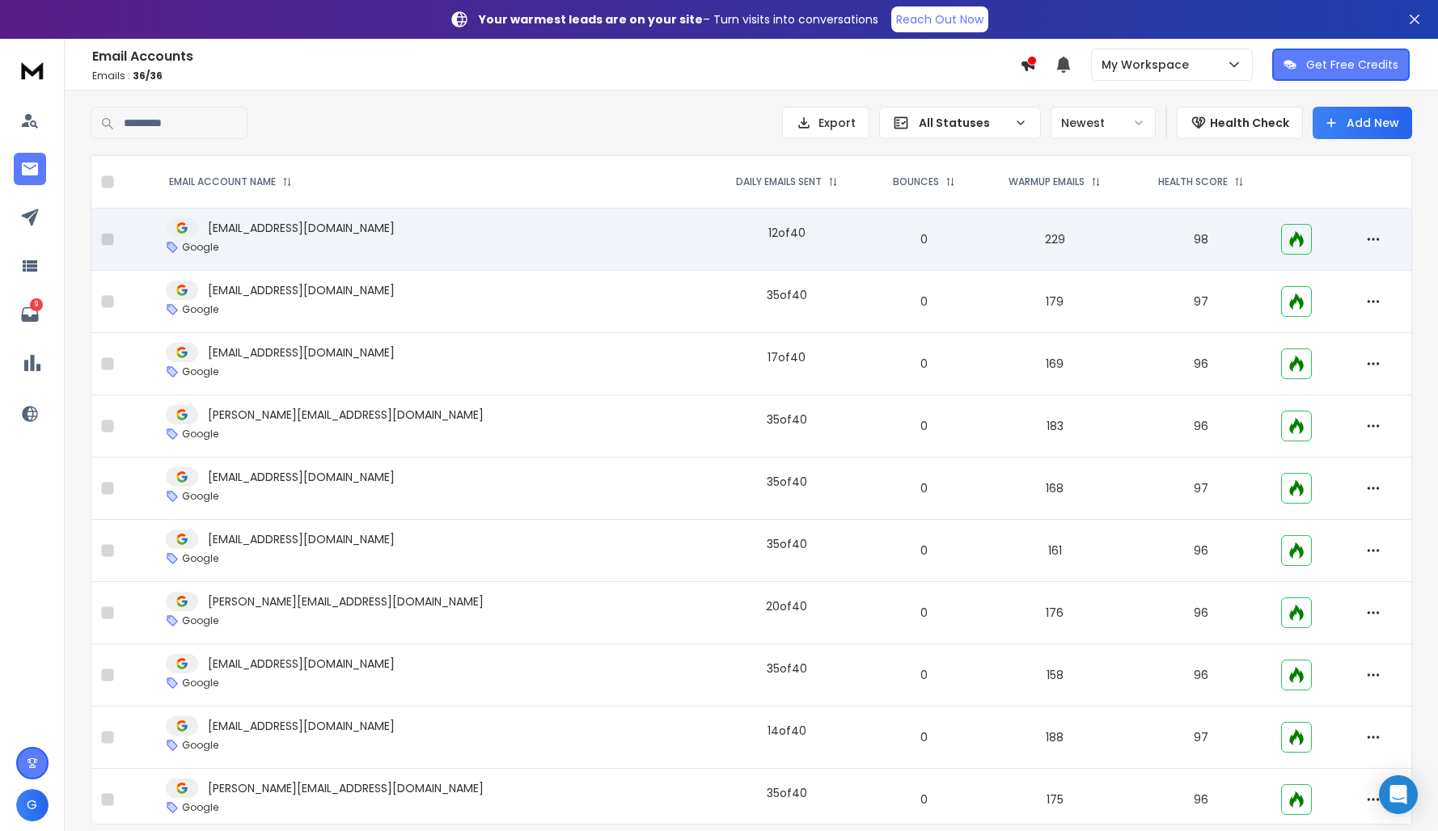
click at [522, 252] on div "Google" at bounding box center [431, 247] width 530 height 13
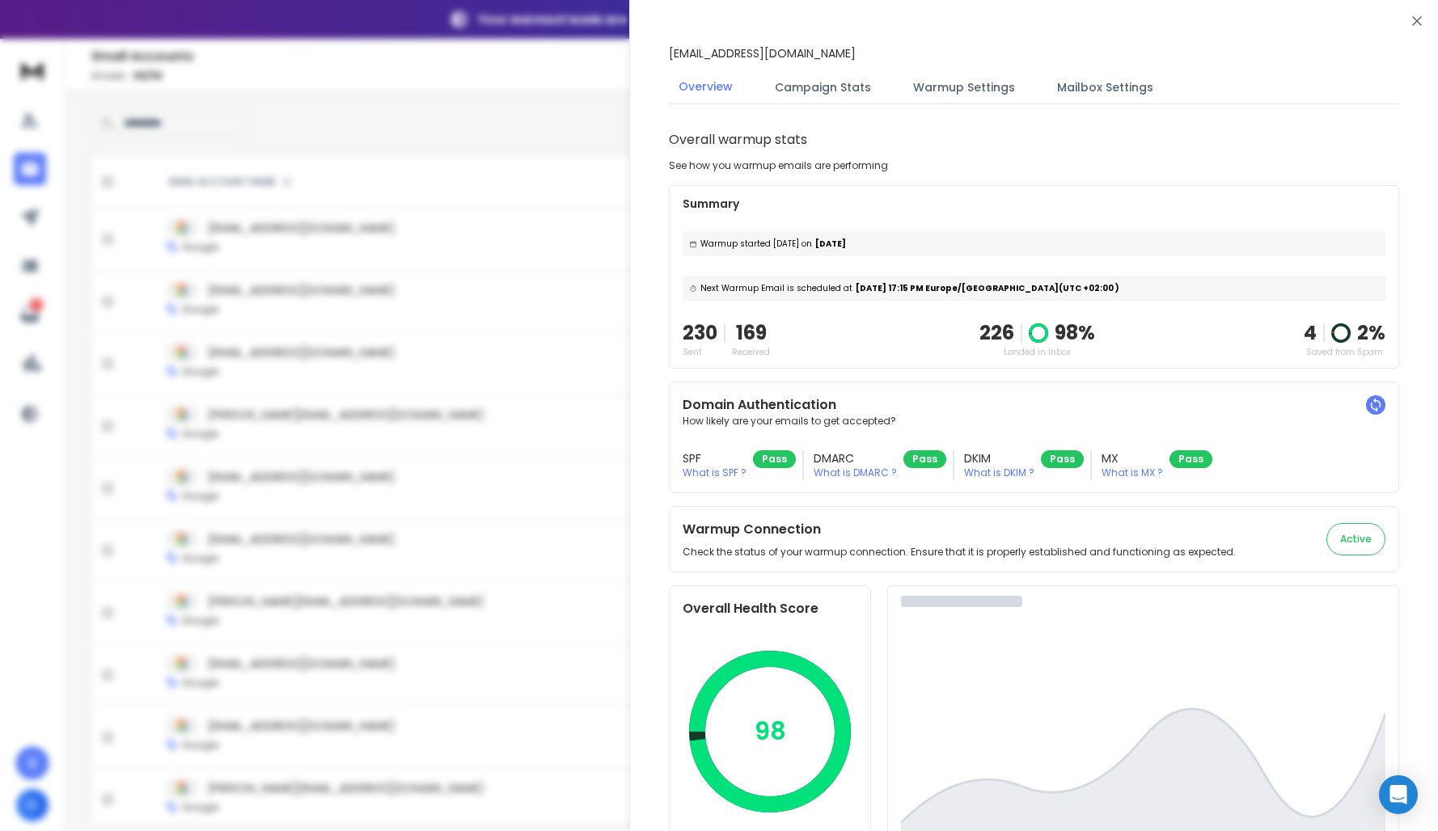
click at [992, 87] on button "Warmup Settings" at bounding box center [963, 88] width 121 height 36
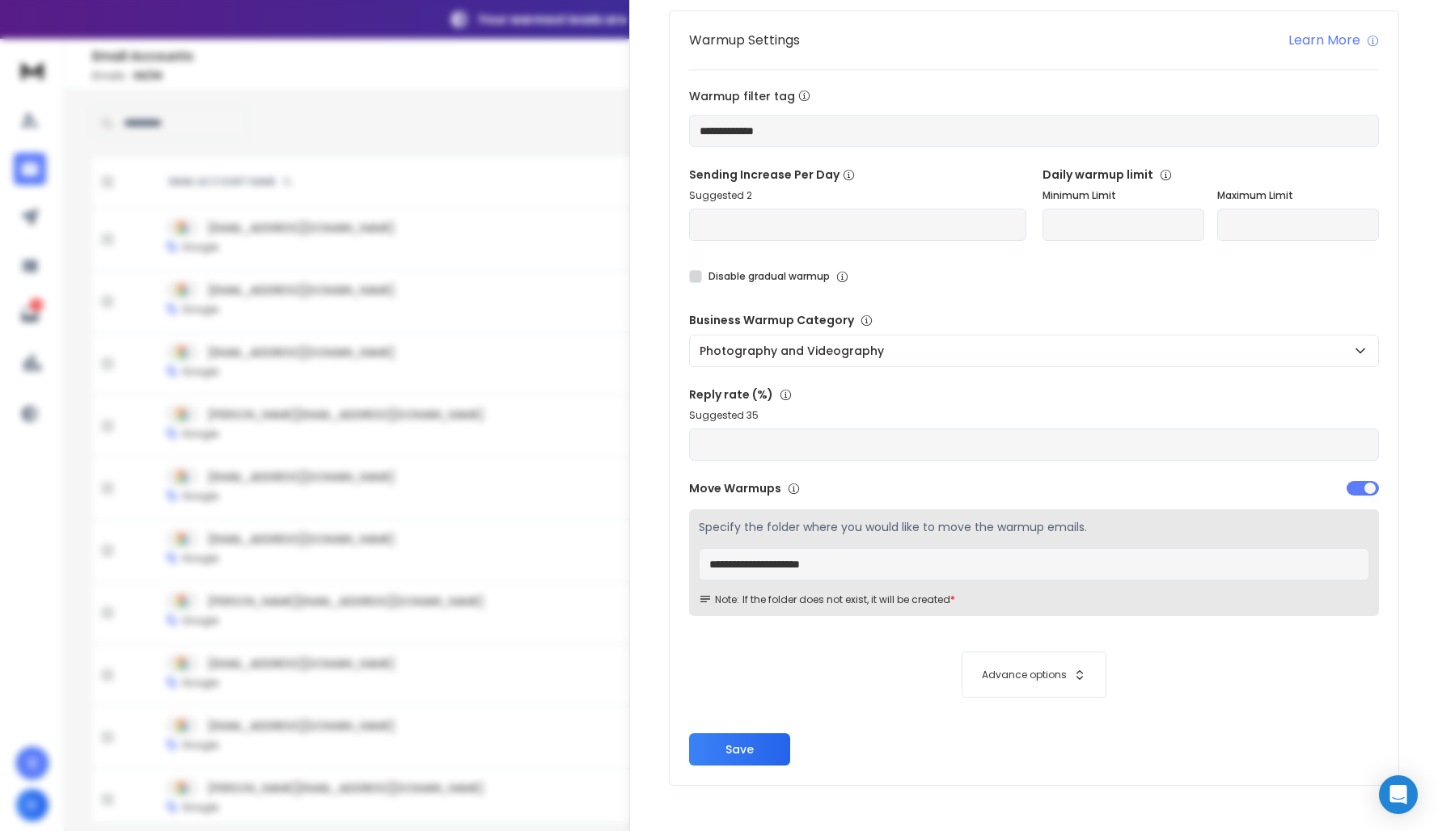
scroll to position [171, 0]
click at [838, 567] on input "**********" at bounding box center [1034, 564] width 670 height 32
click at [564, 285] on div at bounding box center [719, 415] width 1438 height 831
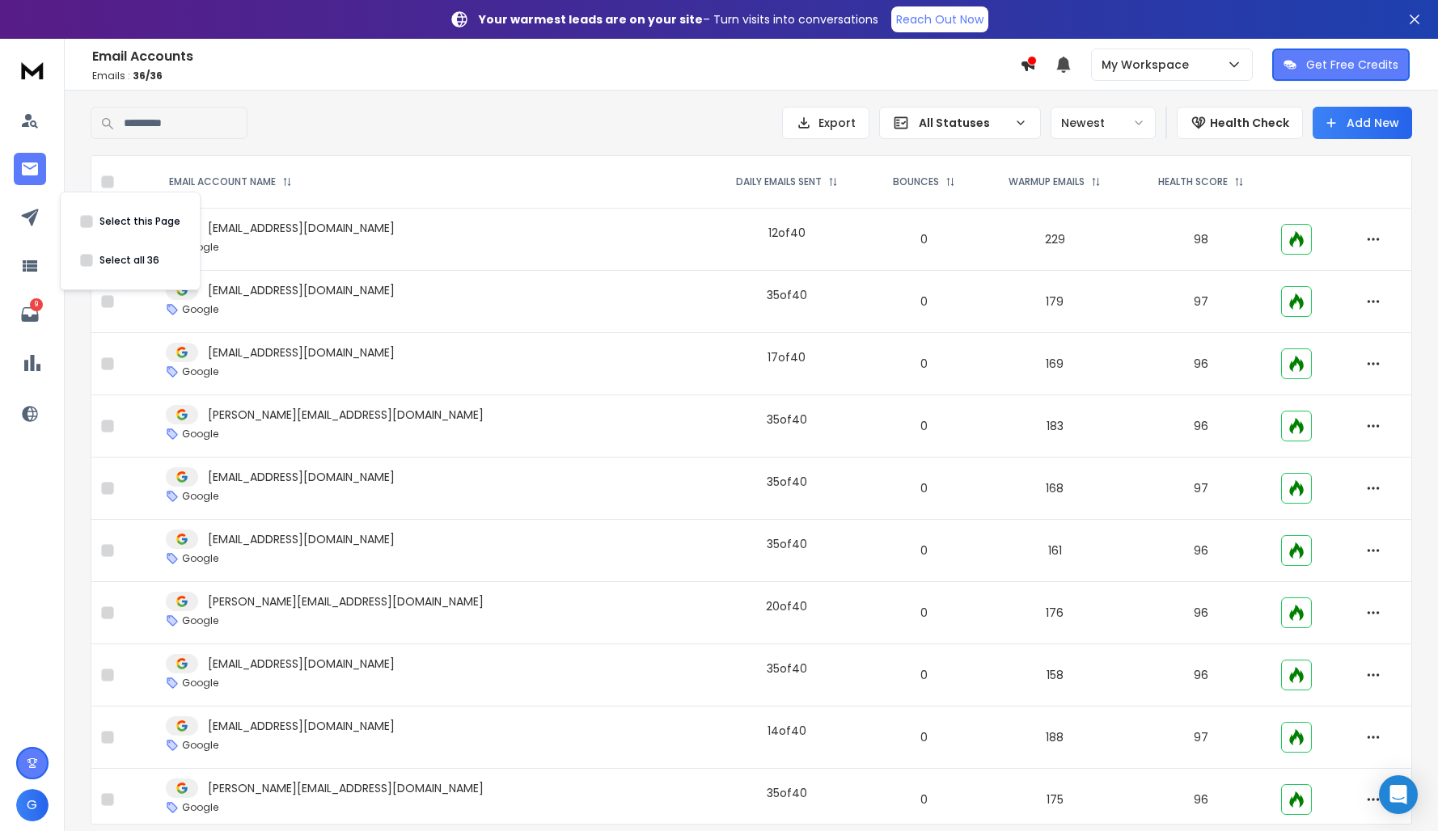
click at [110, 179] on button "Select this Page" at bounding box center [107, 181] width 13 height 13
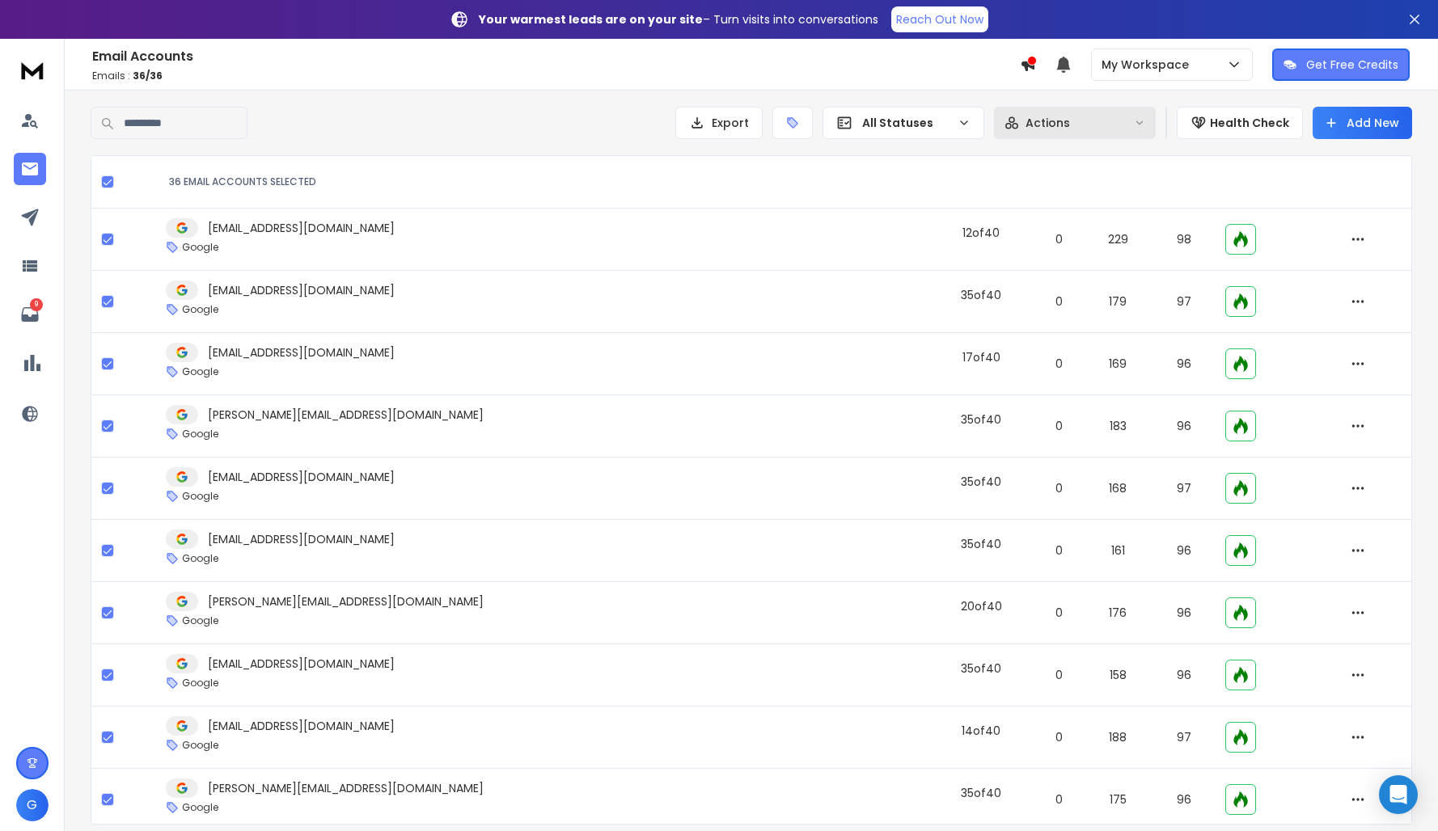
click at [1079, 129] on div "Actions" at bounding box center [1065, 123] width 123 height 16
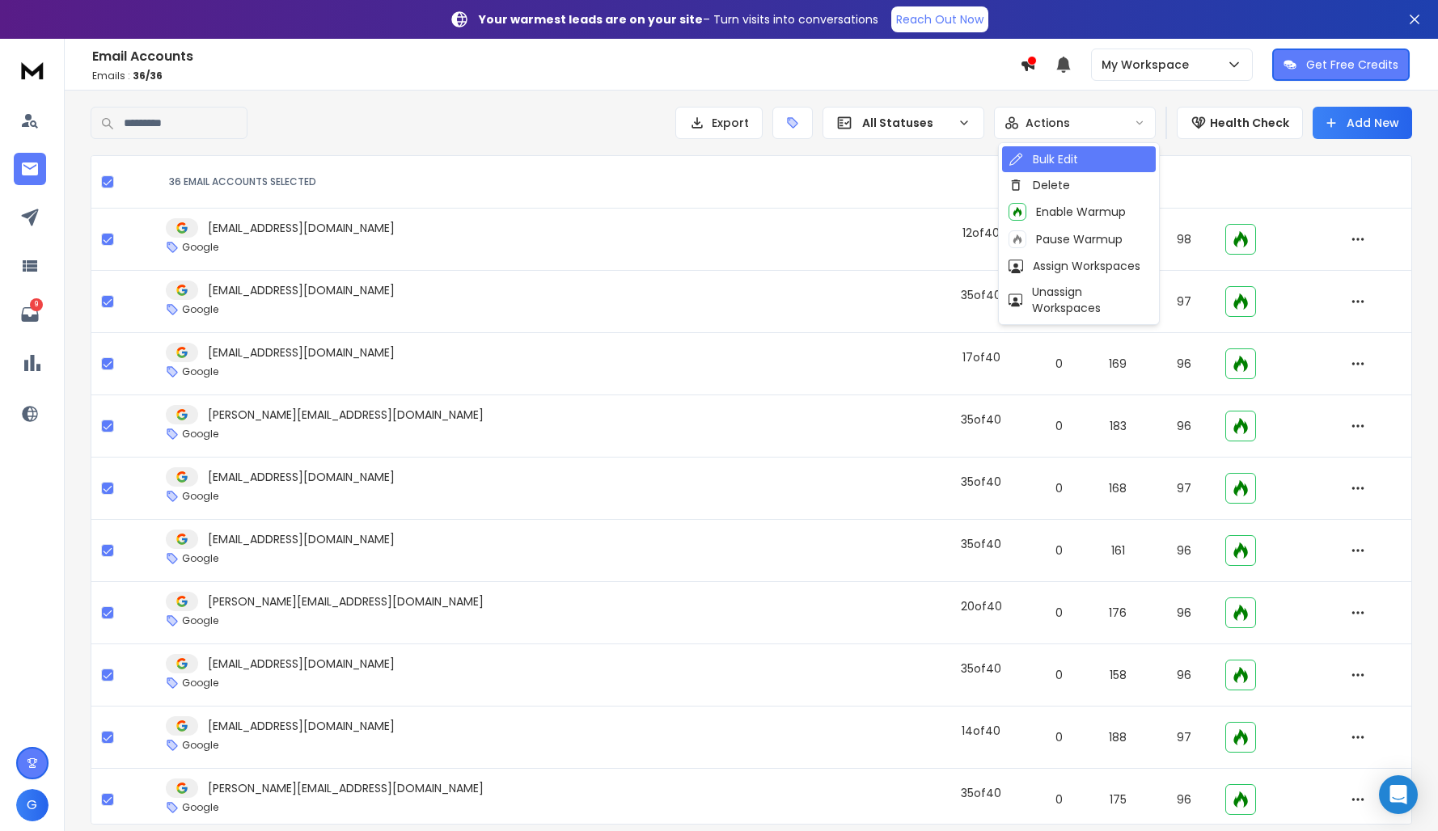
click at [1103, 163] on div "Bulk Edit" at bounding box center [1079, 159] width 154 height 26
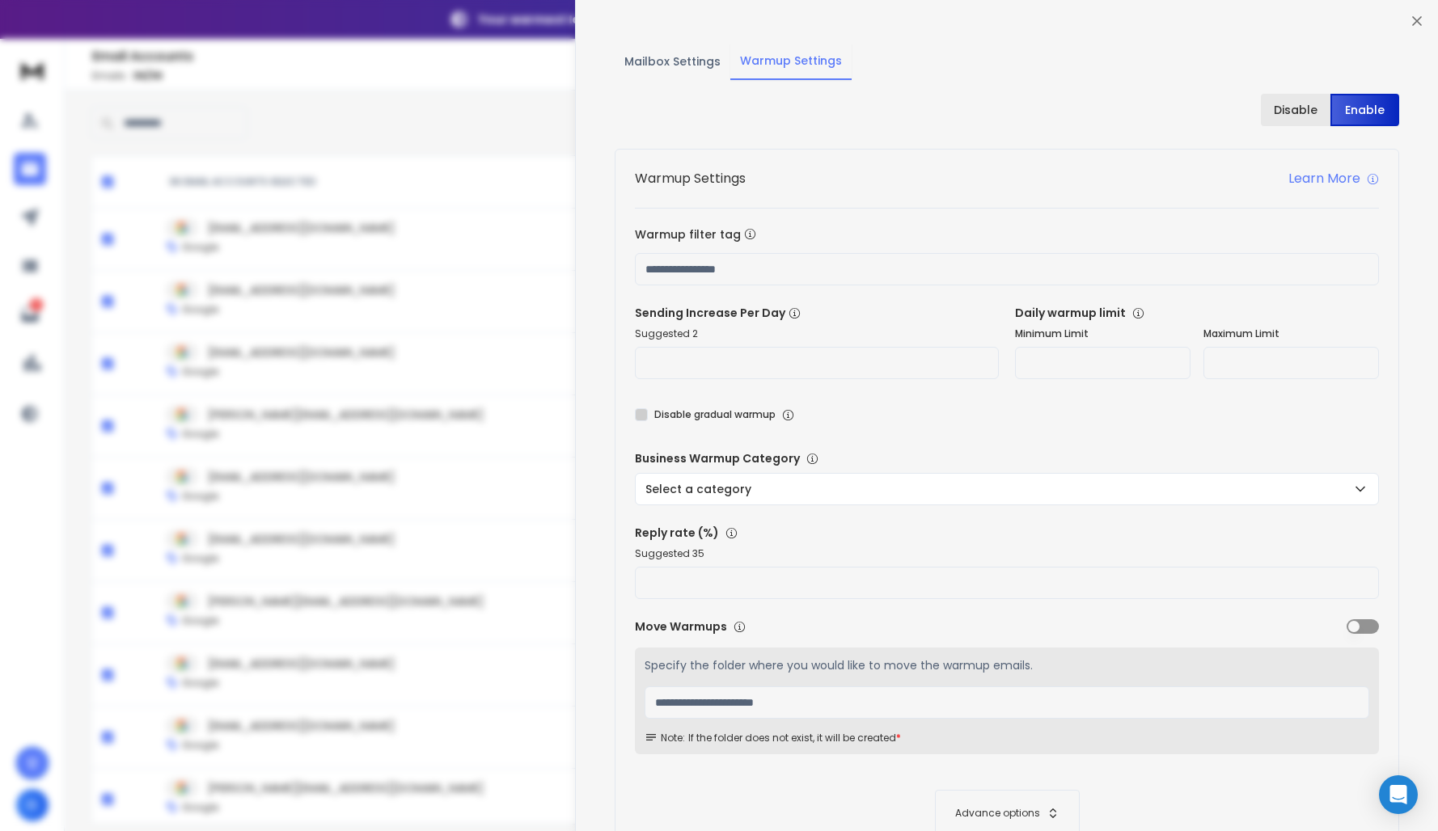
click at [777, 64] on button "Warmup Settings" at bounding box center [790, 61] width 121 height 37
click at [1102, 366] on input "number" at bounding box center [1102, 363] width 175 height 32
type input "**"
click at [1276, 357] on input "number" at bounding box center [1290, 363] width 175 height 32
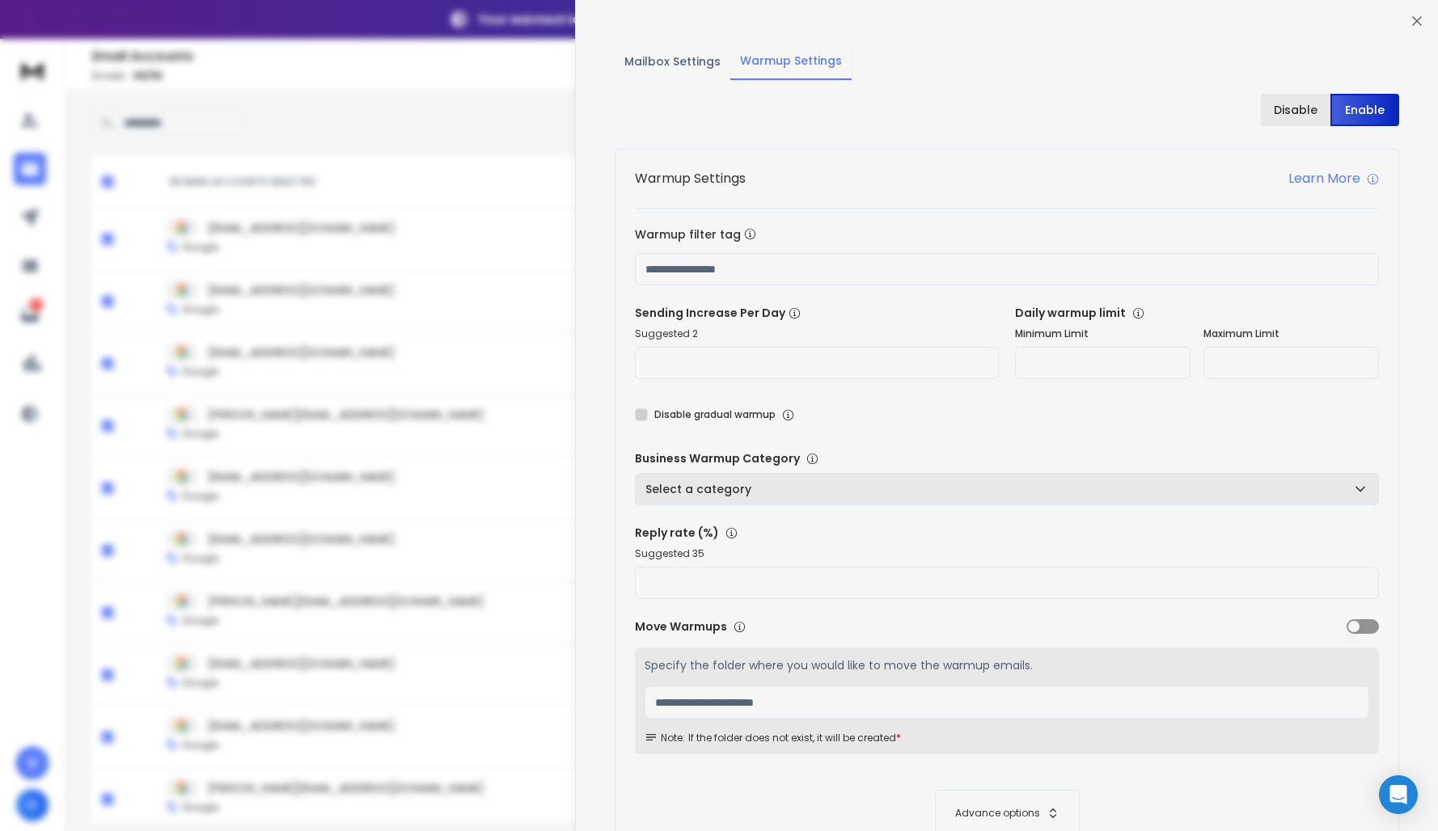
type input "**"
click at [914, 497] on div "Select a category" at bounding box center [1006, 489] width 723 height 16
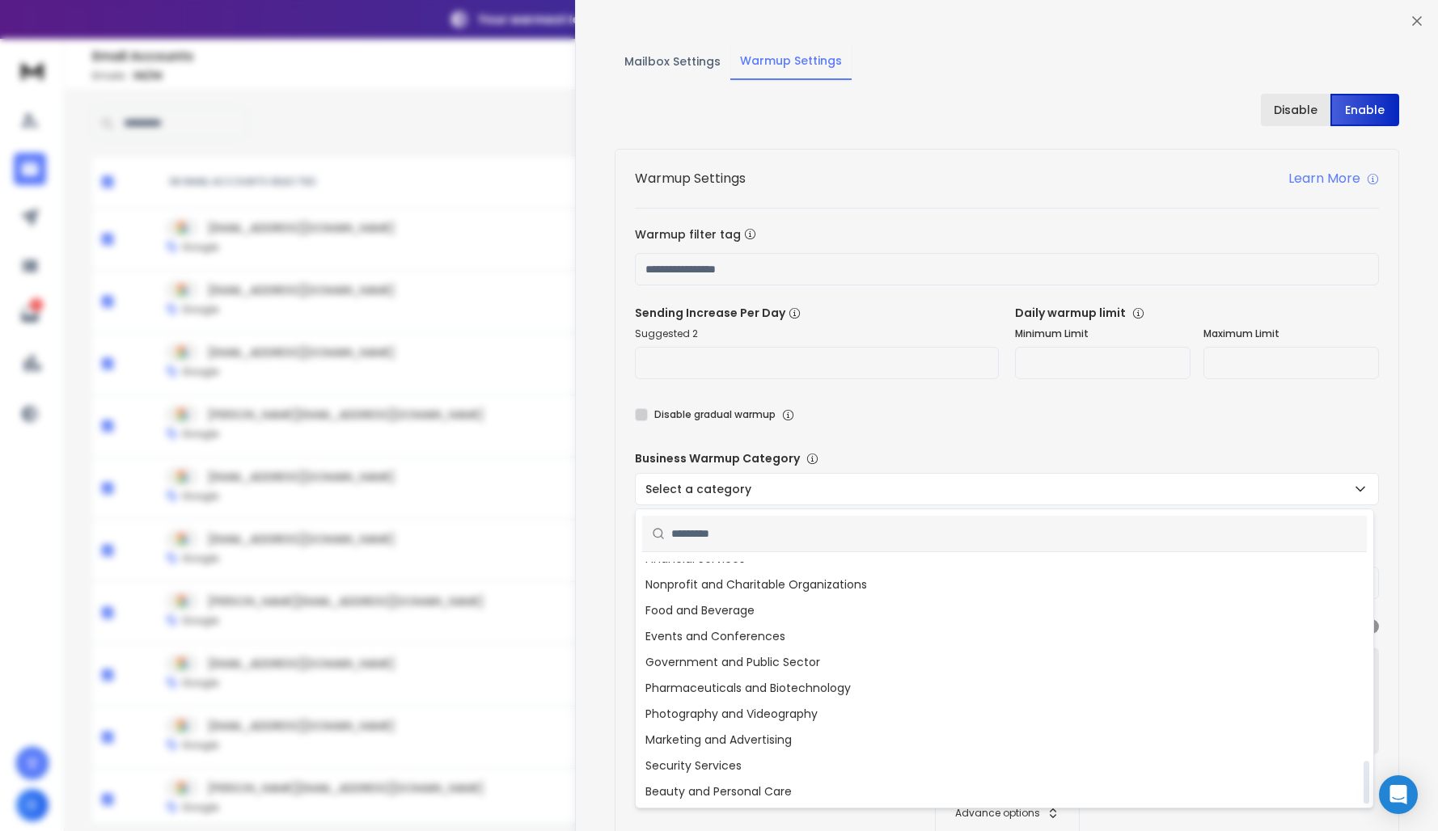
scroll to position [1129, 0]
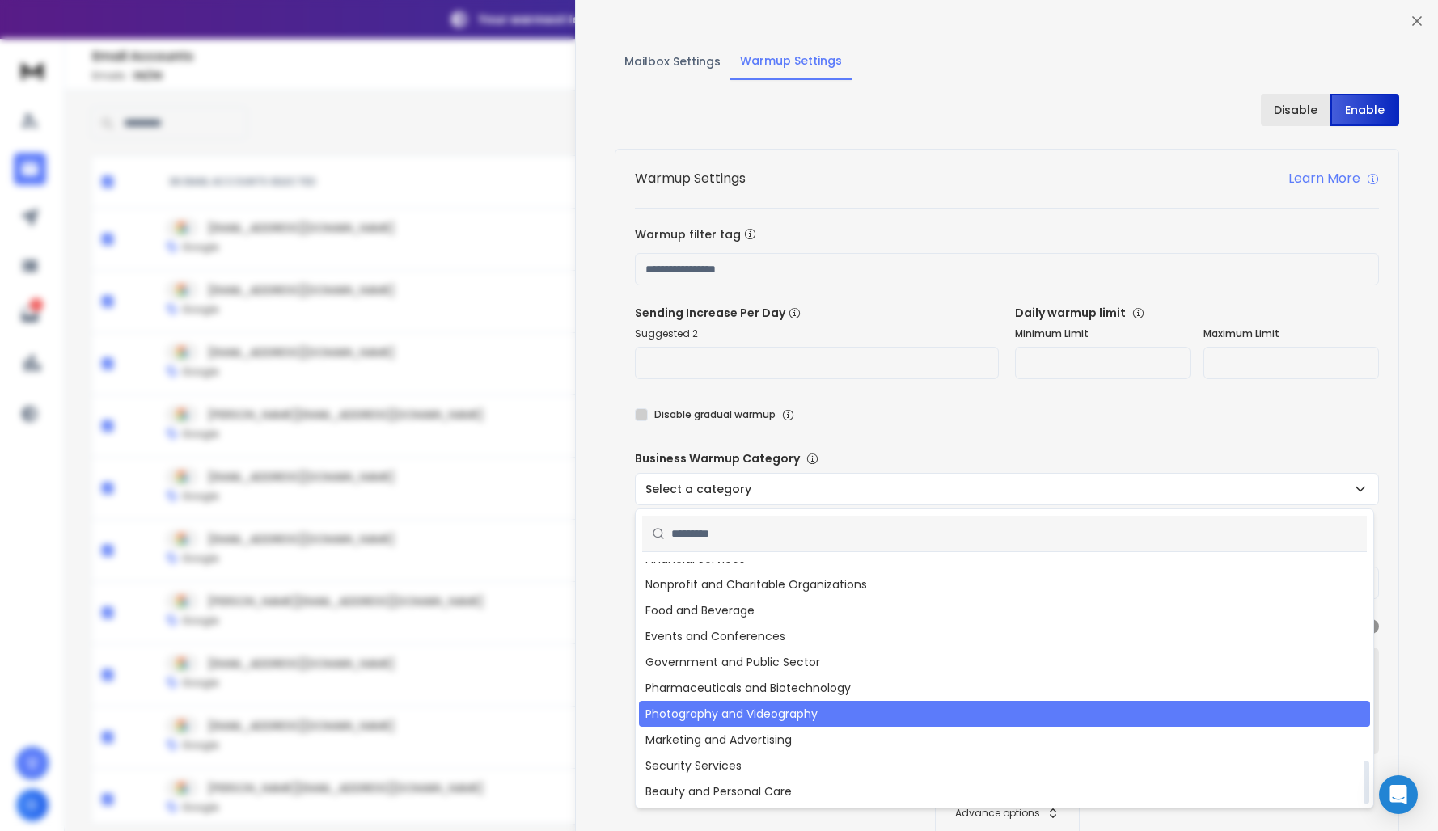
click at [745, 704] on div "Photography and Videography" at bounding box center [1004, 714] width 731 height 26
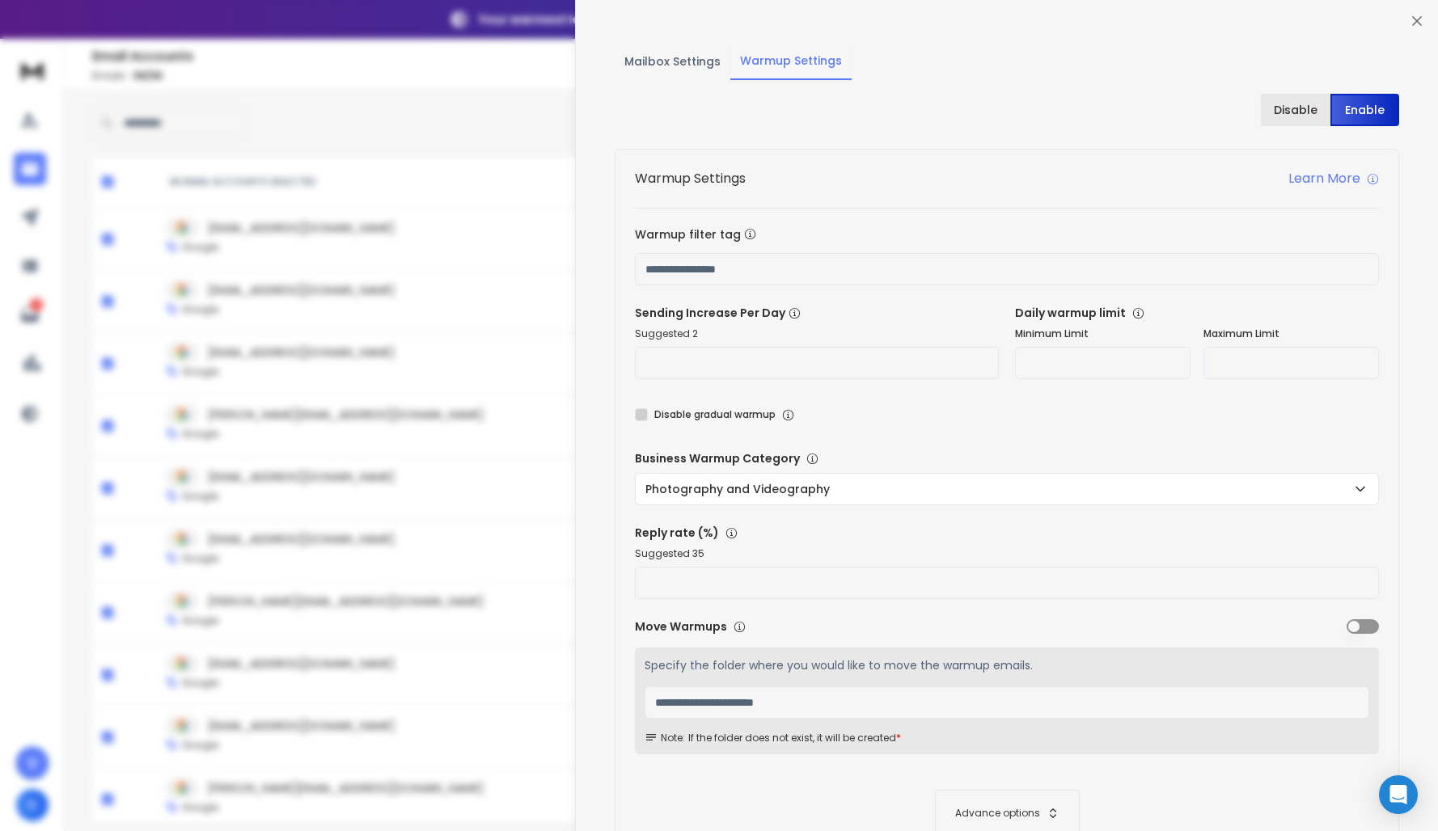
click at [733, 413] on label "Disable gradual warmup" at bounding box center [714, 414] width 121 height 13
click at [648, 413] on button "Disable gradual warmup" at bounding box center [641, 414] width 13 height 13
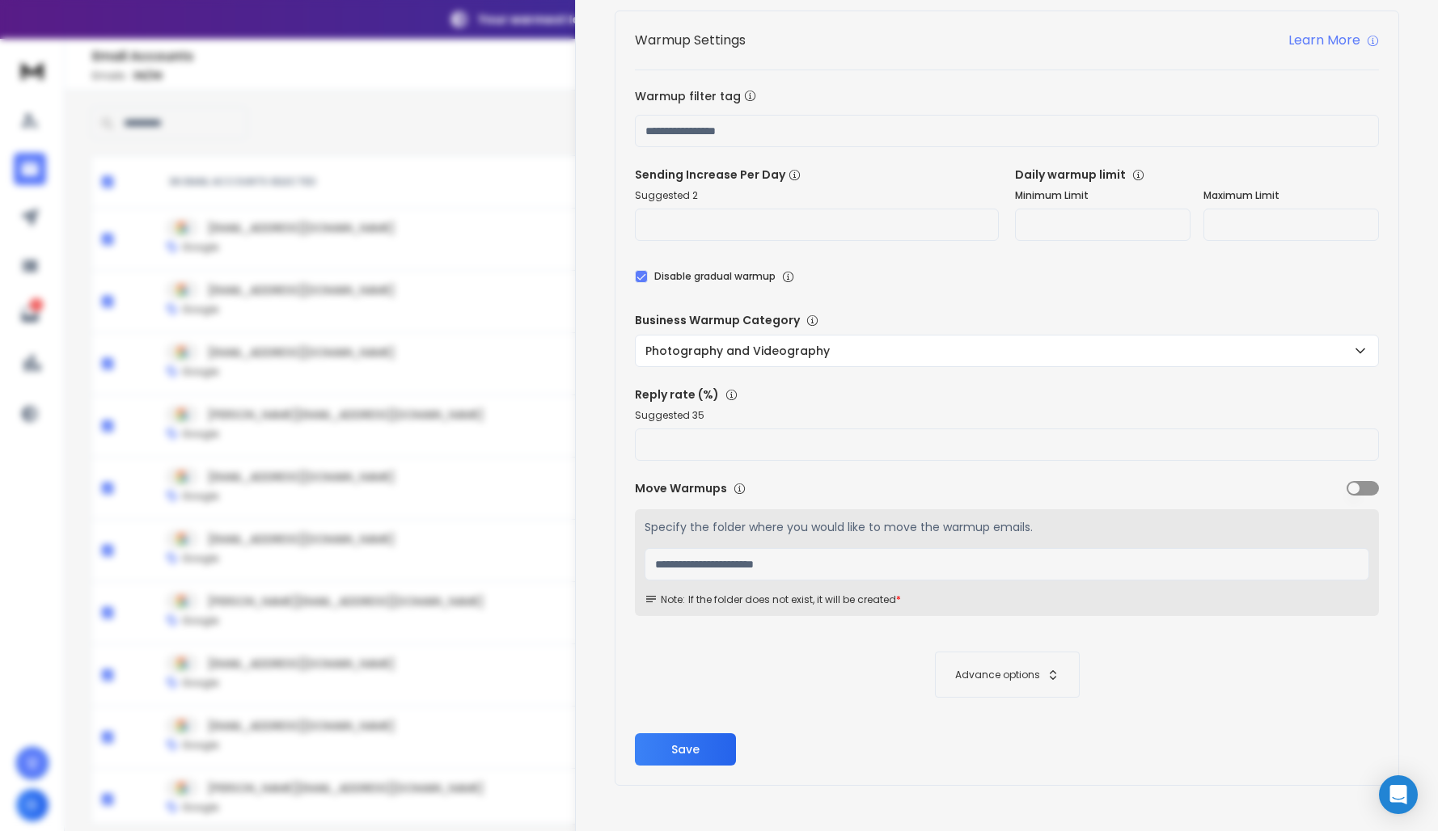
scroll to position [138, 0]
click at [1021, 670] on p "Advance options" at bounding box center [997, 675] width 85 height 13
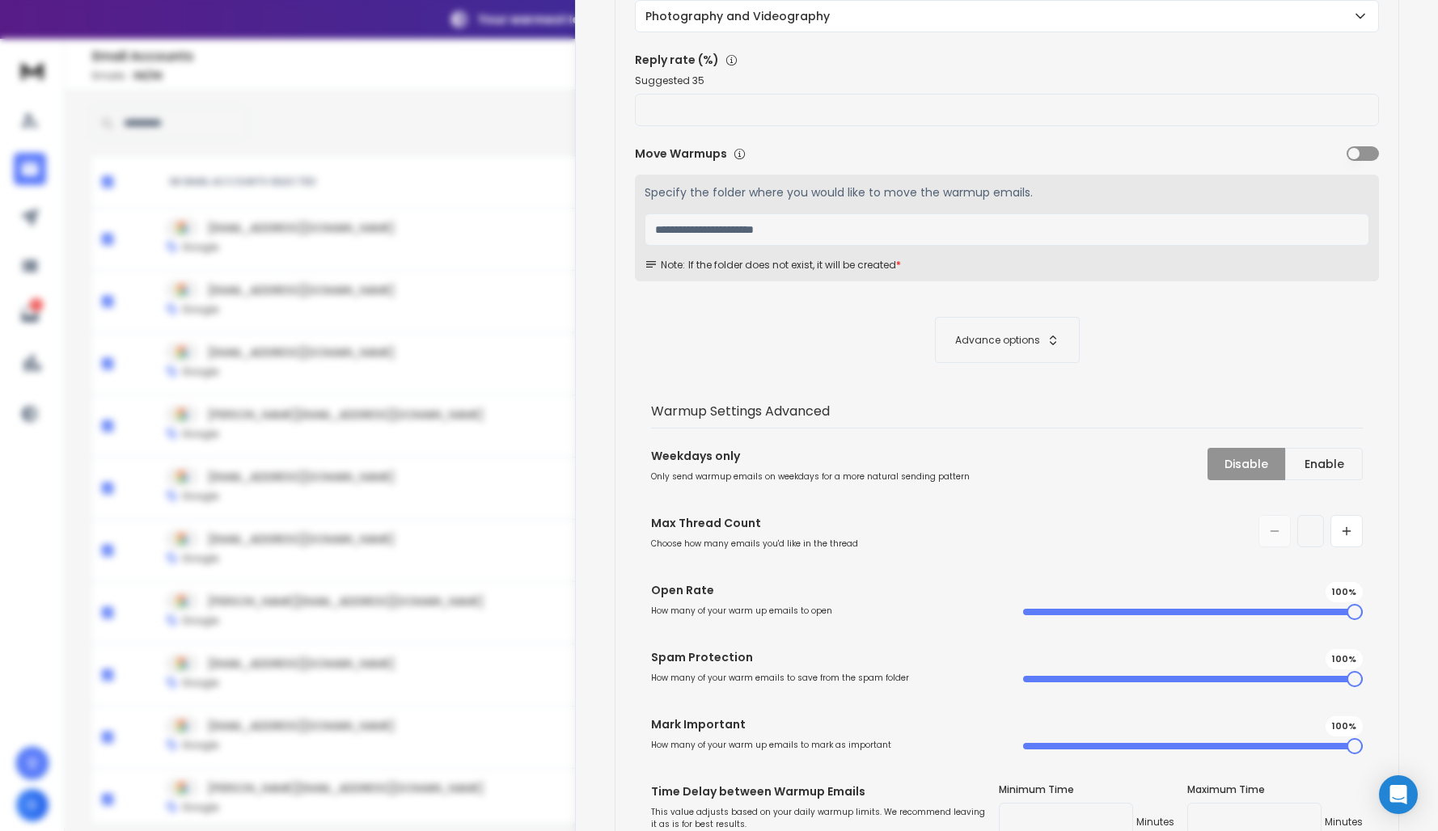
scroll to position [474, 0]
click at [1301, 469] on button "Enable" at bounding box center [1324, 463] width 78 height 32
click at [1236, 466] on button "Disable" at bounding box center [1246, 464] width 78 height 32
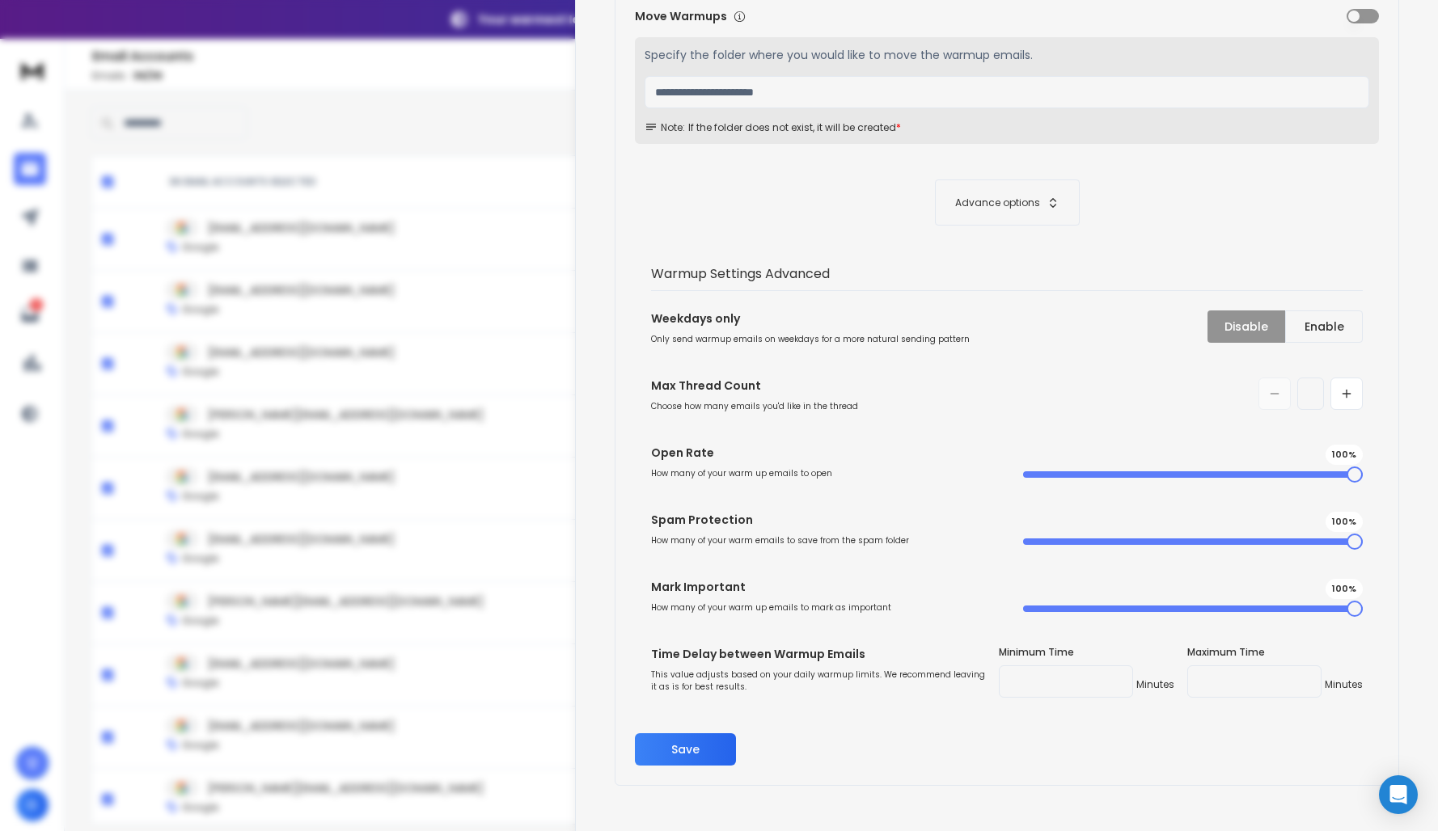
scroll to position [646, 0]
click at [698, 755] on button "Save" at bounding box center [685, 749] width 101 height 32
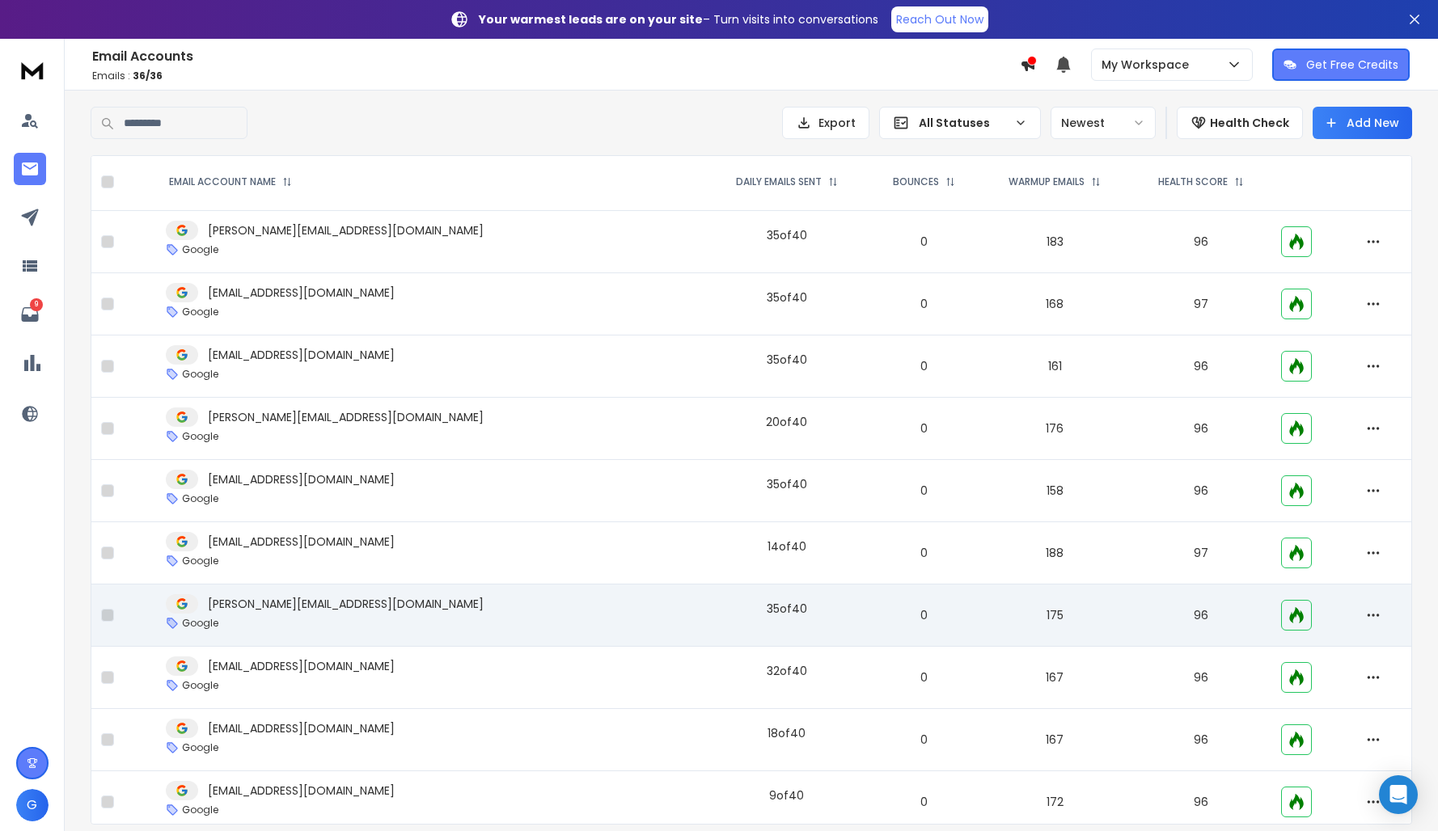
scroll to position [0, 0]
